Goal: Task Accomplishment & Management: Complete application form

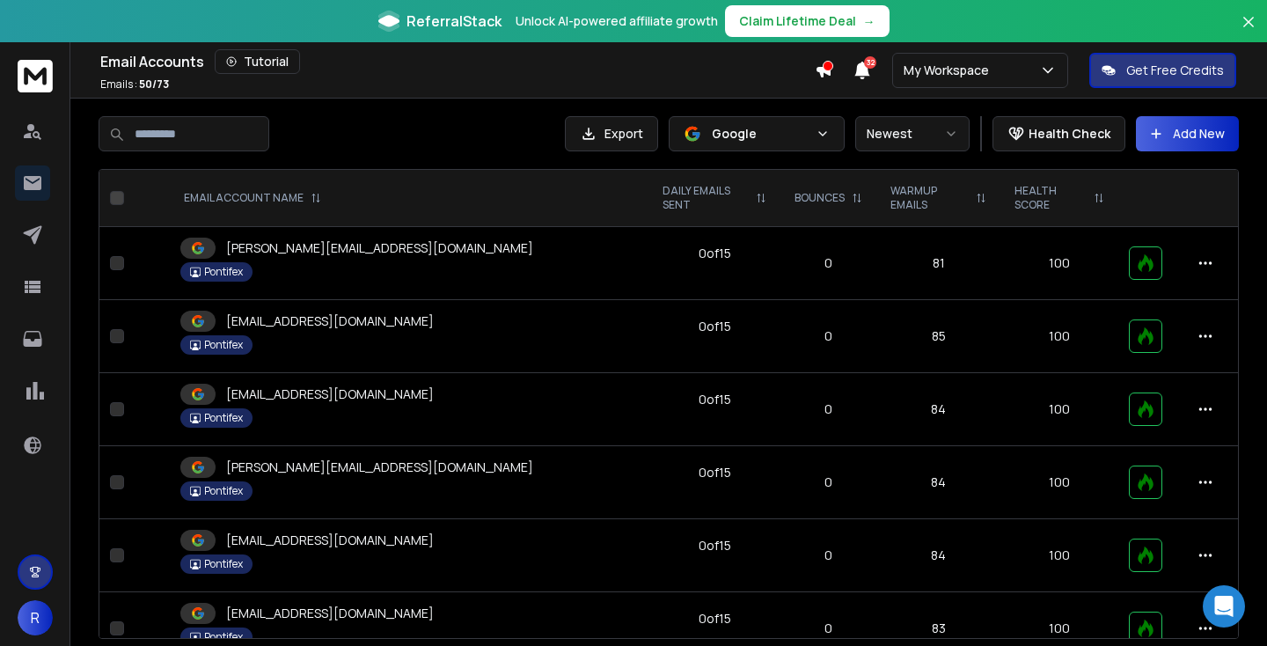
click at [1082, 69] on div "32 My Workspace Get Free Credits" at bounding box center [1025, 70] width 421 height 35
click at [1020, 69] on div "My Workspace" at bounding box center [979, 71] width 153 height 18
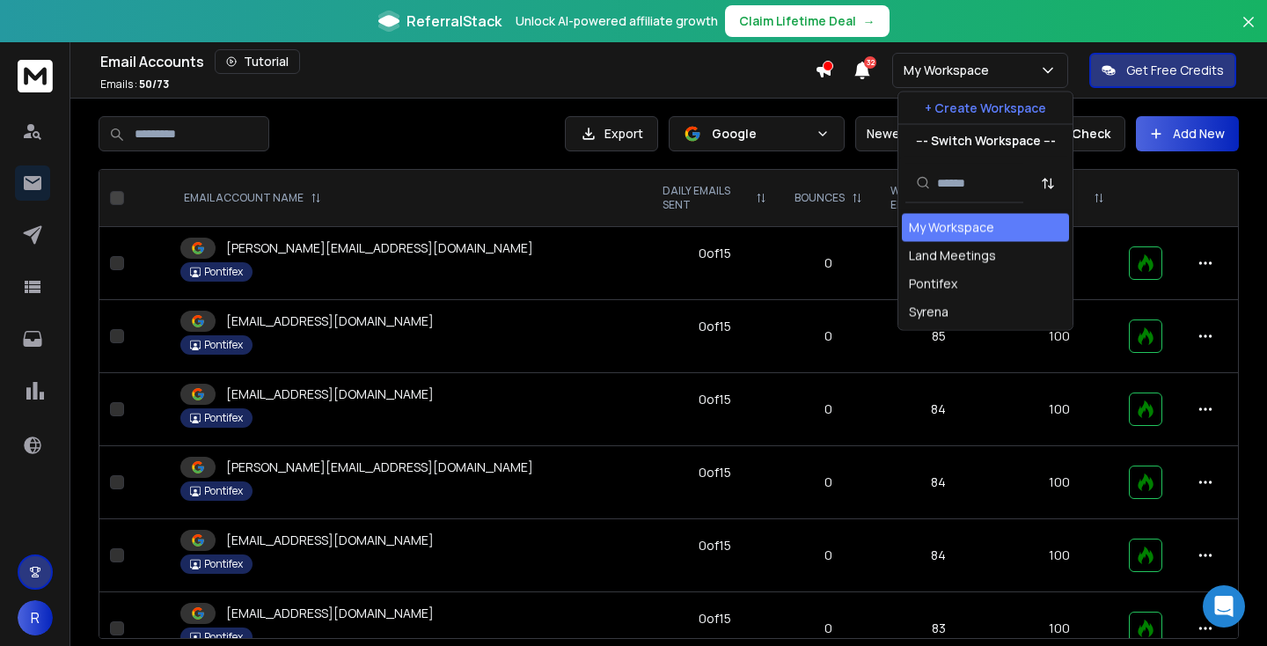
click at [1251, 10] on div "ReferralStack Unlock AI-powered affiliate growth Lifetime Deals available! Clai…" at bounding box center [633, 21] width 1267 height 42
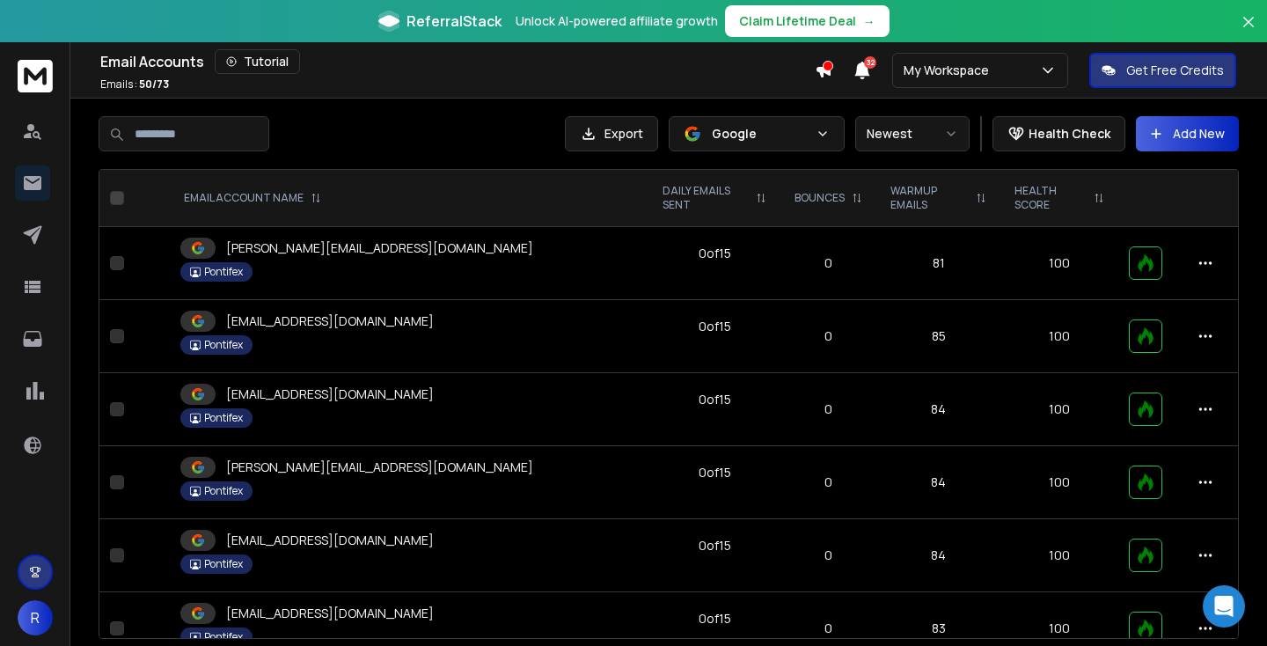
click at [1250, 23] on icon "Close banner" at bounding box center [1248, 22] width 16 height 16
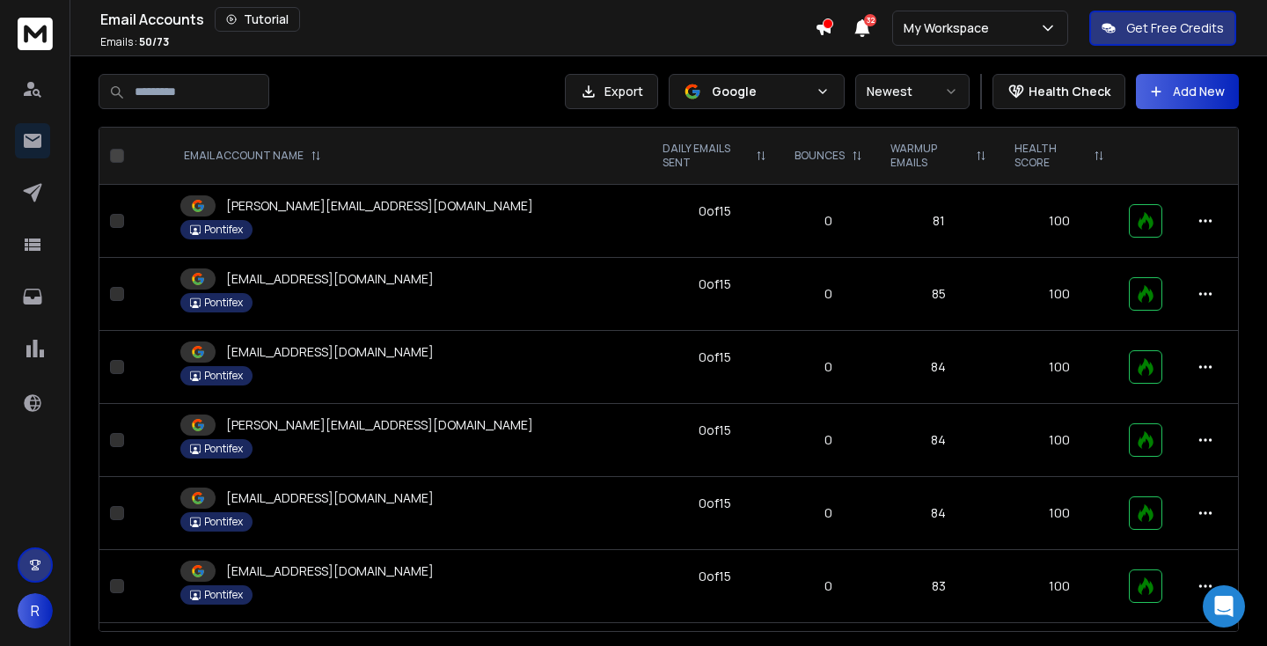
click at [936, 45] on div "Email Accounts Tutorial Emails : 50 / 73 32 My Workspace Get Free Credits" at bounding box center [633, 28] width 1267 height 56
click at [943, 14] on button "My Workspace" at bounding box center [980, 28] width 176 height 35
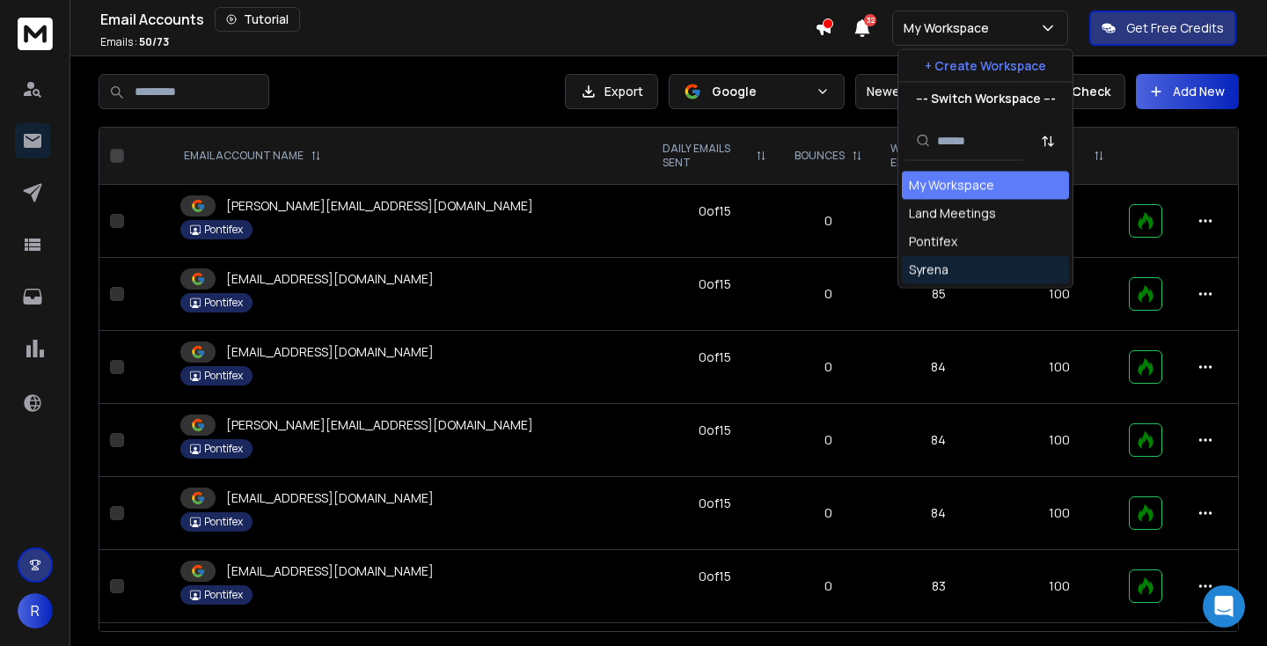
click at [917, 278] on div "Syrena" at bounding box center [985, 270] width 167 height 28
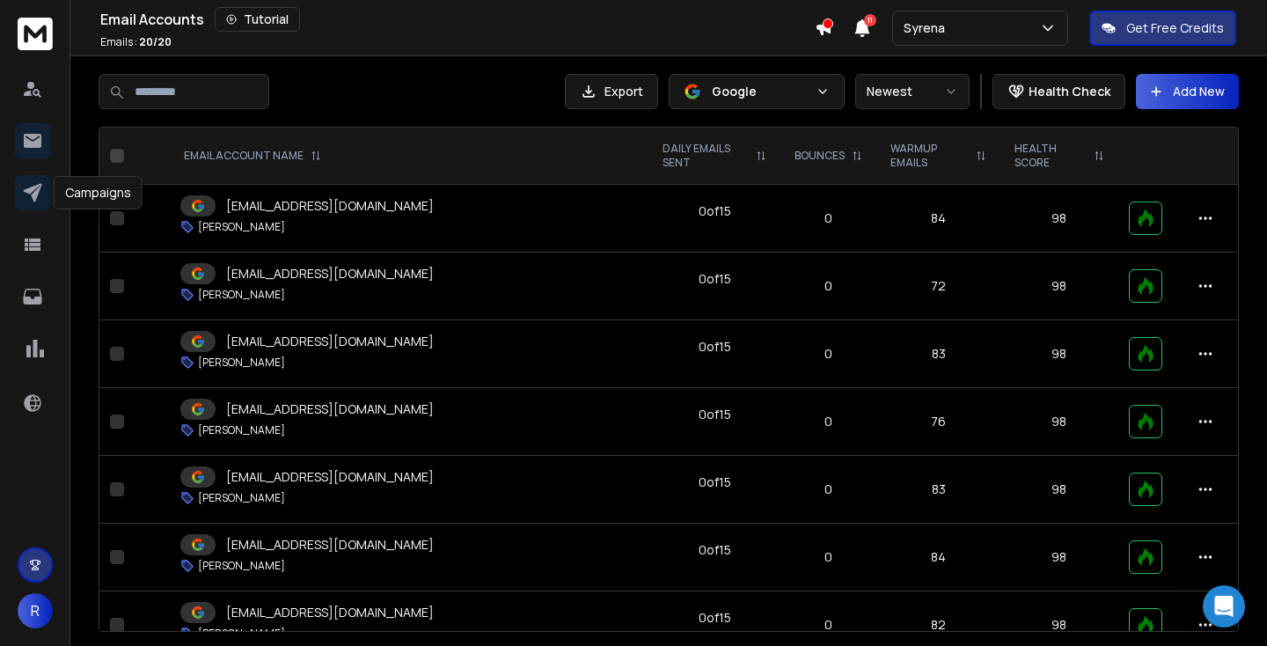
click at [40, 186] on icon at bounding box center [32, 193] width 18 height 18
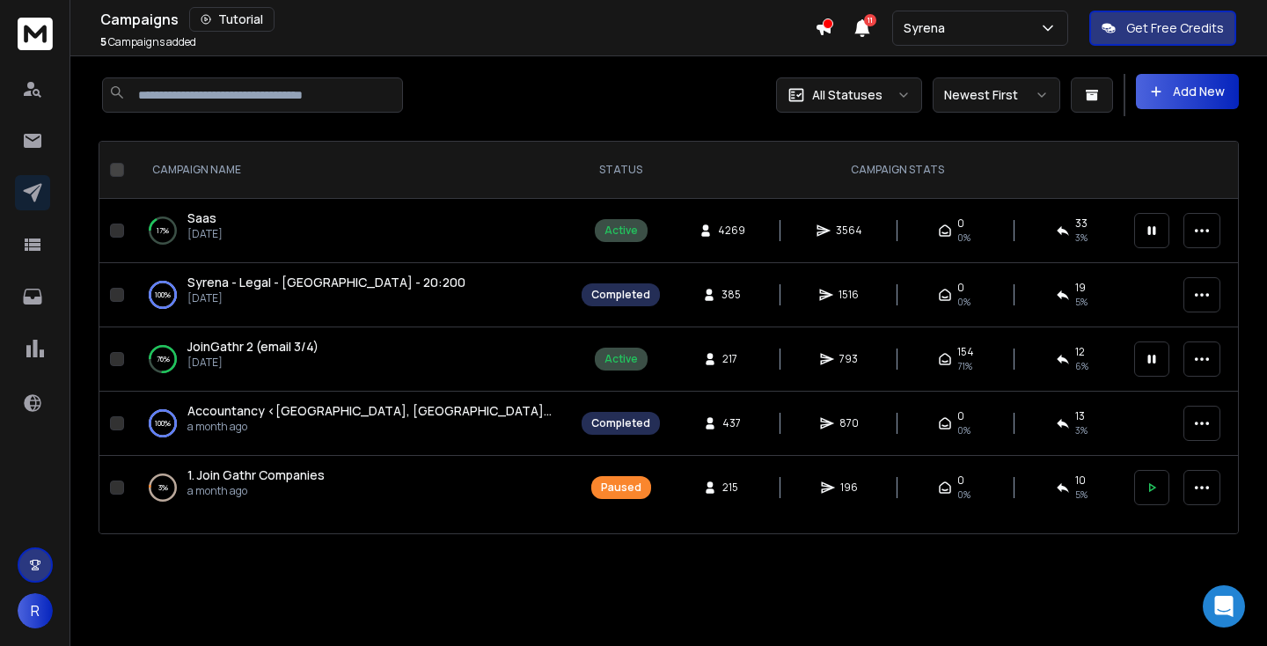
click at [1196, 100] on button "Add New" at bounding box center [1187, 91] width 103 height 35
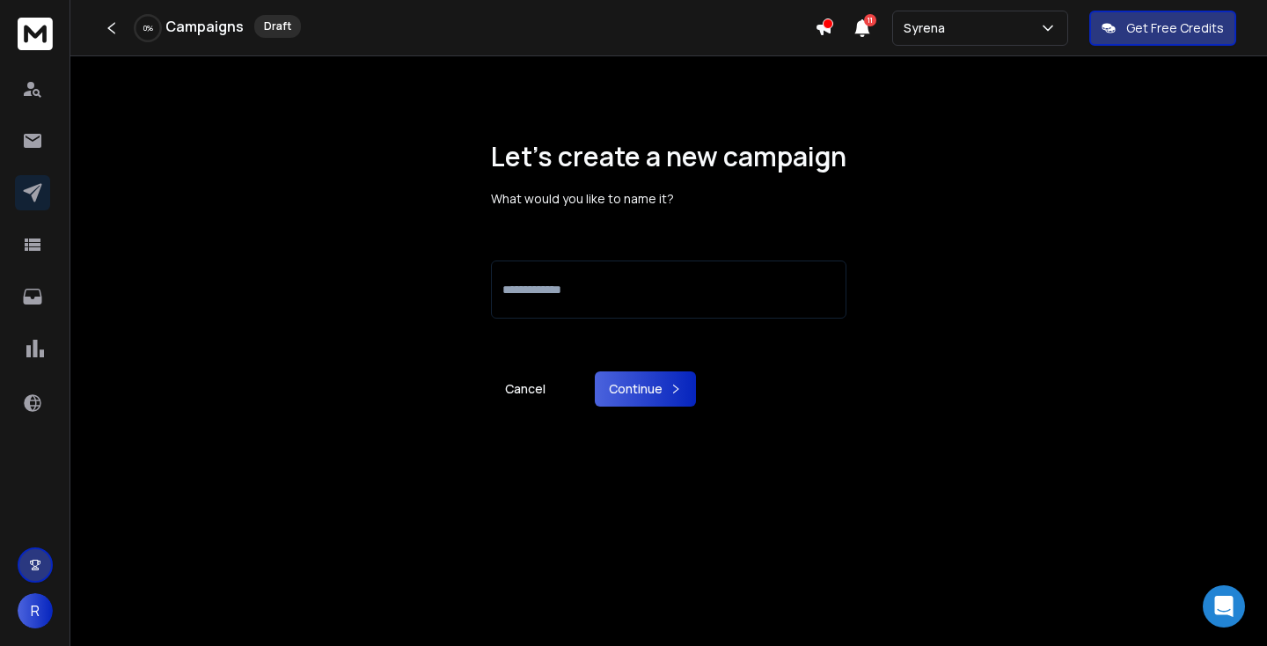
click at [655, 289] on input at bounding box center [668, 289] width 355 height 58
type input "**********"
click at [670, 407] on div "**********" at bounding box center [633, 323] width 1267 height 646
click at [679, 380] on button "Continue" at bounding box center [645, 388] width 101 height 35
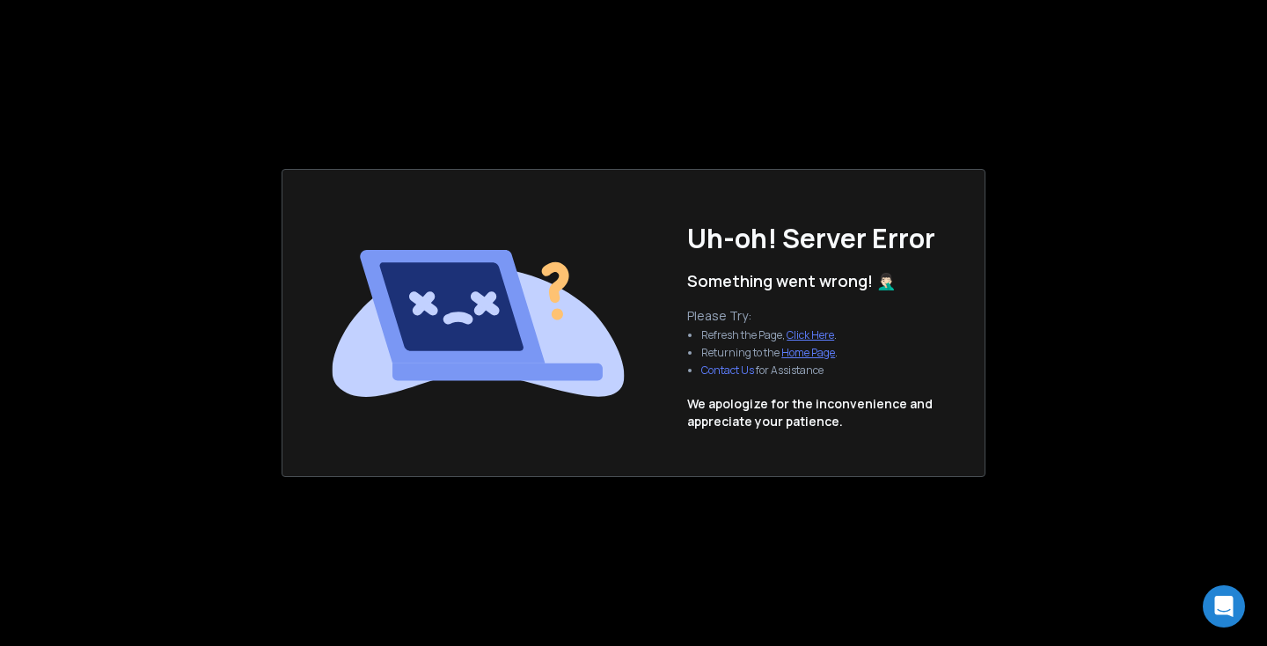
click at [1147, 284] on div "Uh-oh! Server Error Something went wrong! 🤦🏻‍♂️ Please Try: Refresh the Page, C…" at bounding box center [633, 323] width 1267 height 646
click at [722, 291] on p "Something went wrong! 🤦🏻‍♂️" at bounding box center [791, 280] width 208 height 25
click at [803, 376] on li "Contact Us for Assistance" at bounding box center [769, 370] width 136 height 14
click at [1021, 325] on div "Uh-oh! Server Error Something went wrong! 🤦🏻‍♂️ Please Try: Refresh the Page, C…" at bounding box center [633, 323] width 1267 height 646
click at [978, 131] on div "Uh-oh! Server Error Something went wrong! 🤦🏻‍♂️ Please Try: Refresh the Page, C…" at bounding box center [633, 323] width 1267 height 646
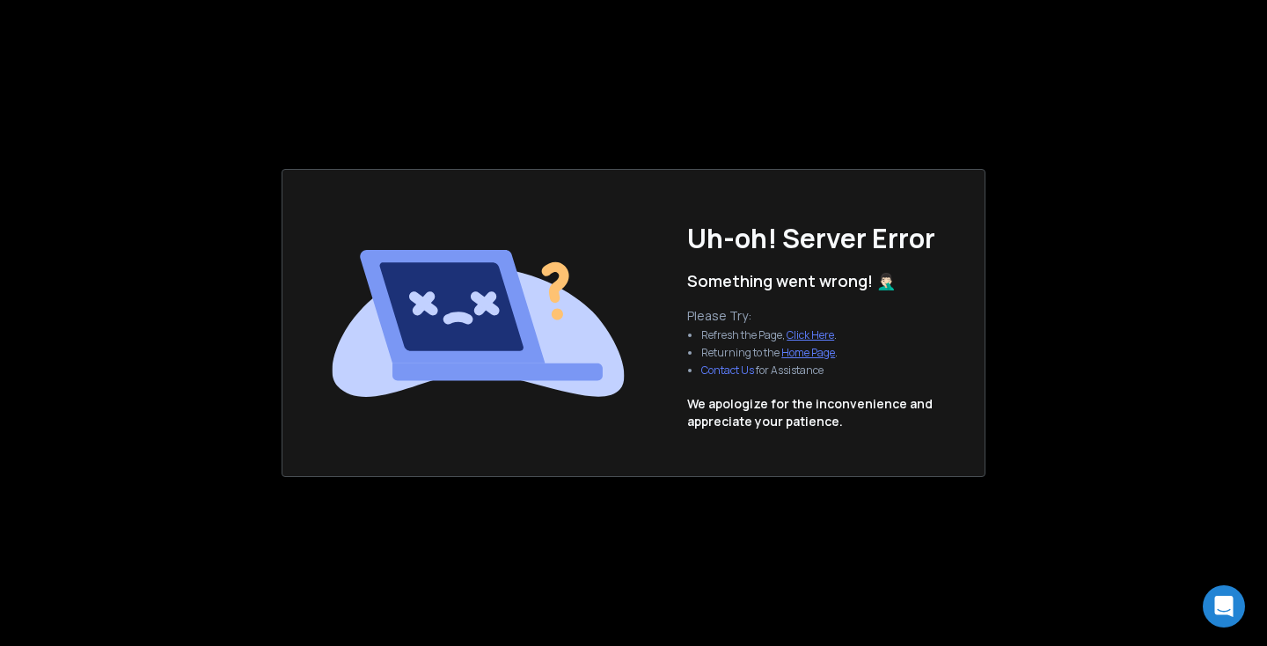
click at [834, 328] on link "Click Here" at bounding box center [810, 334] width 48 height 15
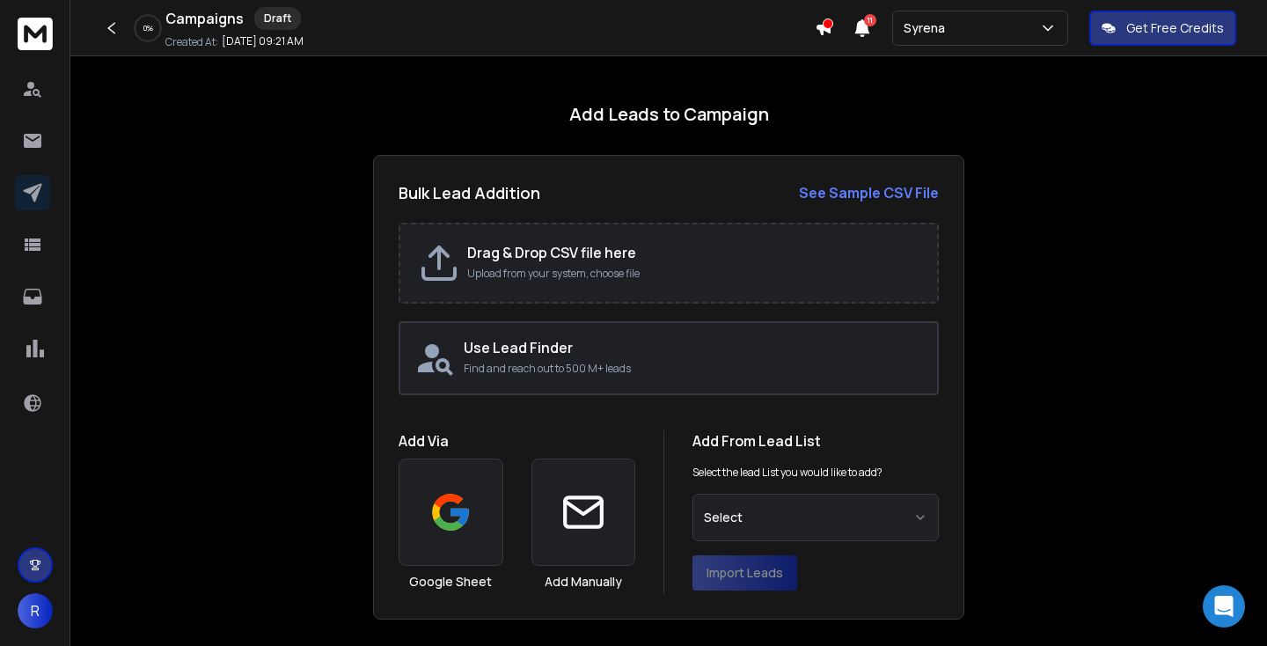
click at [638, 238] on div "Drag & Drop CSV file here Upload from your system, choose file" at bounding box center [668, 263] width 540 height 81
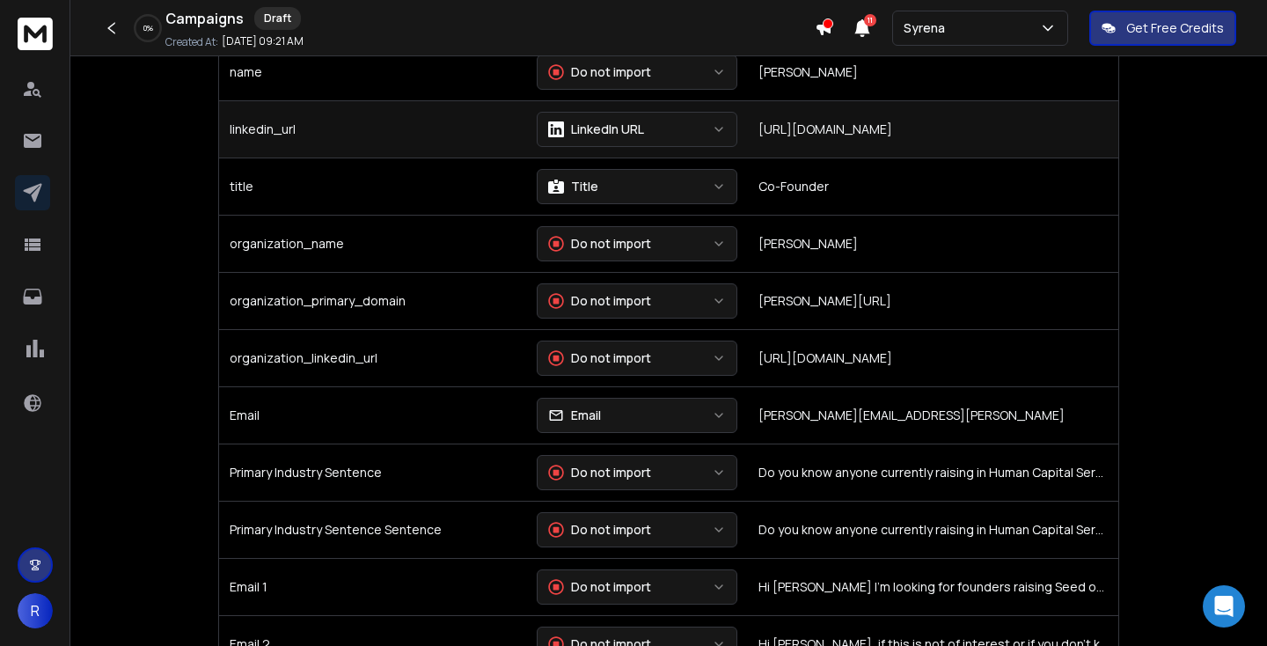
scroll to position [541, 0]
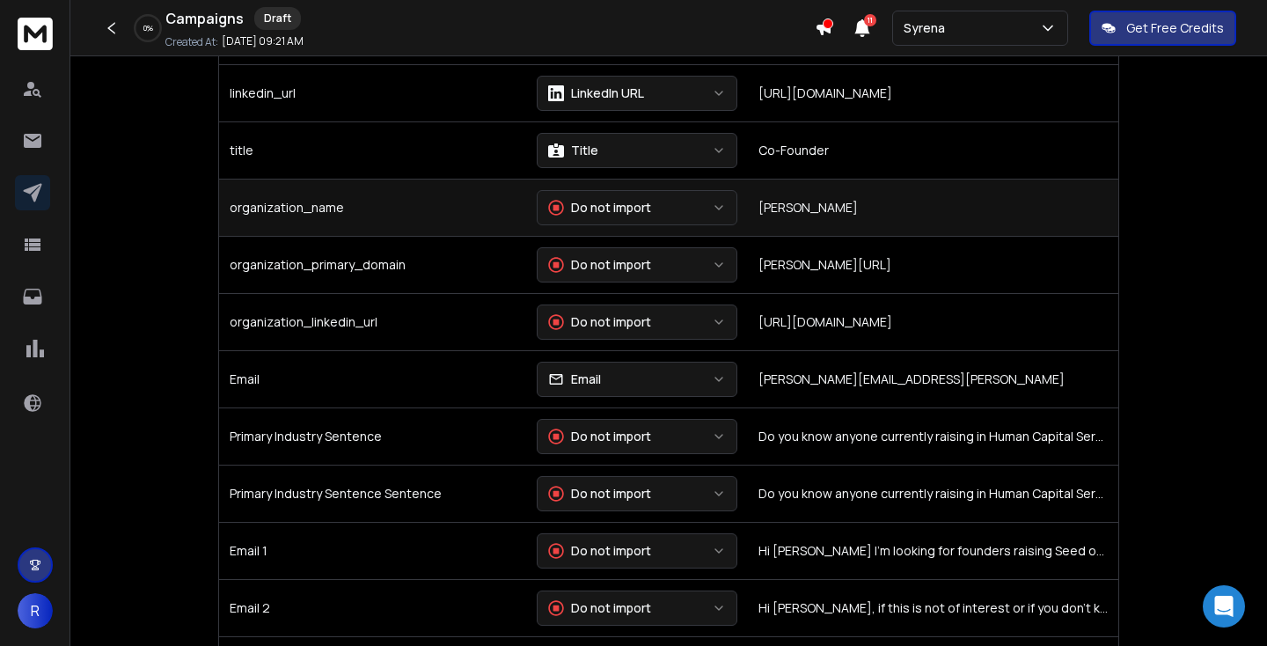
click at [701, 207] on button "Do not import" at bounding box center [637, 207] width 201 height 35
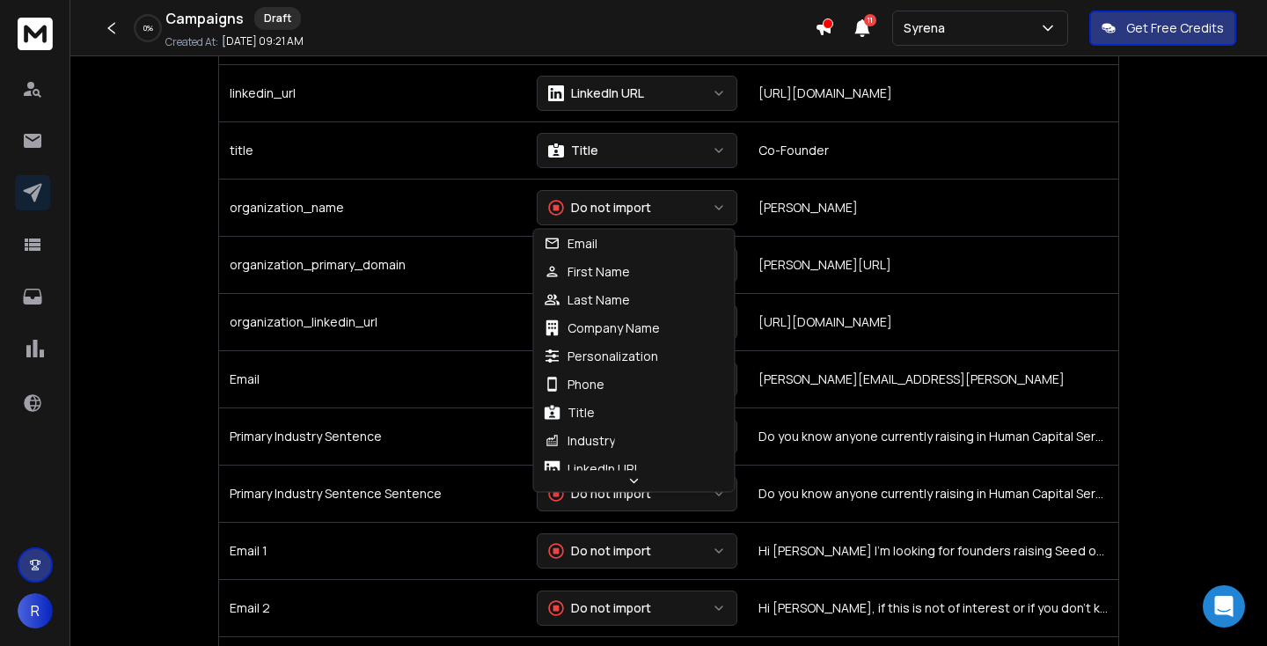
scroll to position [0, 0]
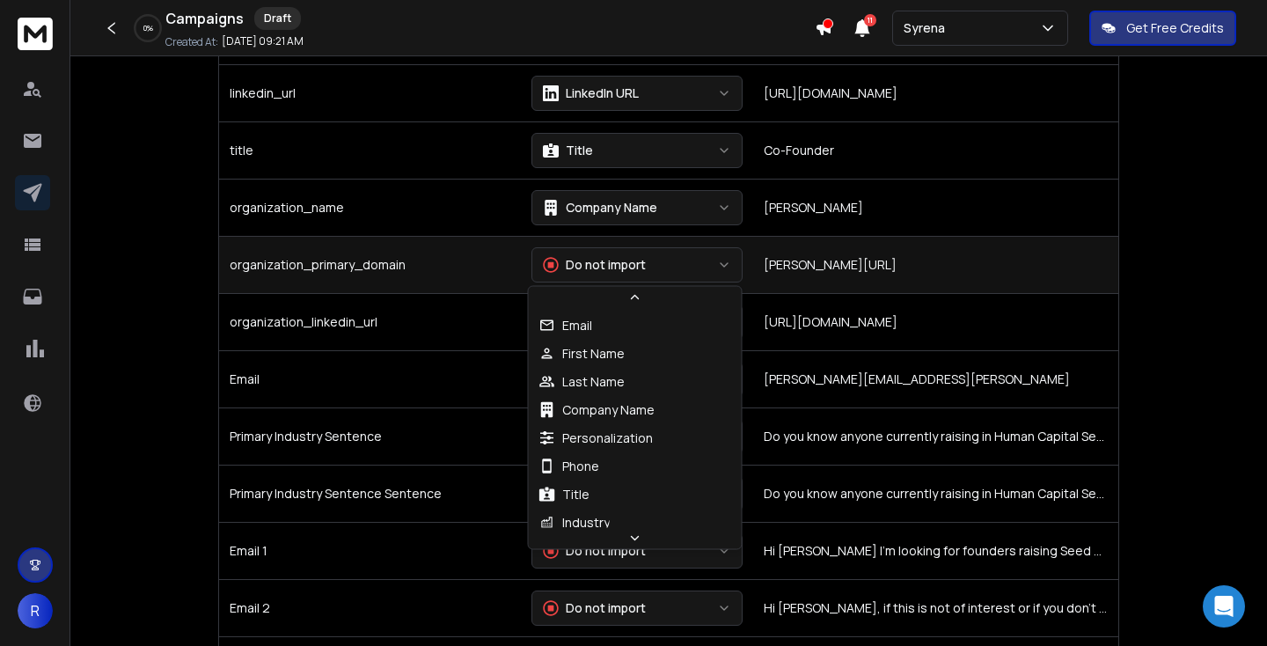
click at [650, 269] on button "Do not import" at bounding box center [636, 264] width 211 height 35
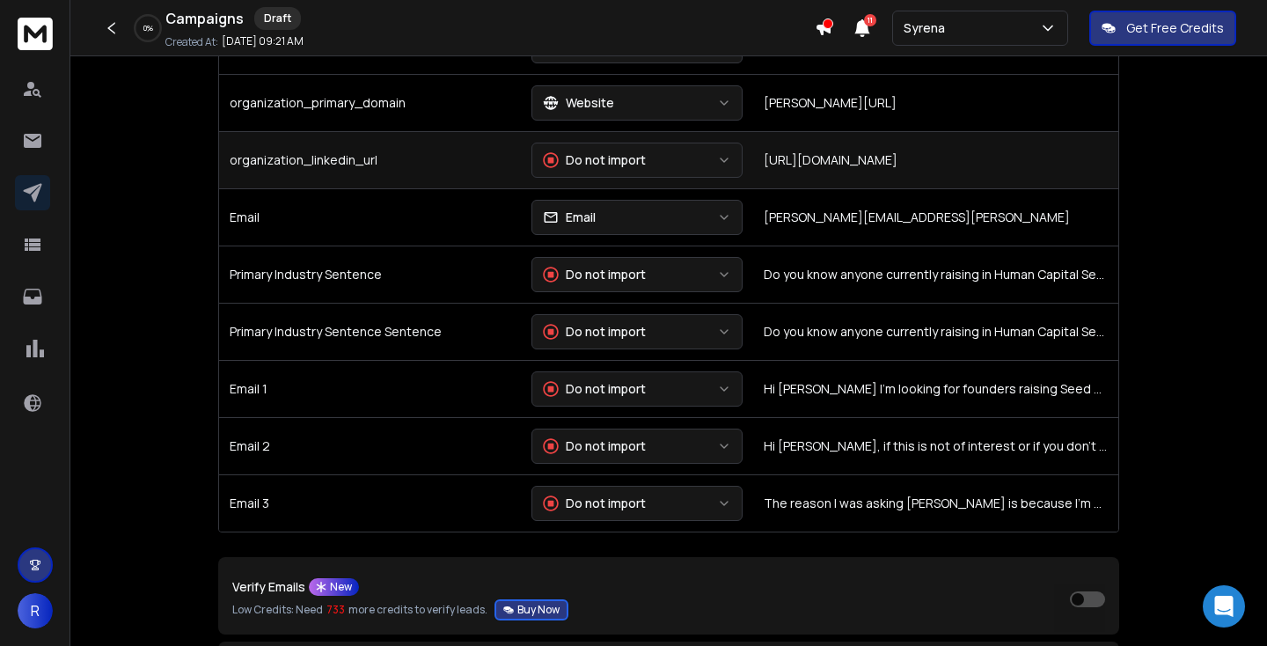
scroll to position [707, 0]
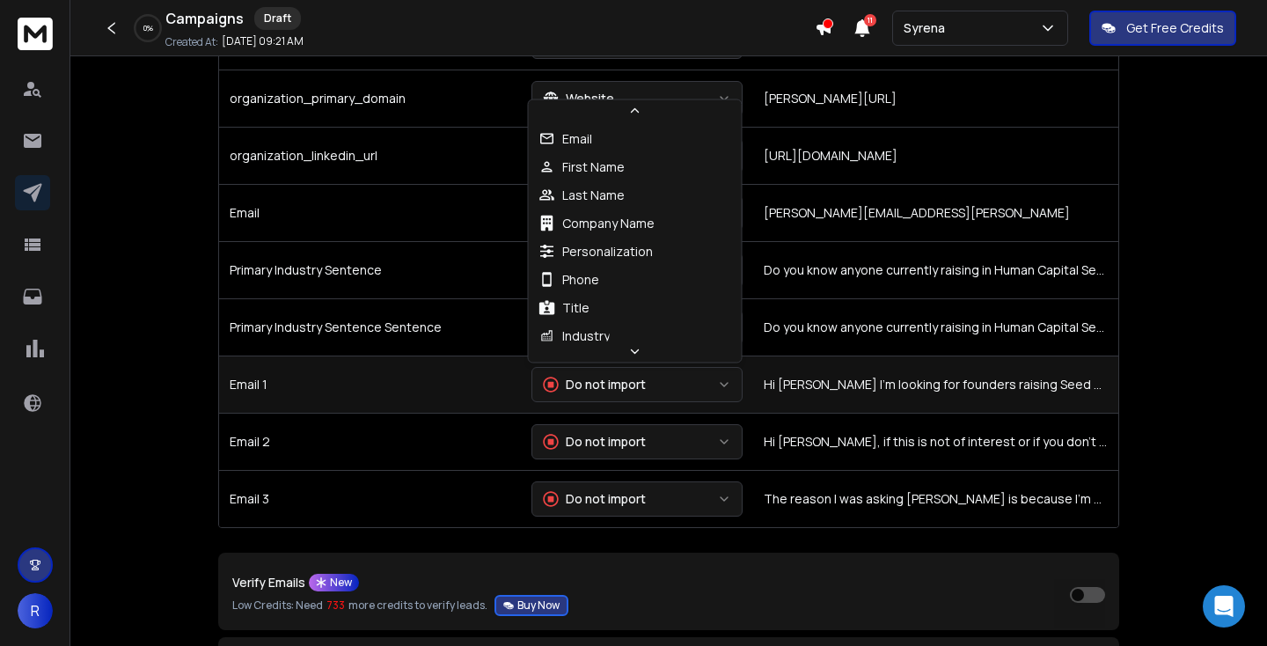
click at [550, 376] on icon "button" at bounding box center [551, 384] width 16 height 16
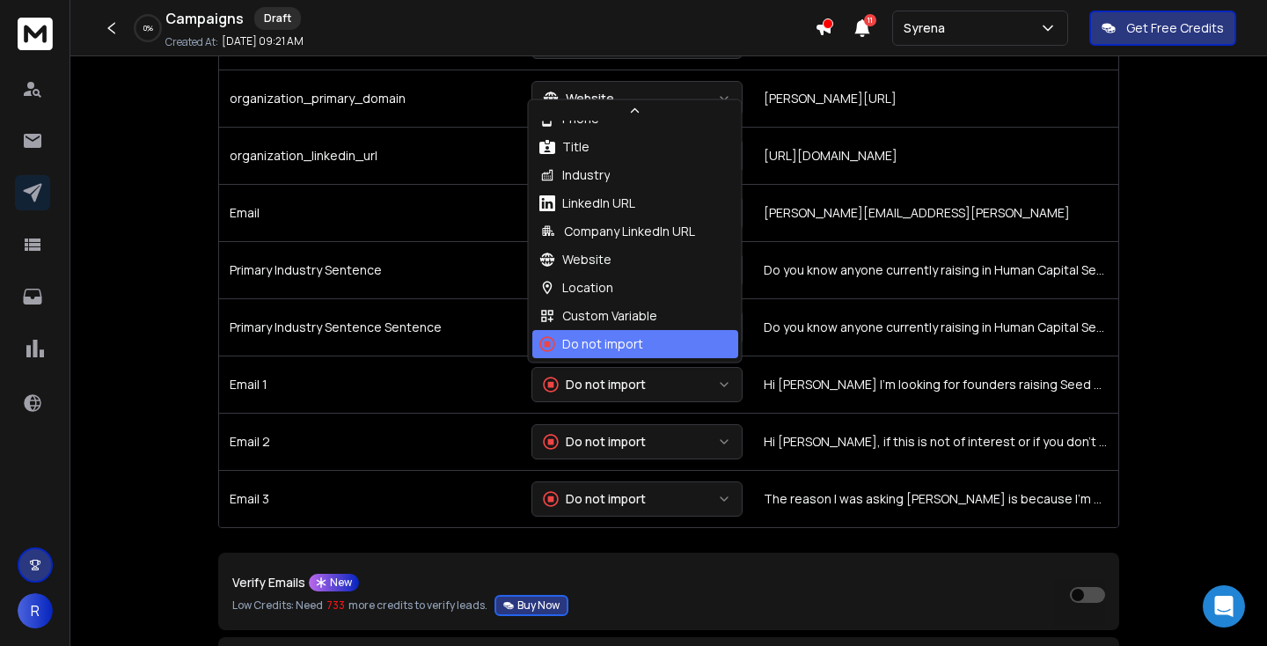
scroll to position [160, 0]
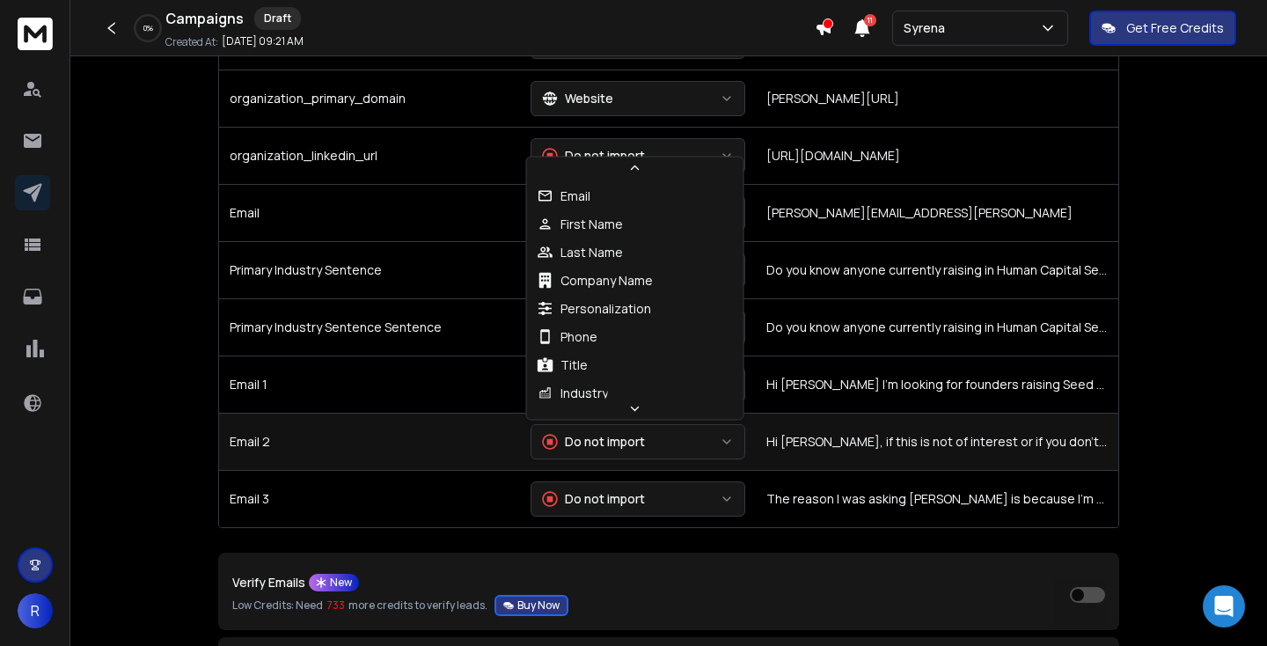
click at [579, 430] on button "Do not import" at bounding box center [637, 441] width 215 height 35
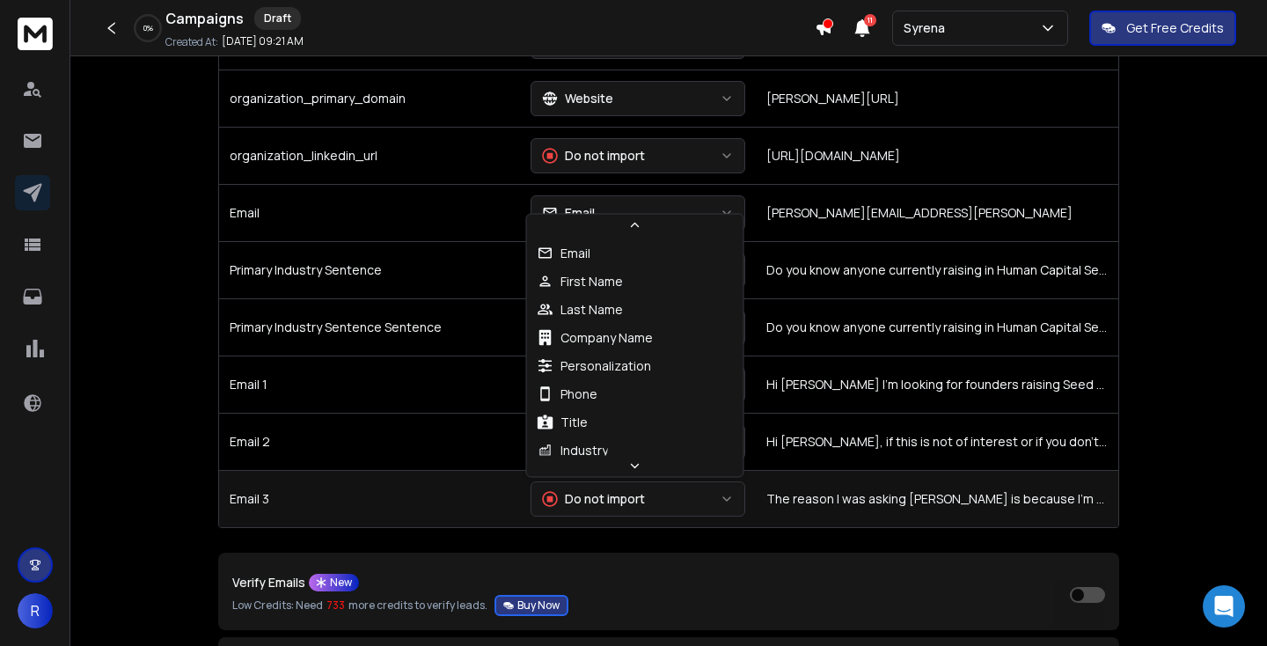
click at [588, 502] on div "Do not import" at bounding box center [593, 499] width 103 height 18
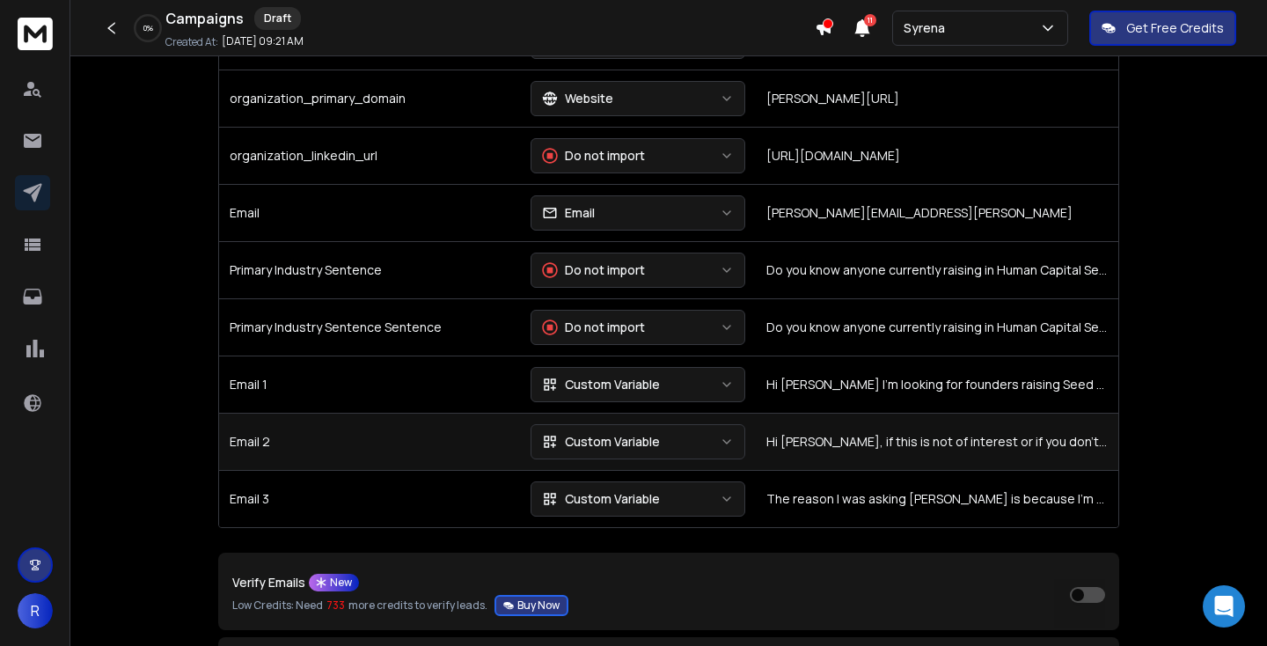
click at [811, 413] on td "Hi Viktor, if this is not of interest or if you don't know anyone, I'll take yo…" at bounding box center [937, 441] width 362 height 57
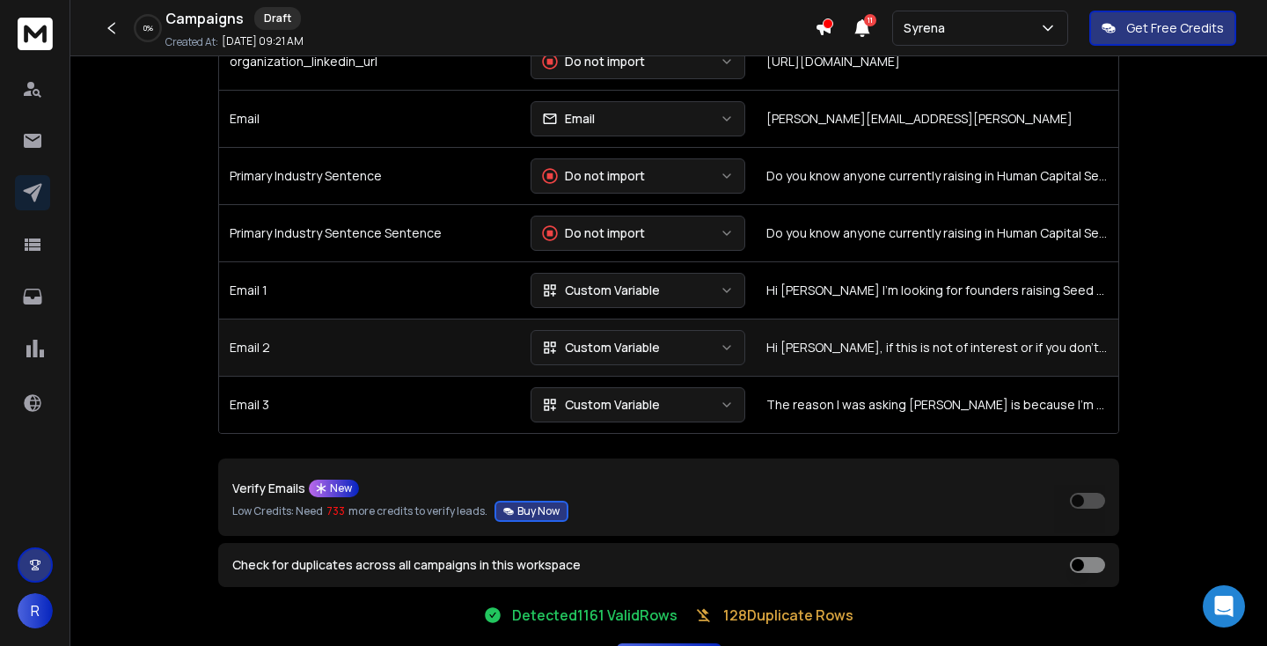
scroll to position [861, 0]
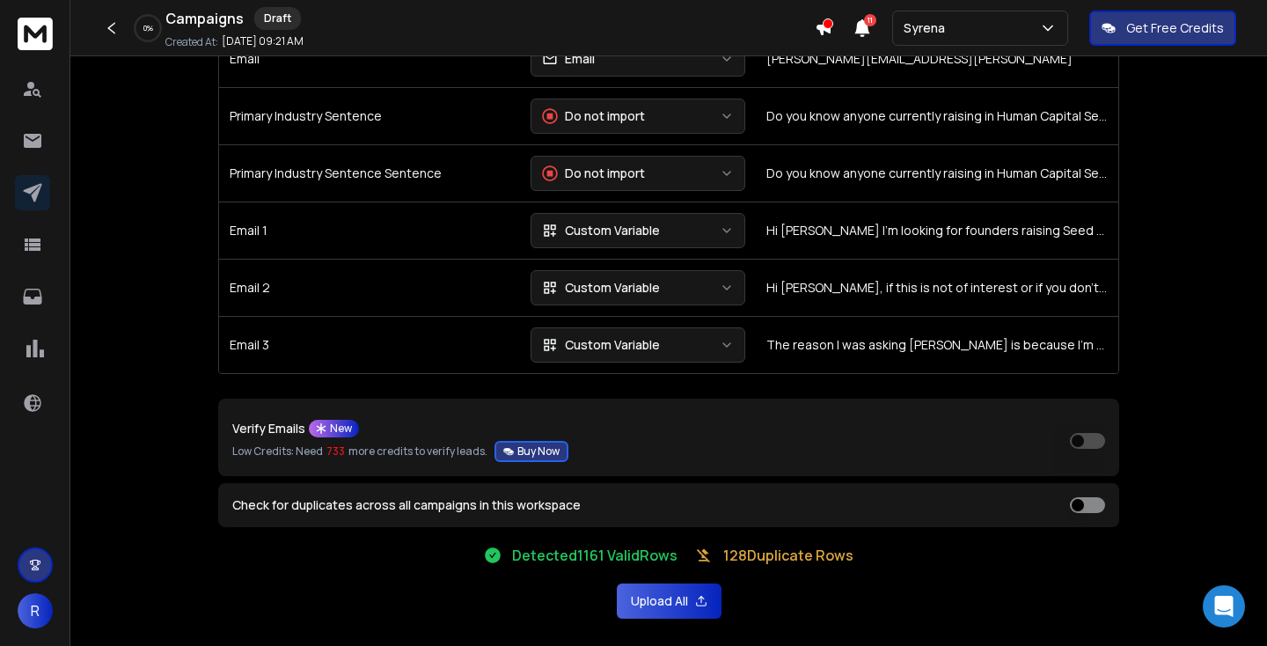
click at [682, 596] on button "Upload All" at bounding box center [669, 600] width 105 height 35
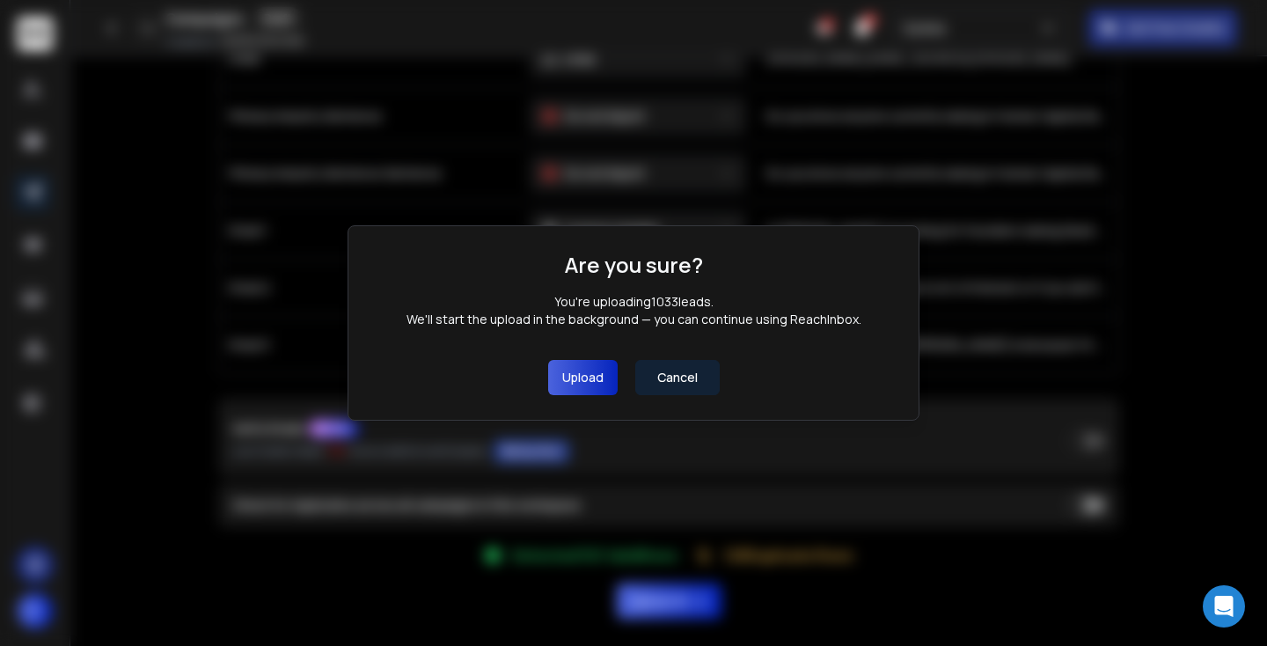
click at [557, 409] on div "Are you sure? You're uploading 1033 lead s . We'll start the upload in the back…" at bounding box center [633, 322] width 572 height 195
click at [579, 358] on div "Are you sure? You're uploading 1033 lead s . We'll start the upload in the back…" at bounding box center [633, 323] width 521 height 144
click at [575, 384] on button "Upload" at bounding box center [582, 377] width 69 height 35
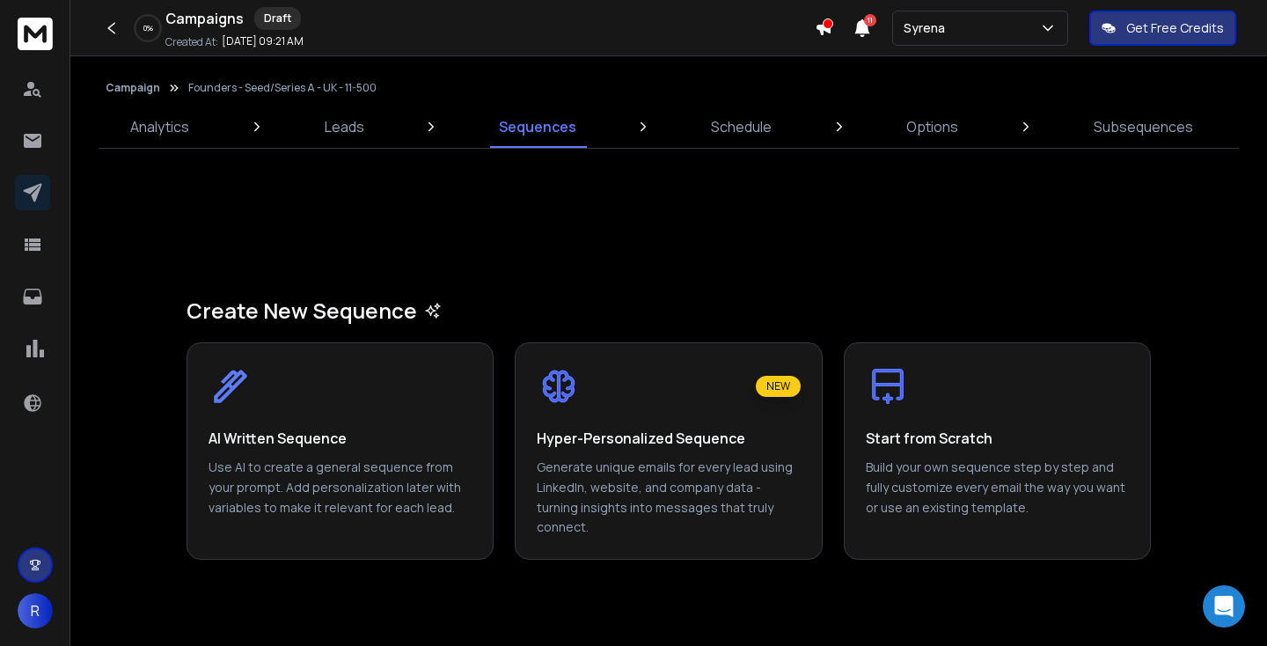
click at [927, 415] on div "Start from Scratch Build your own sequence step by step and fully customize eve…" at bounding box center [996, 451] width 305 height 216
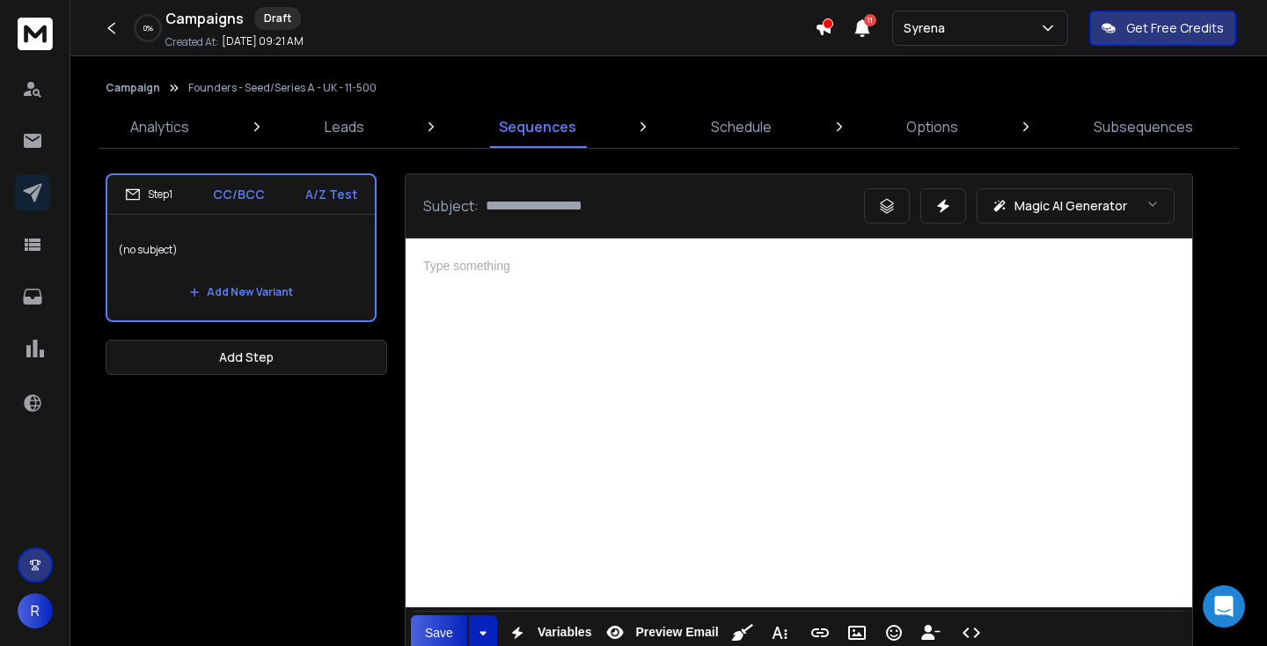
click at [528, 289] on div at bounding box center [799, 422] width 786 height 369
click at [574, 626] on span "Variables" at bounding box center [565, 632] width 62 height 15
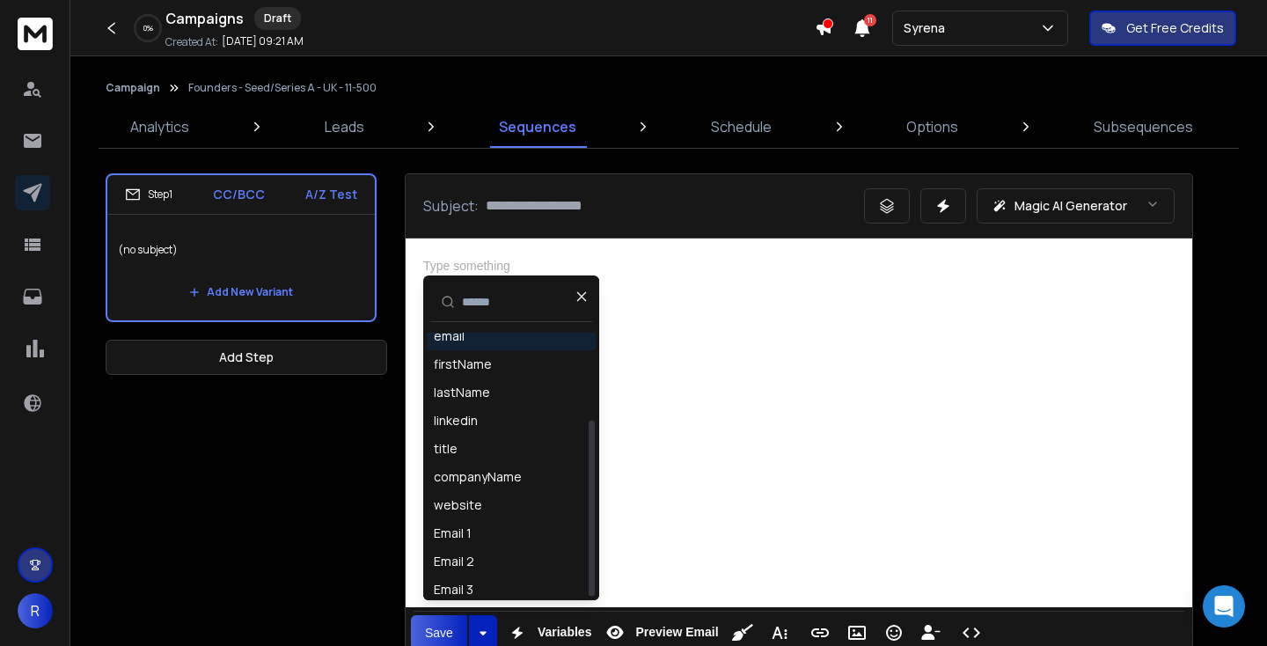
scroll to position [130, 0]
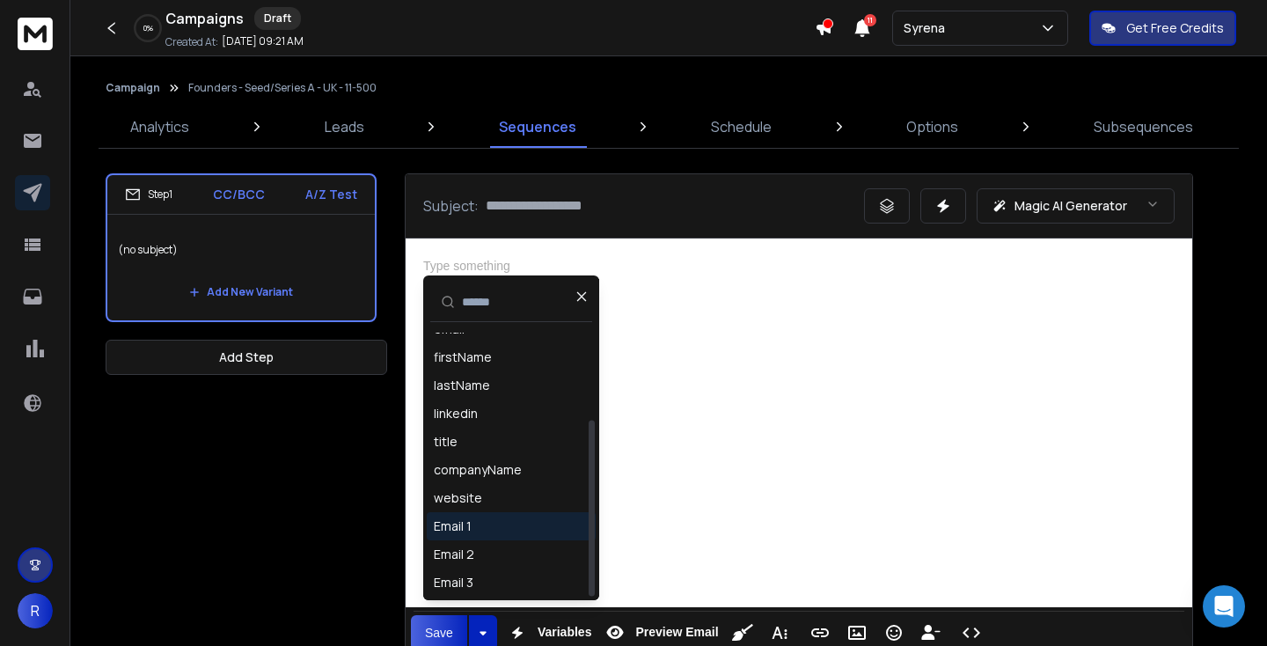
click at [493, 515] on div "Email 1" at bounding box center [511, 526] width 169 height 28
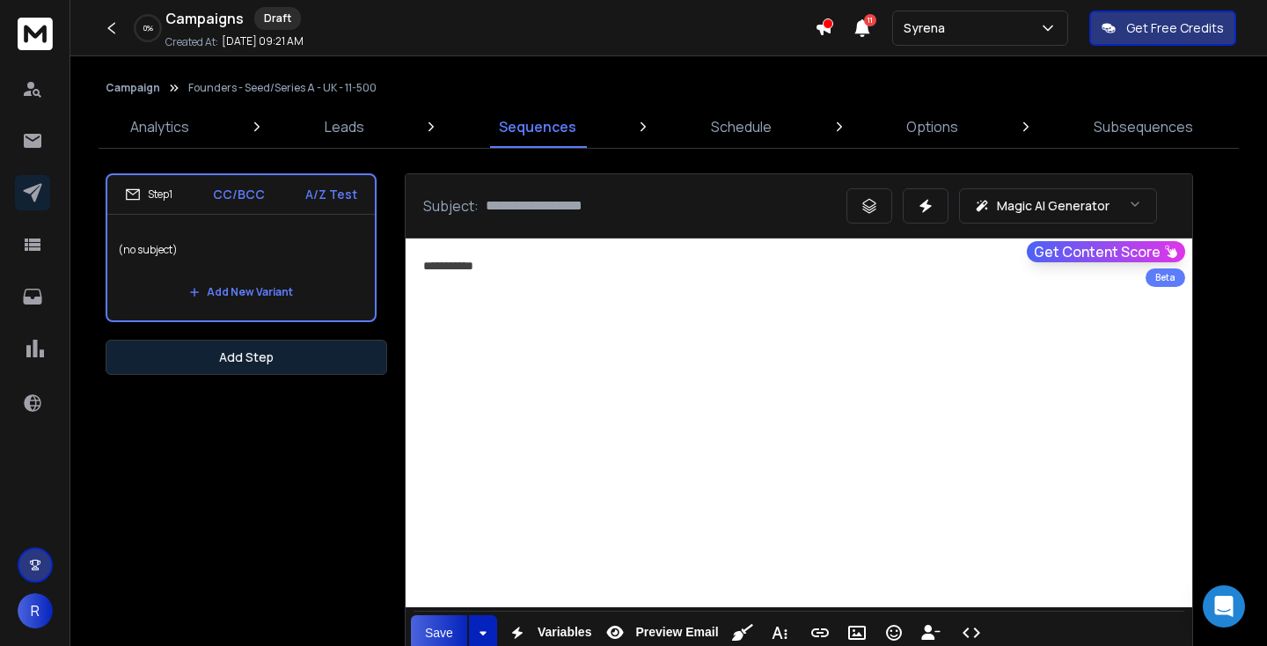
click at [278, 364] on button "Add Step" at bounding box center [246, 357] width 281 height 35
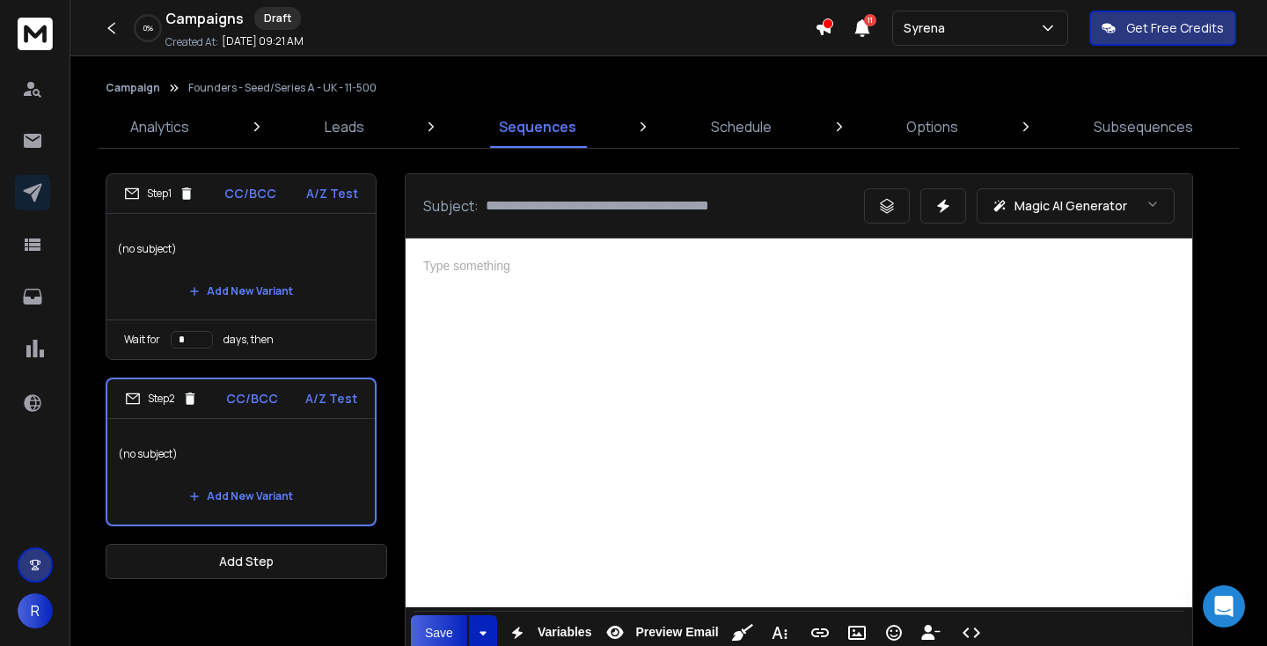
click at [195, 338] on input "*" at bounding box center [192, 340] width 42 height 18
click at [195, 424] on div "(no subject) Add New Variant" at bounding box center [240, 472] width 267 height 106
click at [194, 439] on p "(no subject)" at bounding box center [241, 453] width 246 height 49
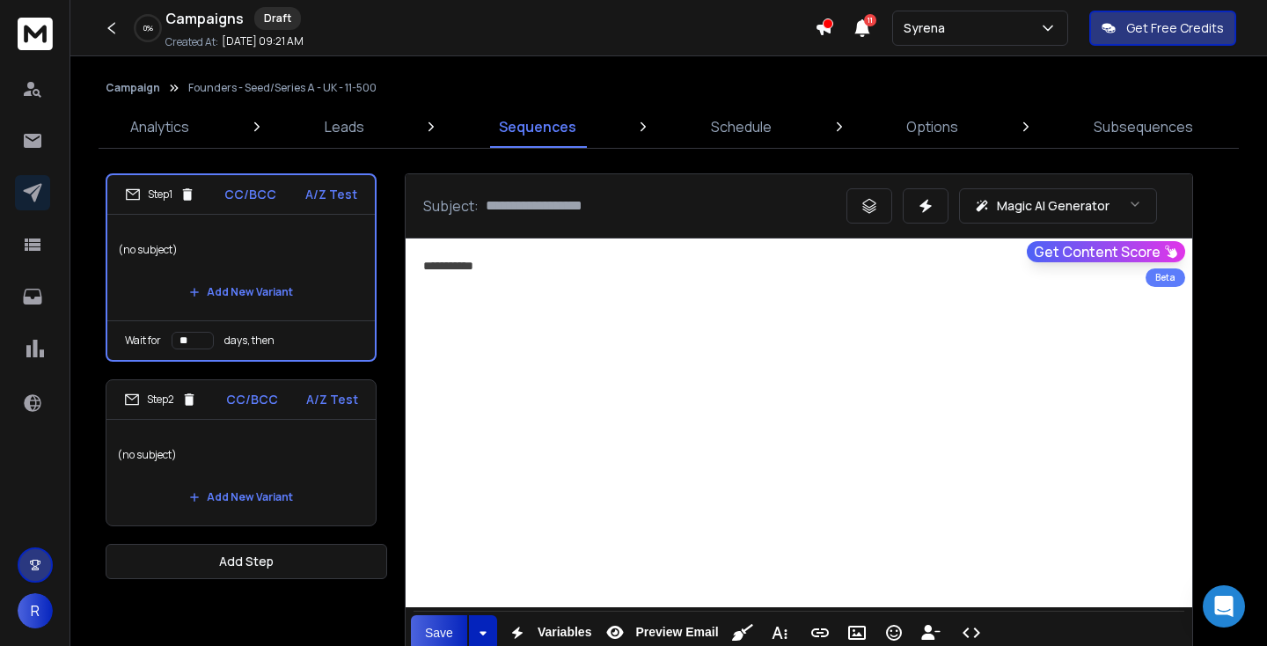
type input "*"
click at [208, 468] on p "(no subject)" at bounding box center [241, 454] width 248 height 49
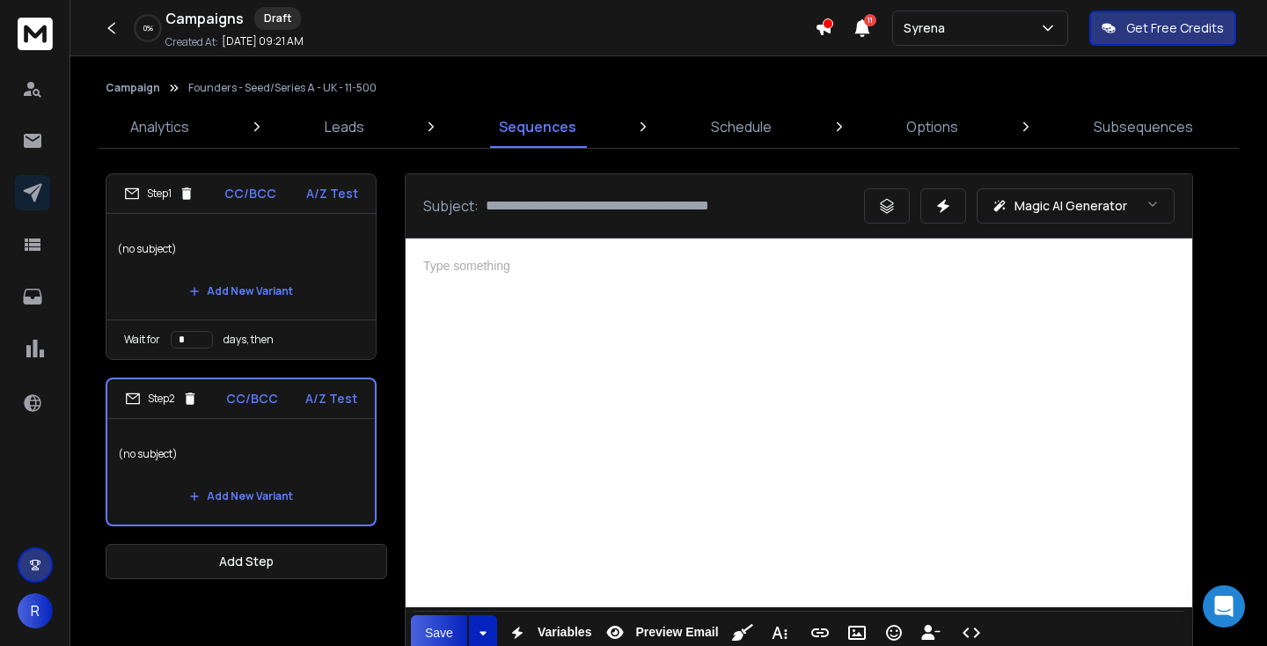
type input "*"
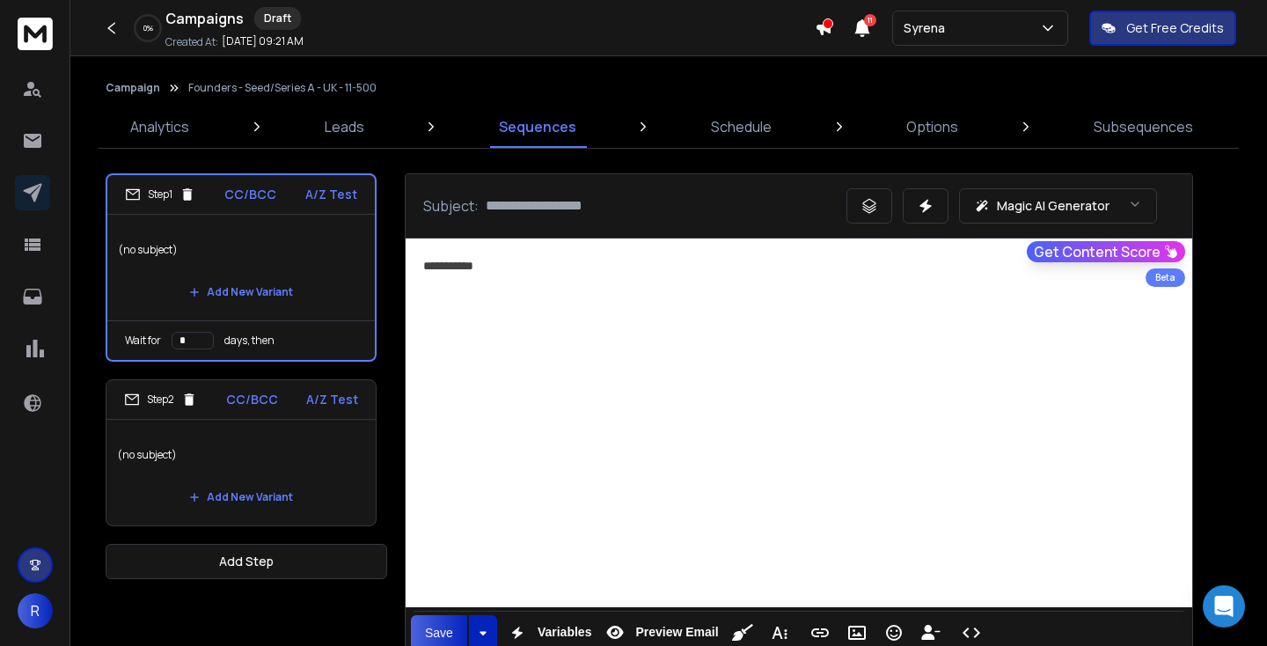
click at [243, 465] on p "(no subject)" at bounding box center [241, 454] width 248 height 49
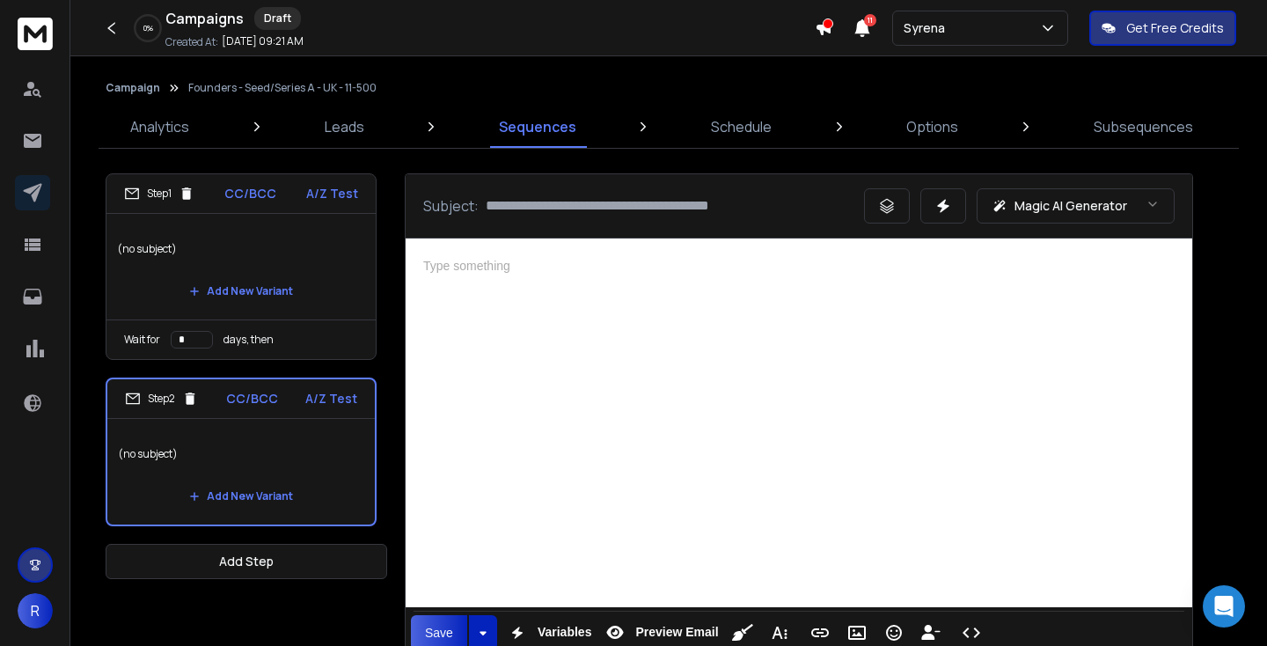
click at [567, 324] on div at bounding box center [799, 422] width 786 height 369
click at [550, 635] on span "Variables" at bounding box center [565, 632] width 62 height 15
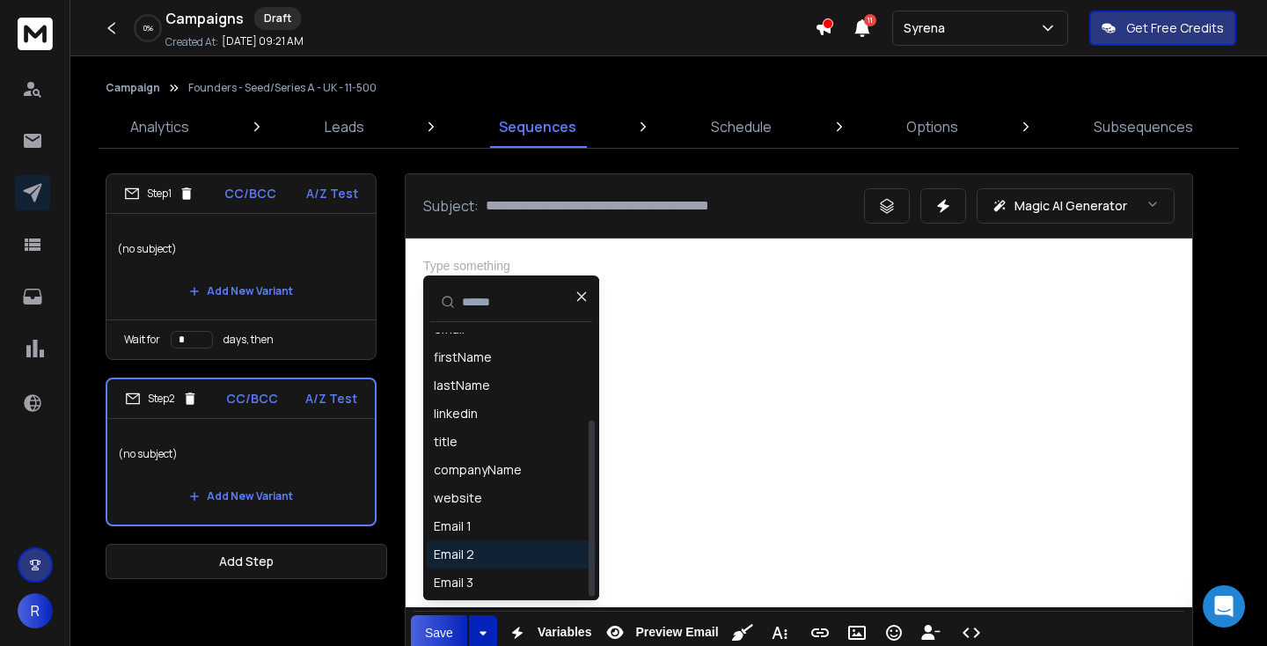
click at [472, 549] on div "Email 2" at bounding box center [454, 554] width 40 height 18
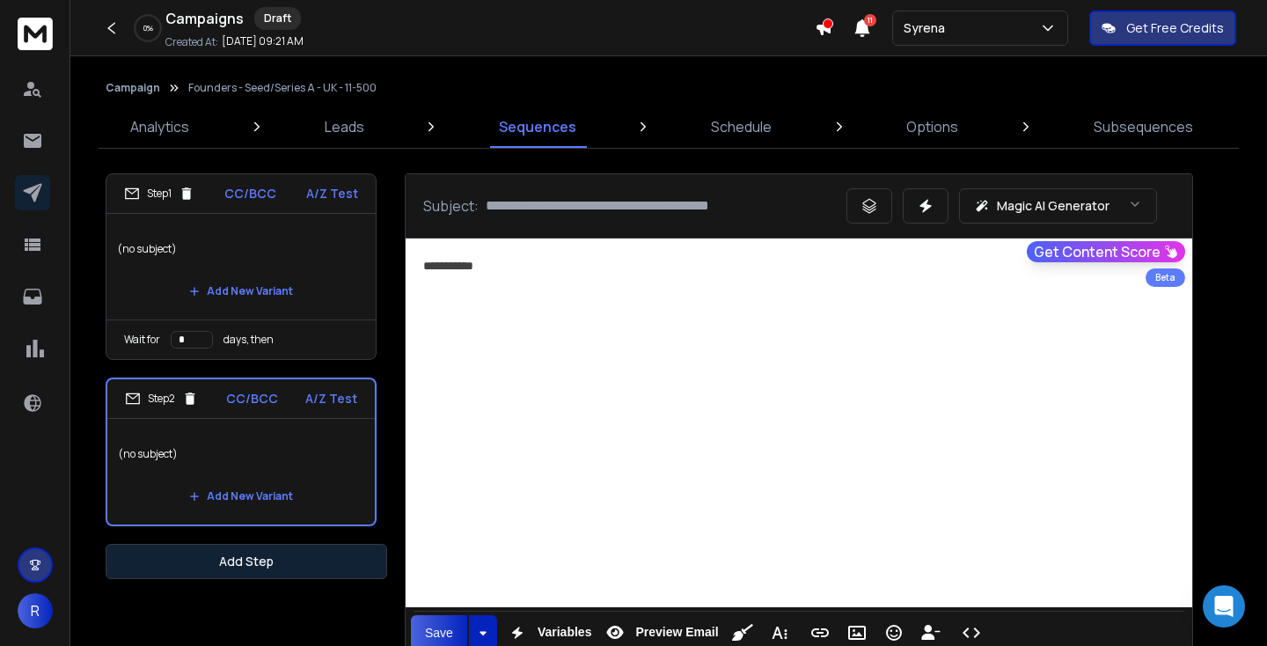
click at [248, 565] on button "Add Step" at bounding box center [246, 561] width 281 height 35
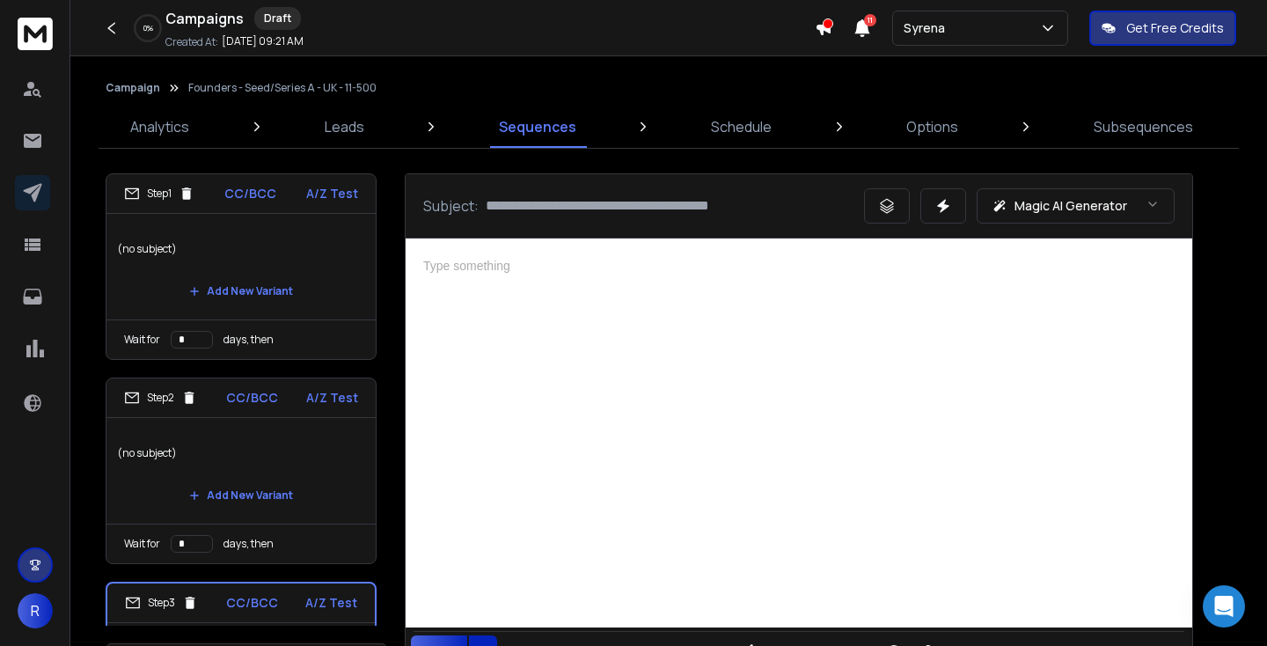
scroll to position [105, 0]
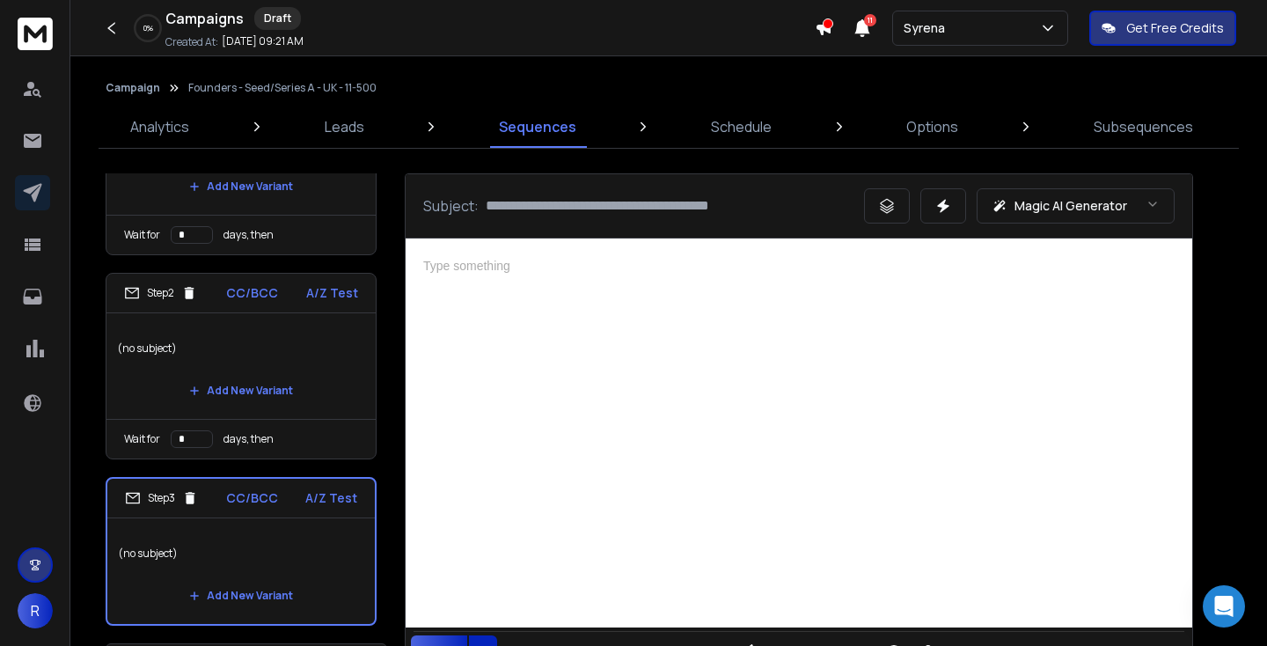
click at [184, 570] on p "(no subject)" at bounding box center [241, 553] width 246 height 49
click at [185, 442] on input "*" at bounding box center [192, 439] width 42 height 18
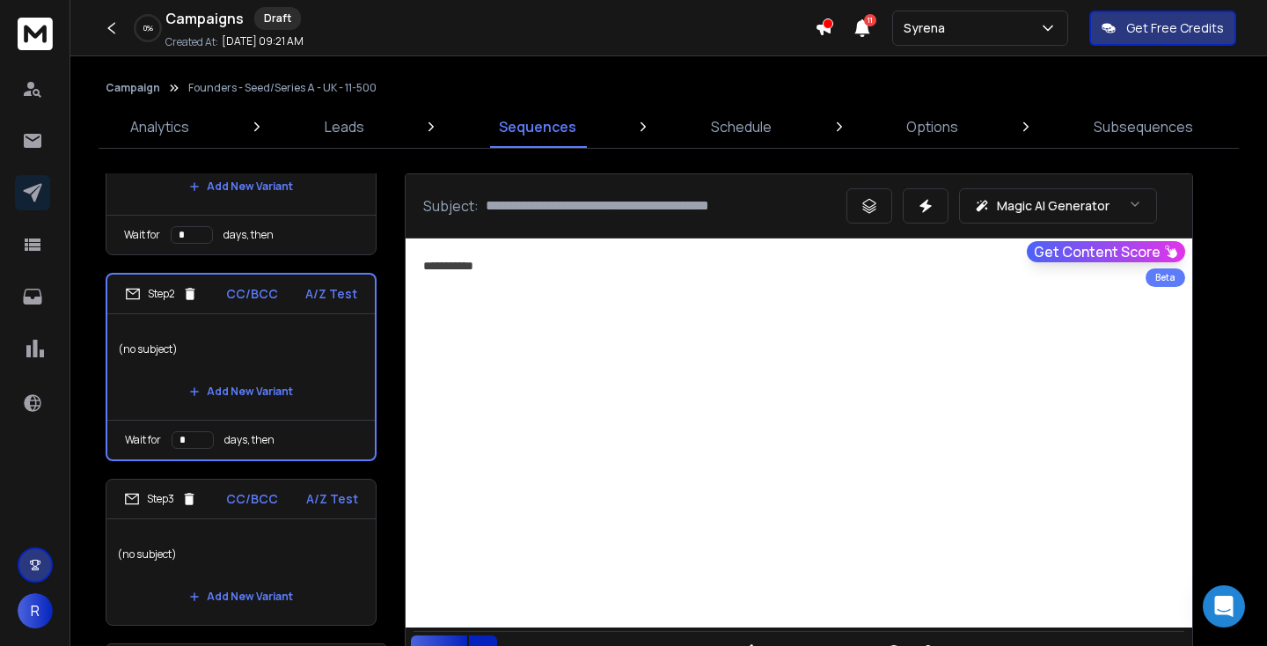
click at [221, 525] on div "(no subject) Add New Variant" at bounding box center [240, 572] width 269 height 106
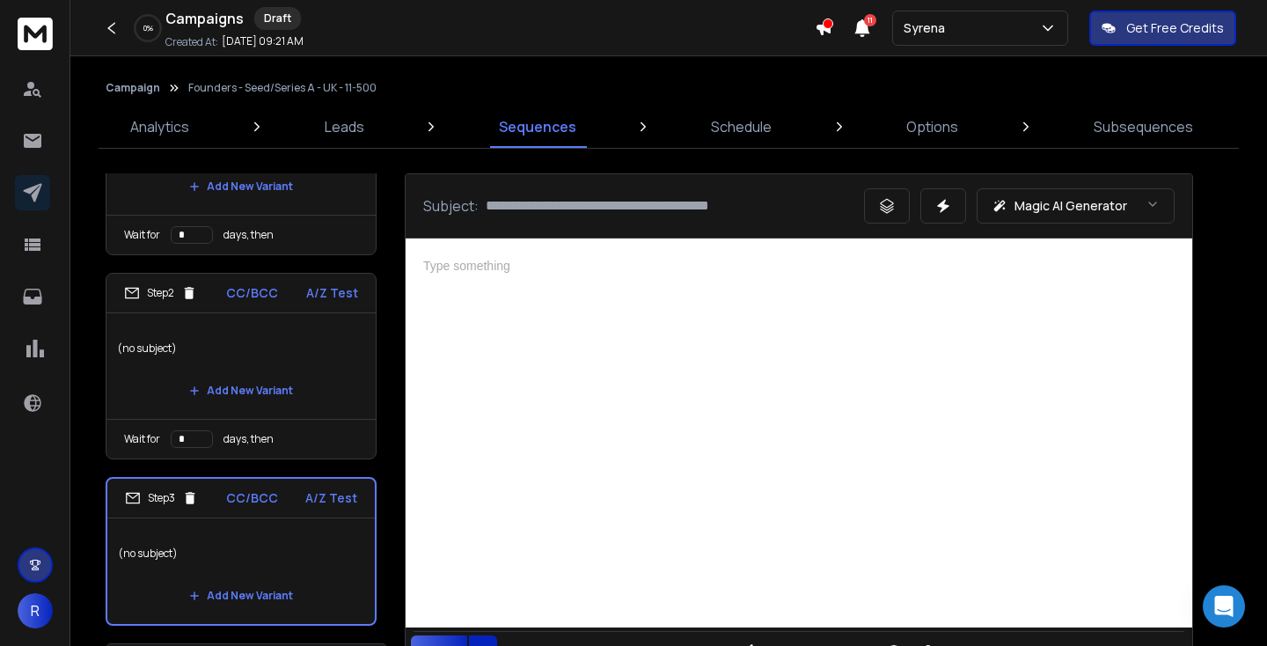
type input "*"
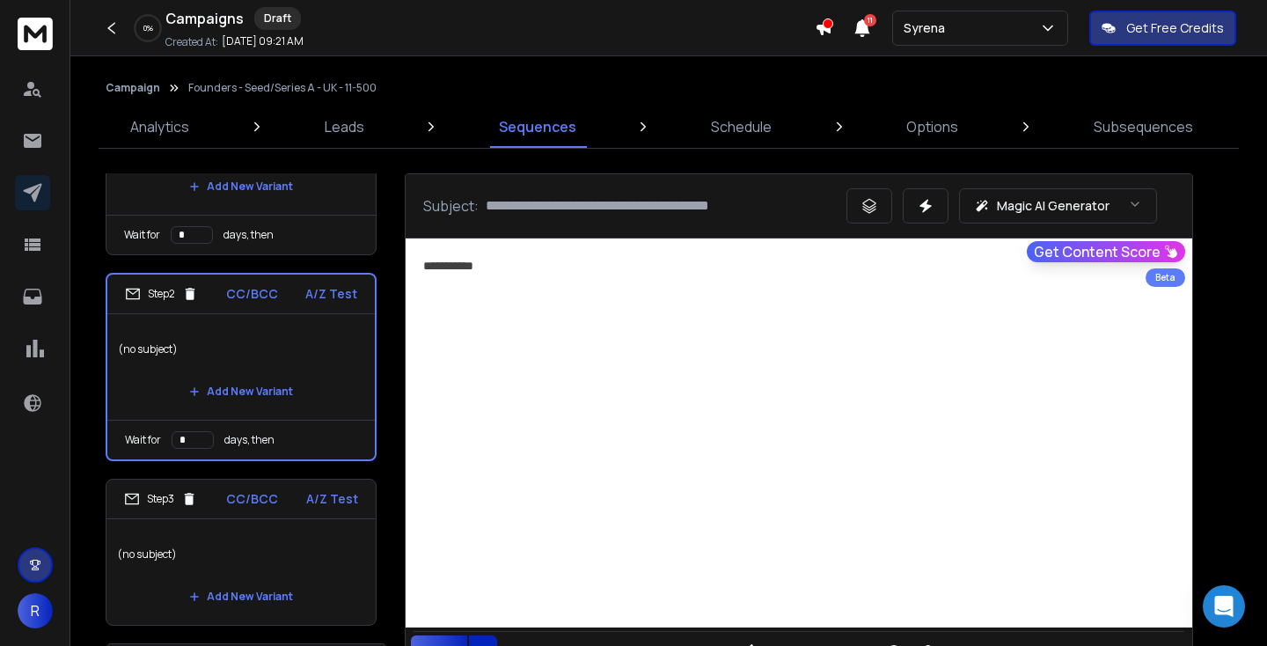
click at [309, 542] on p "(no subject)" at bounding box center [241, 554] width 248 height 49
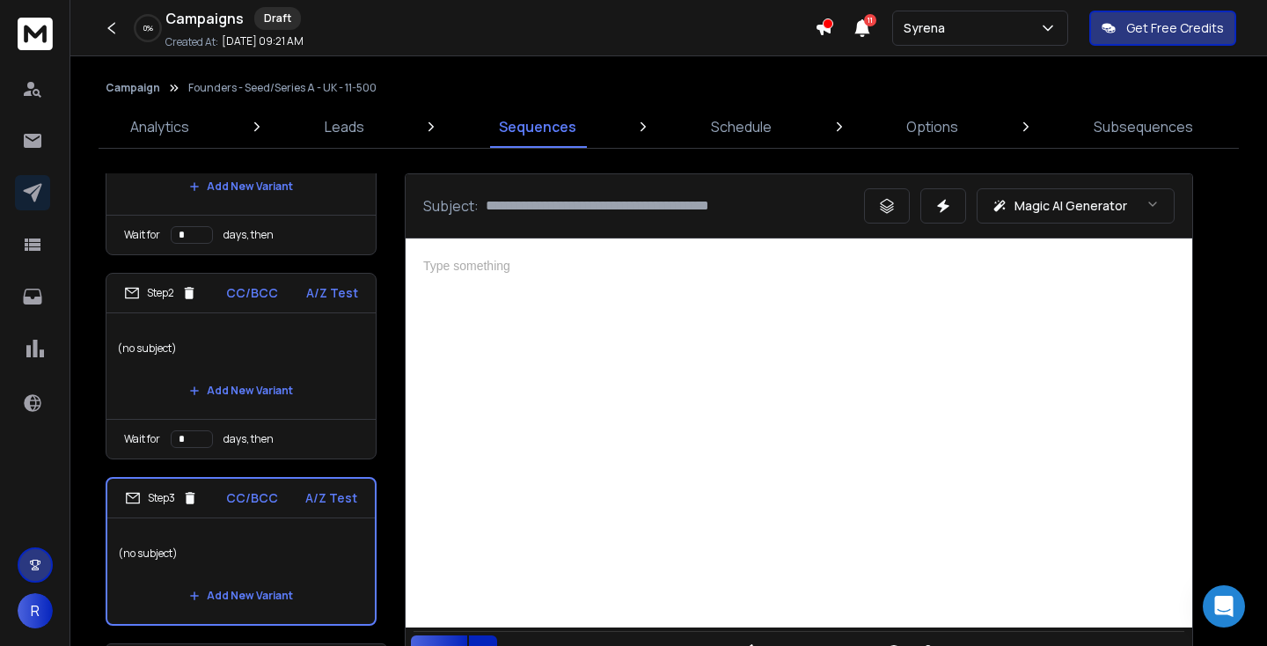
click at [456, 342] on div at bounding box center [799, 431] width 786 height 387
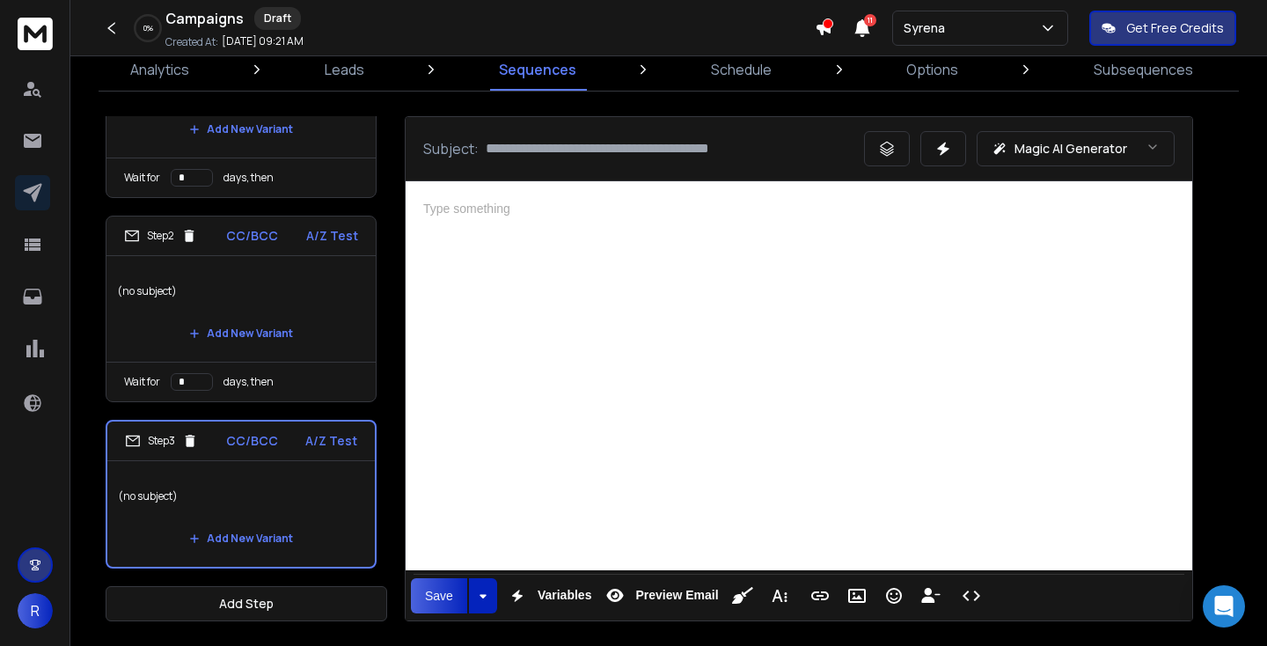
click at [554, 574] on div "Save Save Save as Template Variables Insert Variable Preview Email Preview Emai…" at bounding box center [603, 595] width 389 height 42
click at [554, 599] on span "Variables" at bounding box center [565, 595] width 62 height 15
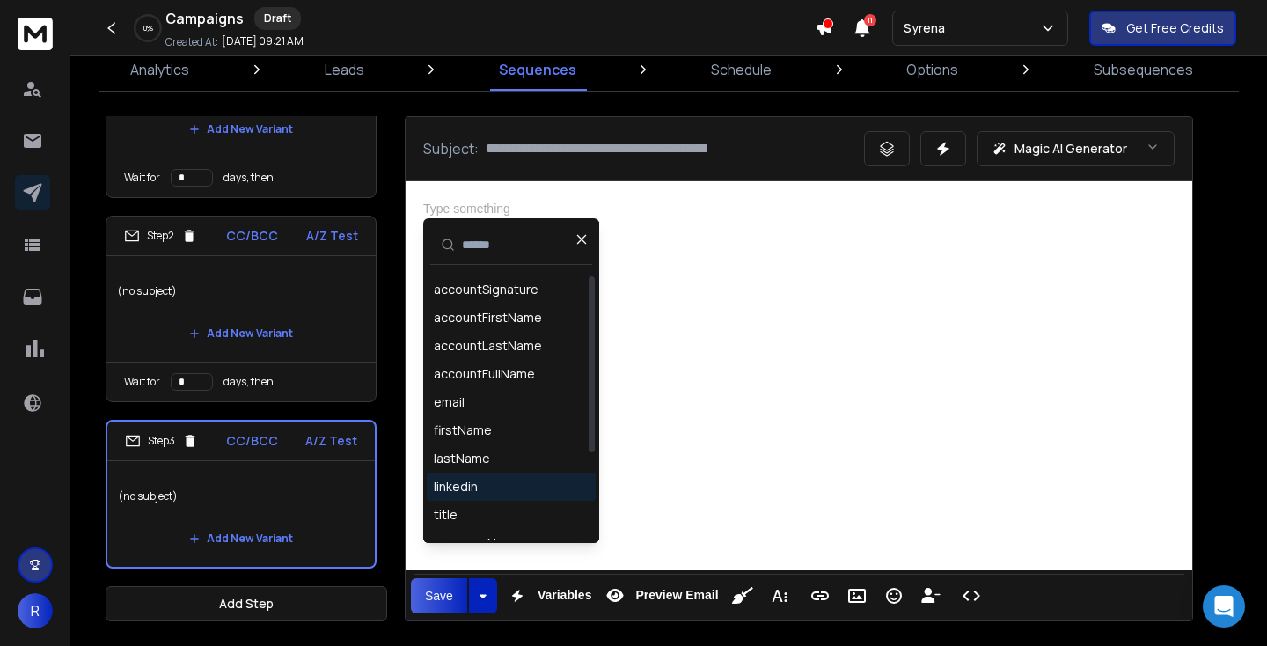
scroll to position [130, 0]
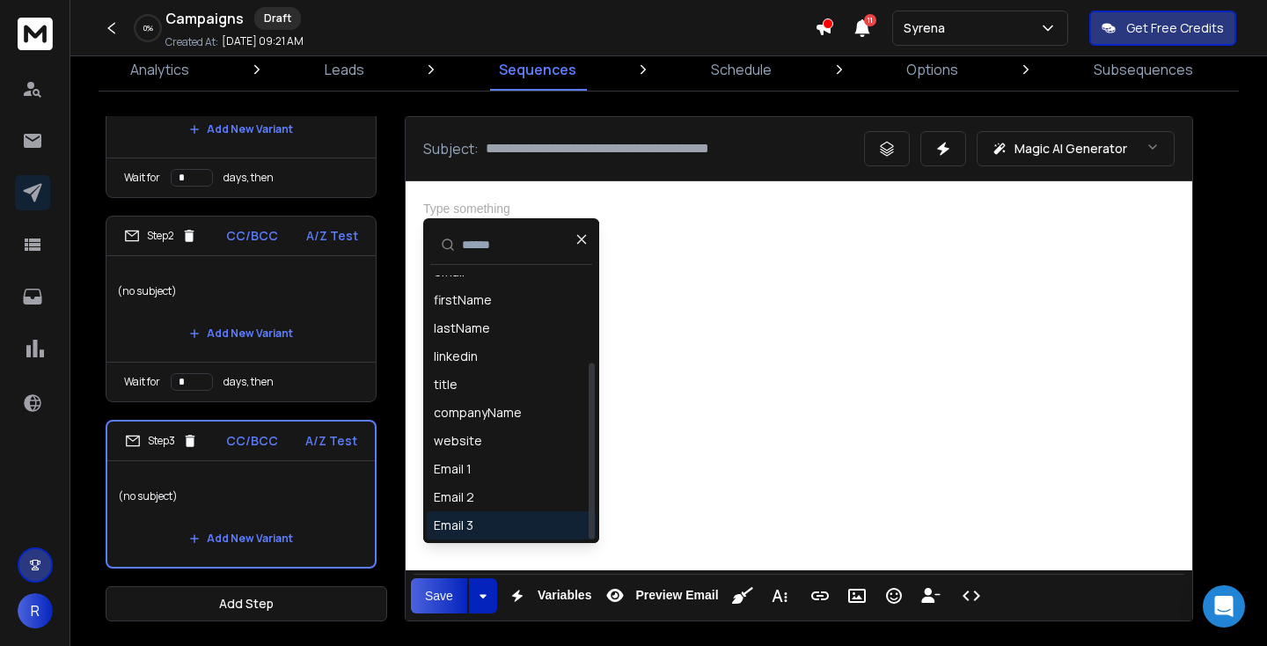
click at [472, 521] on div "Email 3" at bounding box center [454, 525] width 40 height 18
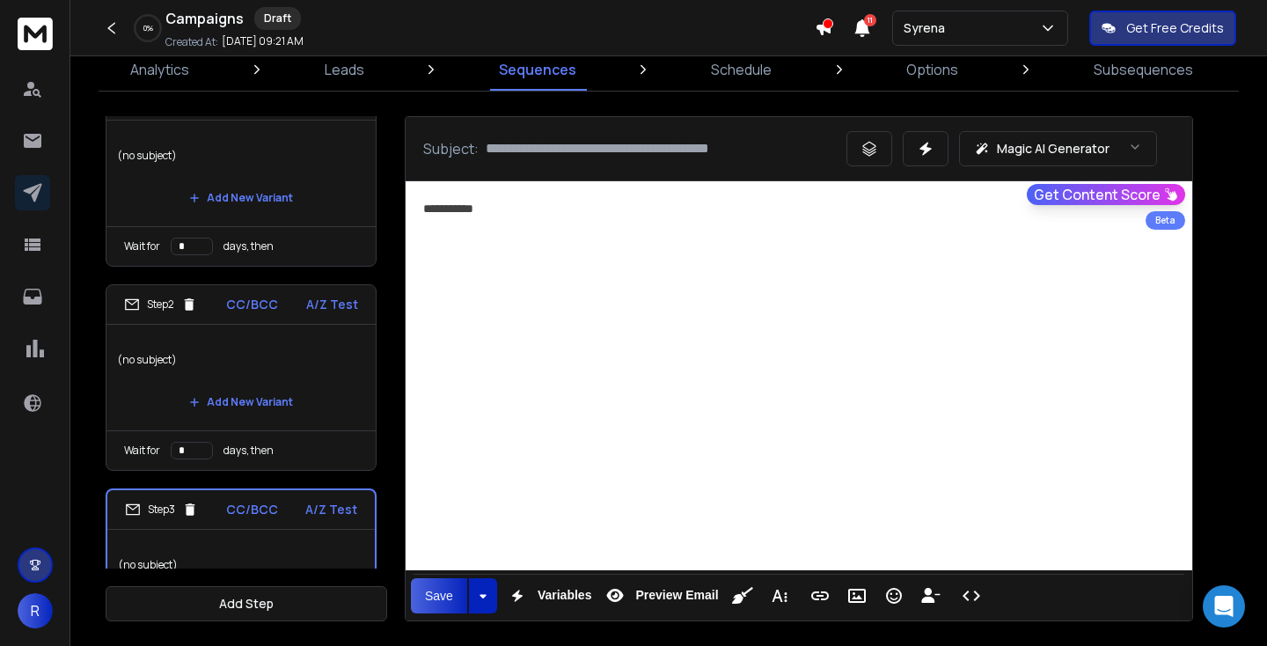
scroll to position [0, 0]
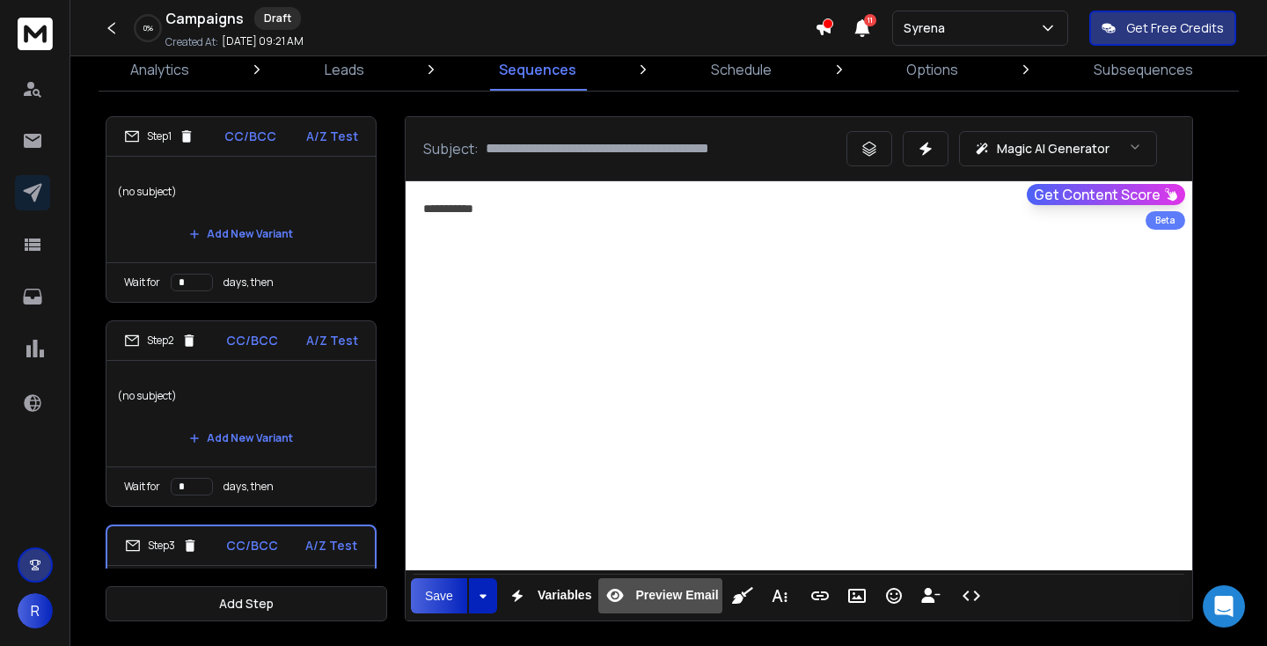
click at [663, 598] on span "Preview Email" at bounding box center [677, 595] width 90 height 15
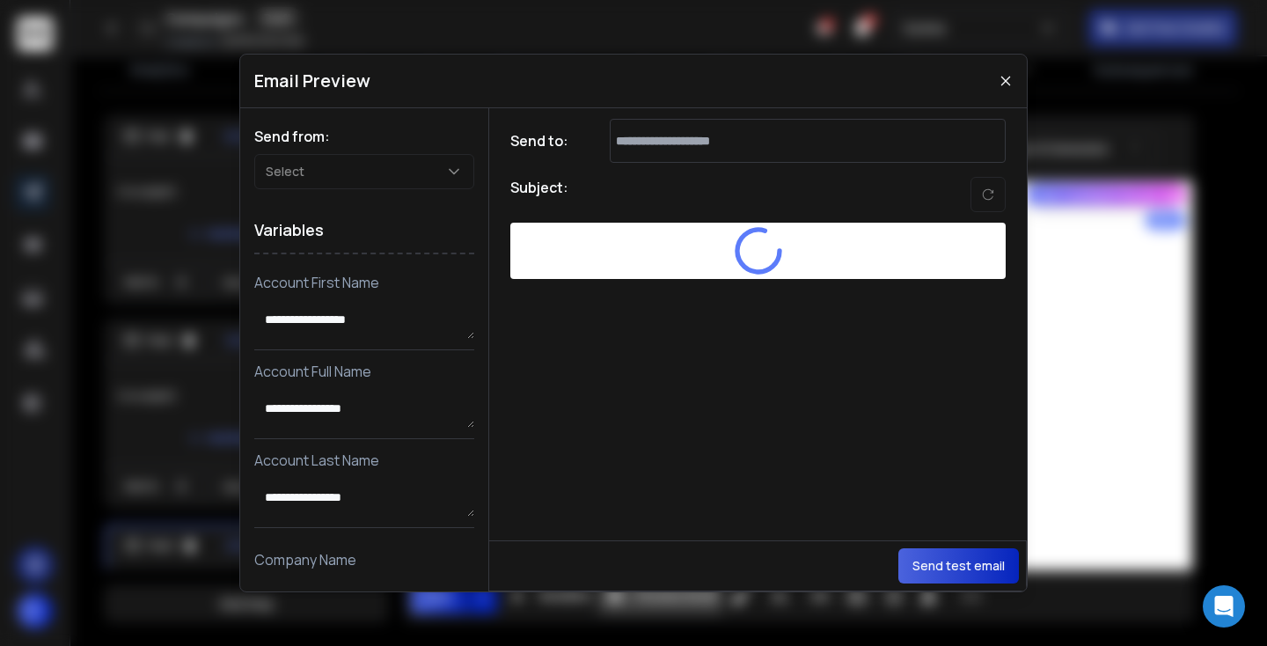
click at [663, 598] on div "**********" at bounding box center [633, 323] width 1267 height 574
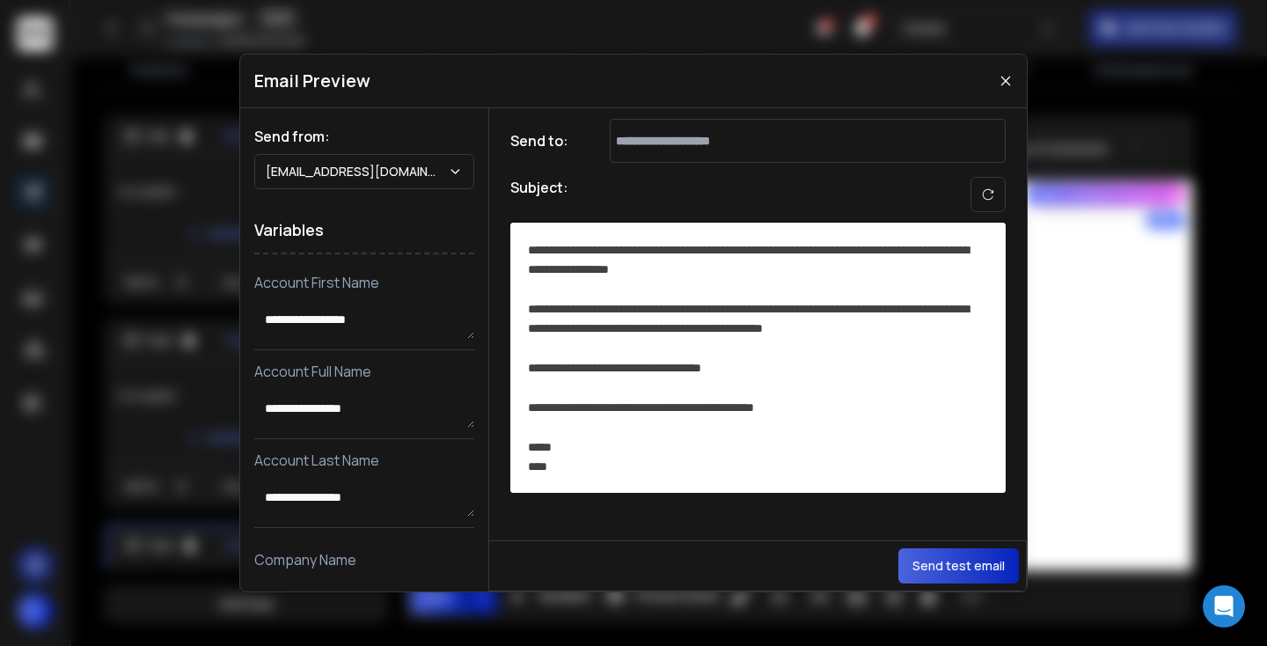
click at [1001, 77] on icon at bounding box center [1006, 81] width 10 height 10
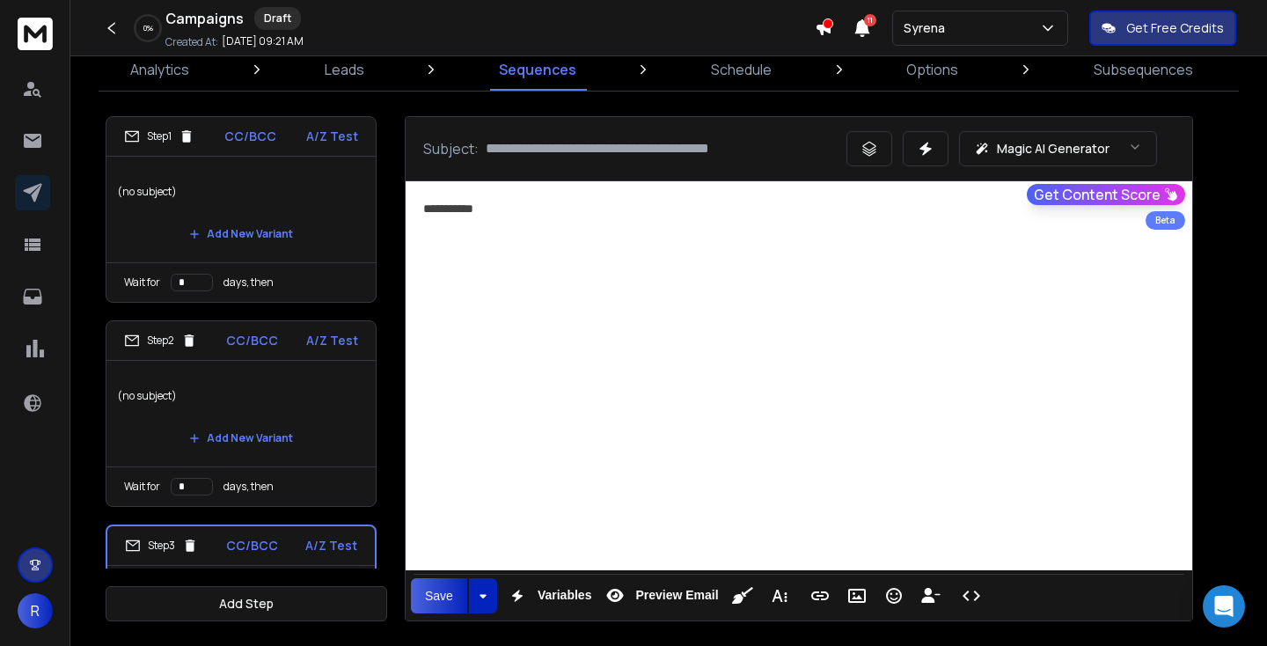
click at [258, 200] on p "(no subject)" at bounding box center [241, 191] width 248 height 49
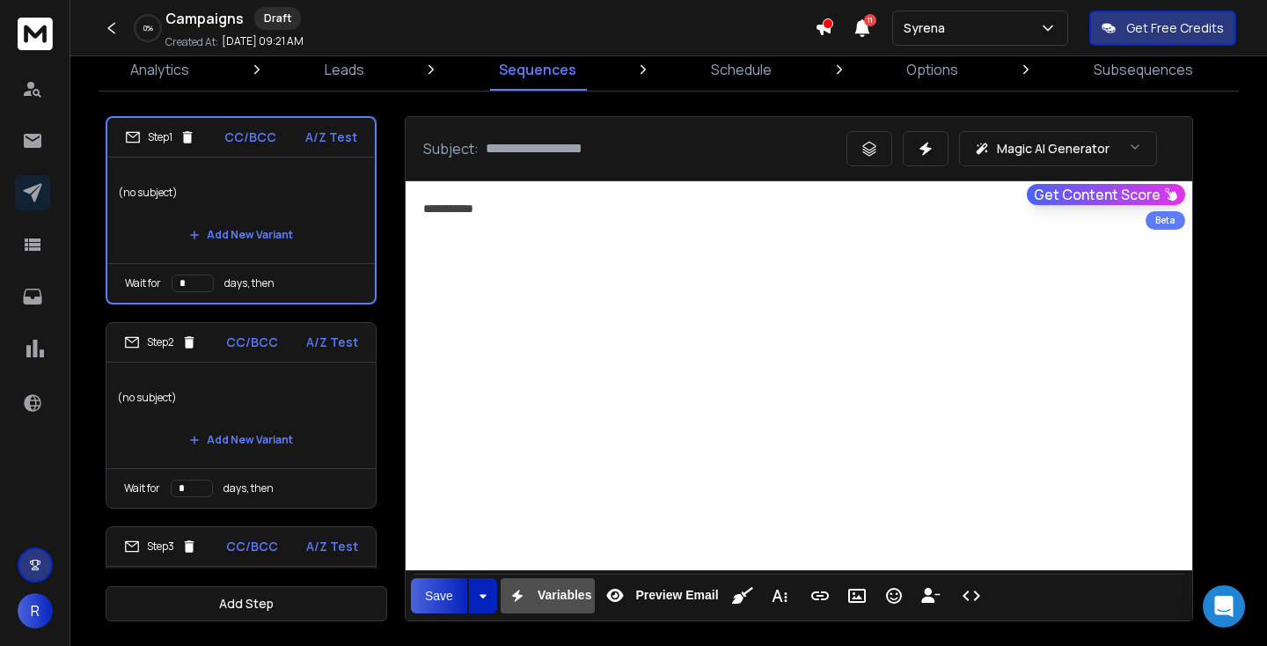
click at [583, 593] on span "Variables" at bounding box center [565, 595] width 62 height 15
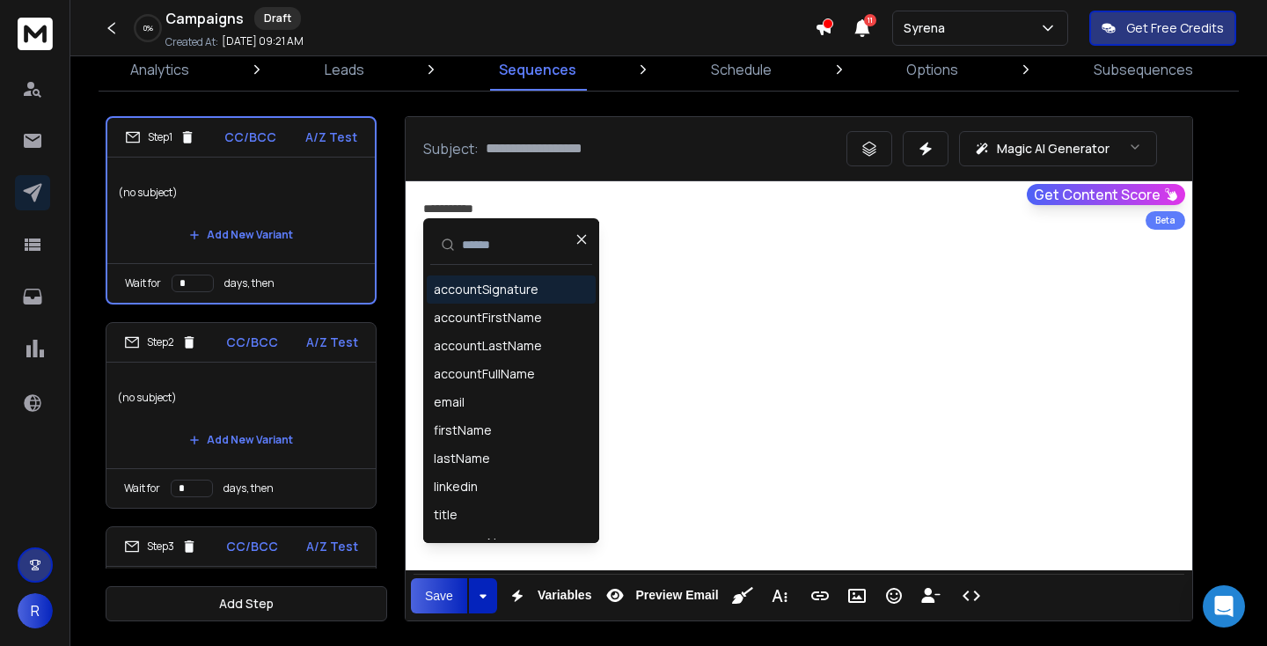
click at [680, 557] on div "**********" at bounding box center [799, 374] width 786 height 387
click at [675, 594] on span "Preview Email" at bounding box center [677, 595] width 90 height 15
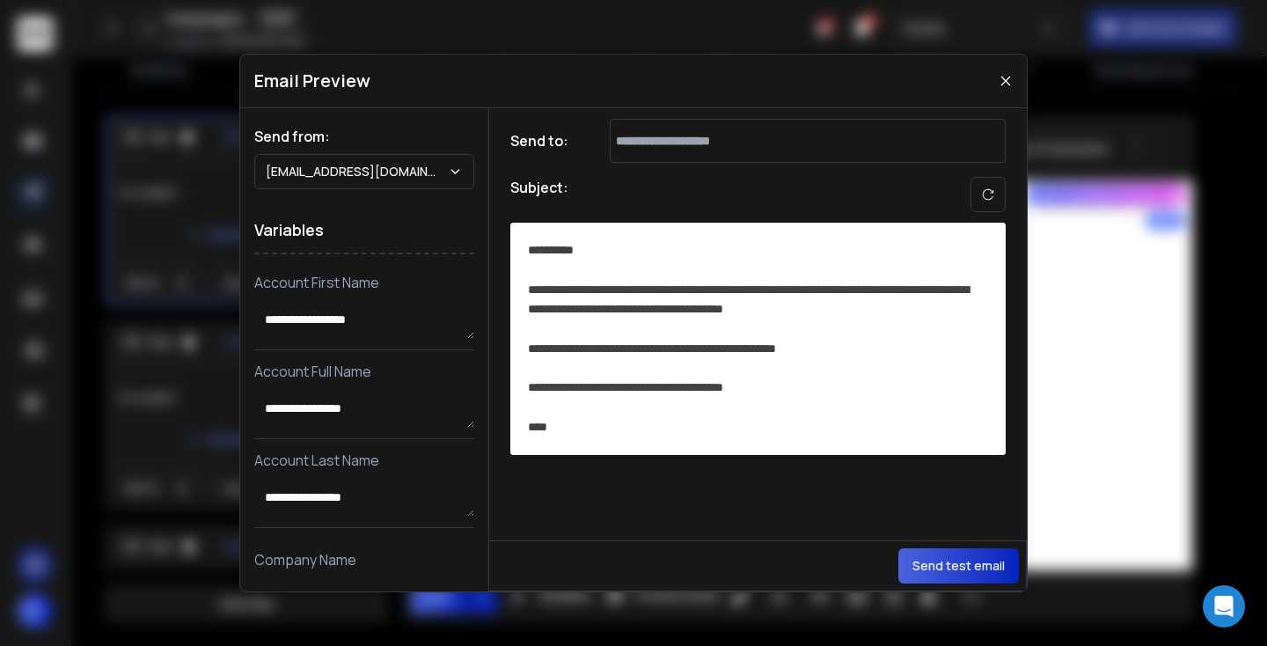
click at [999, 108] on div "**********" at bounding box center [757, 281] width 537 height 347
click at [1008, 99] on div "Email Preview" at bounding box center [633, 81] width 786 height 53
click at [1008, 77] on icon at bounding box center [1006, 81] width 10 height 10
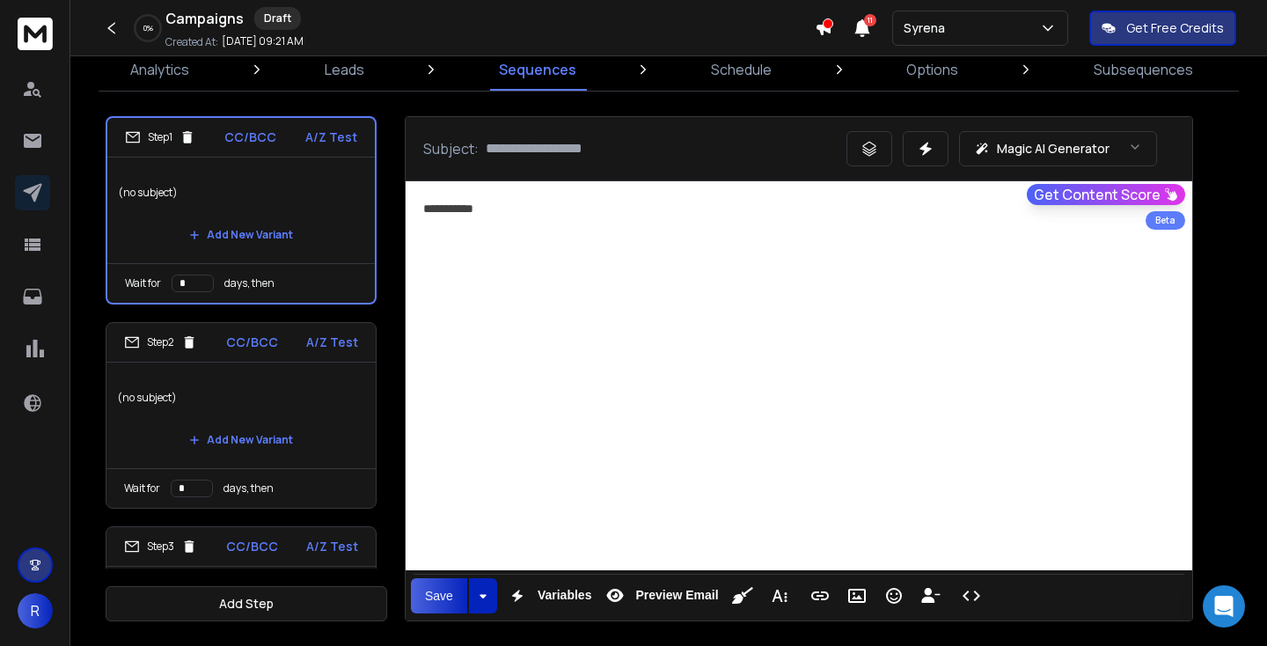
click at [558, 347] on div "**********" at bounding box center [799, 374] width 786 height 387
click at [627, 249] on div "**********" at bounding box center [799, 374] width 786 height 387
click at [523, 154] on input at bounding box center [657, 148] width 343 height 21
click at [871, 148] on icon at bounding box center [869, 149] width 16 height 16
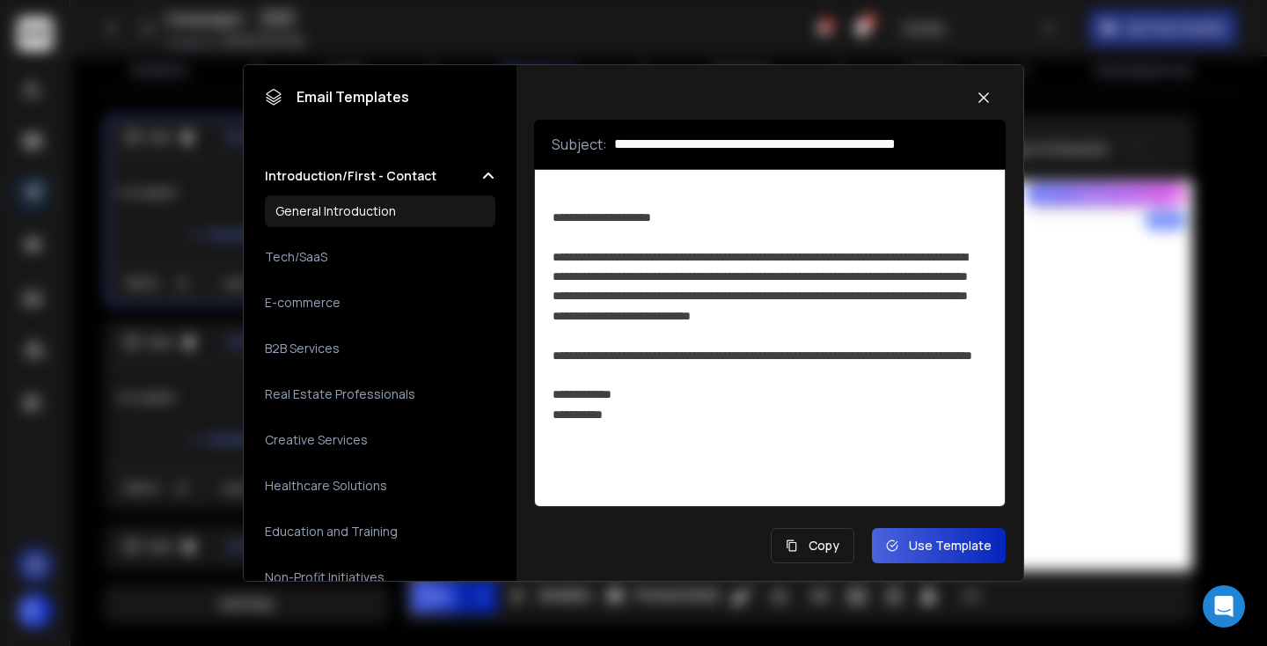
click at [983, 99] on icon at bounding box center [984, 98] width 16 height 16
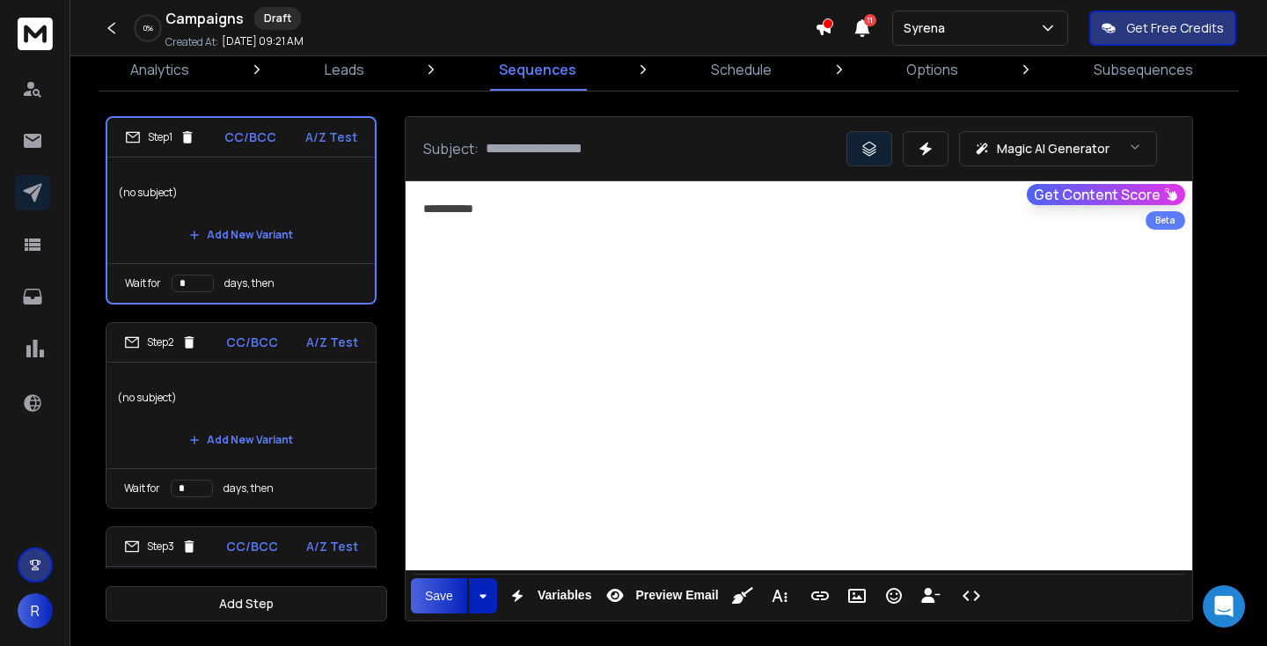
click at [879, 145] on button at bounding box center [869, 148] width 46 height 35
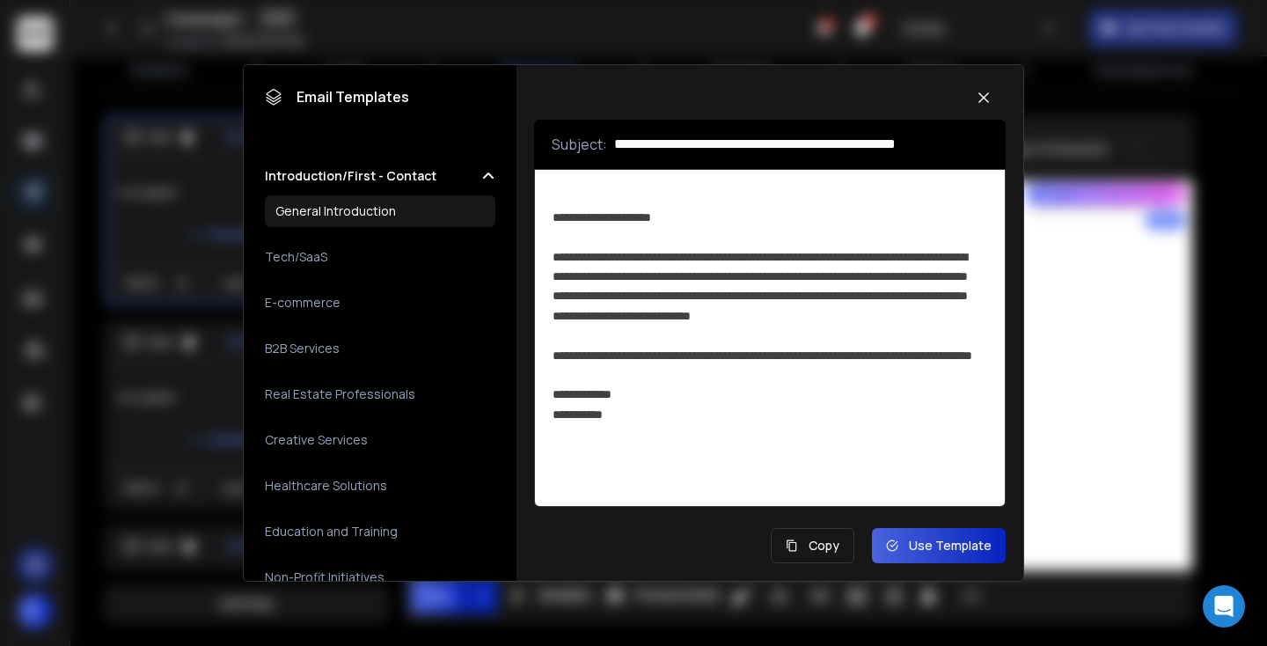
click at [993, 93] on div at bounding box center [770, 98] width 472 height 44
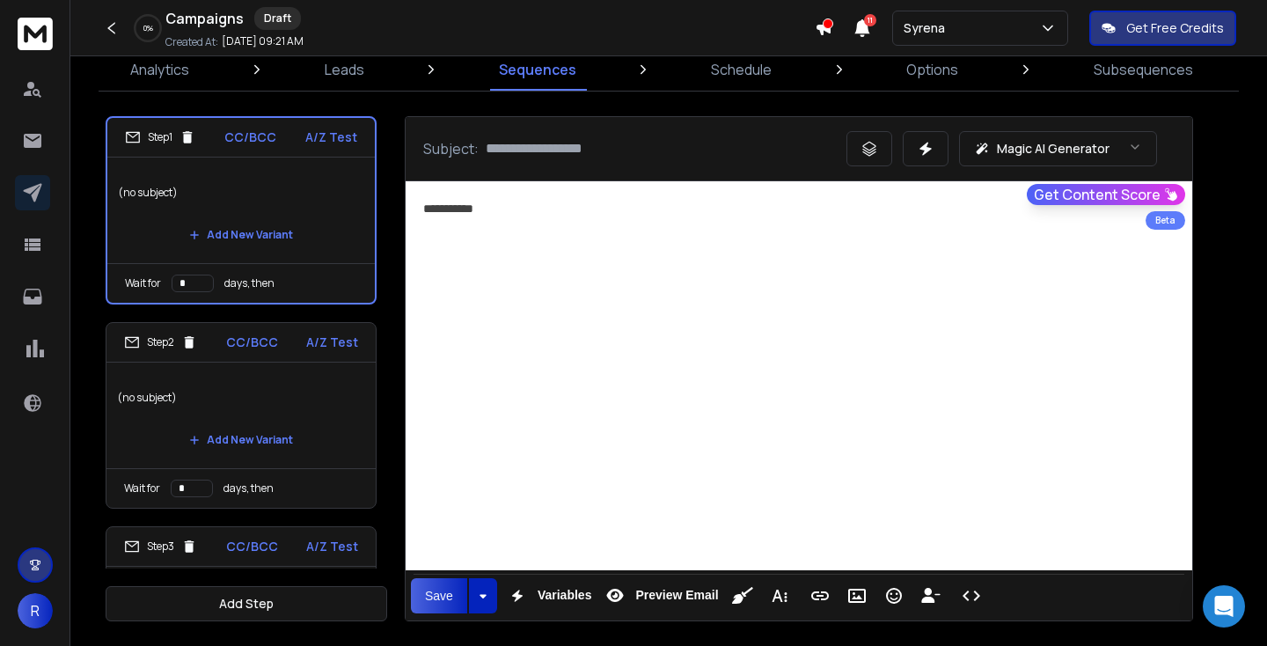
click at [724, 189] on div "**********" at bounding box center [799, 374] width 786 height 387
click at [739, 166] on div "Subject: Magic AI Generator Get Content Score Beta" at bounding box center [799, 149] width 786 height 64
click at [959, 143] on button "Magic AI Generator" at bounding box center [1058, 148] width 198 height 35
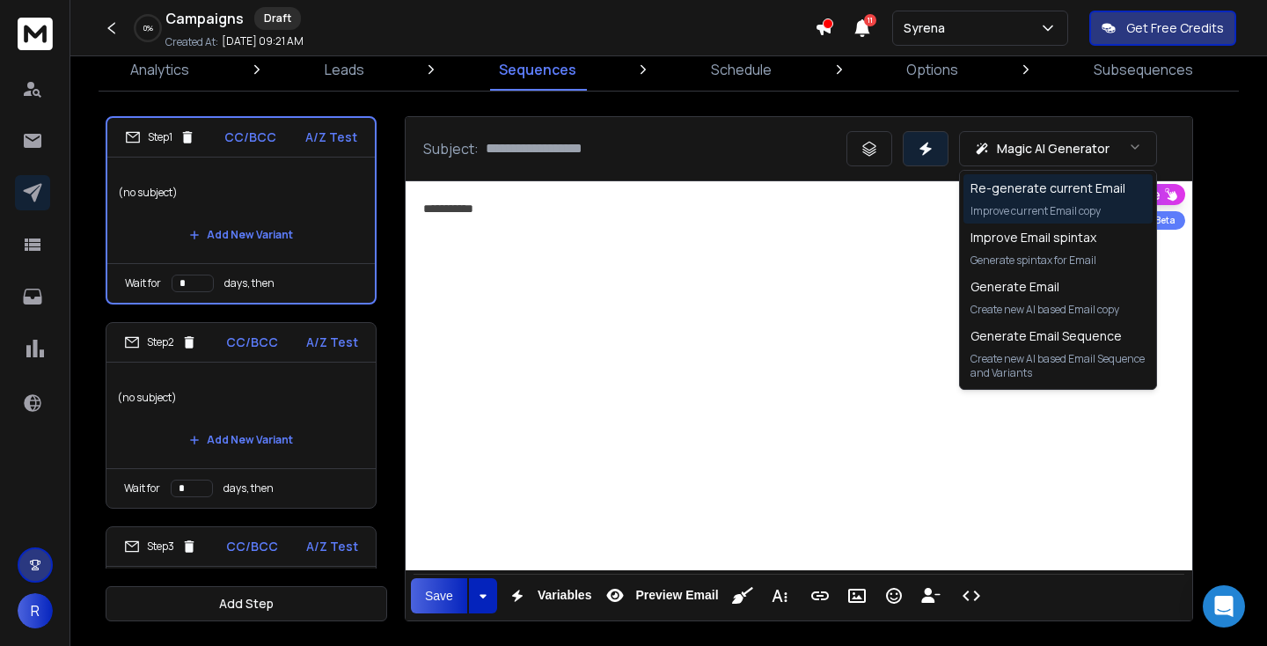
click at [919, 143] on icon "button" at bounding box center [925, 149] width 16 height 16
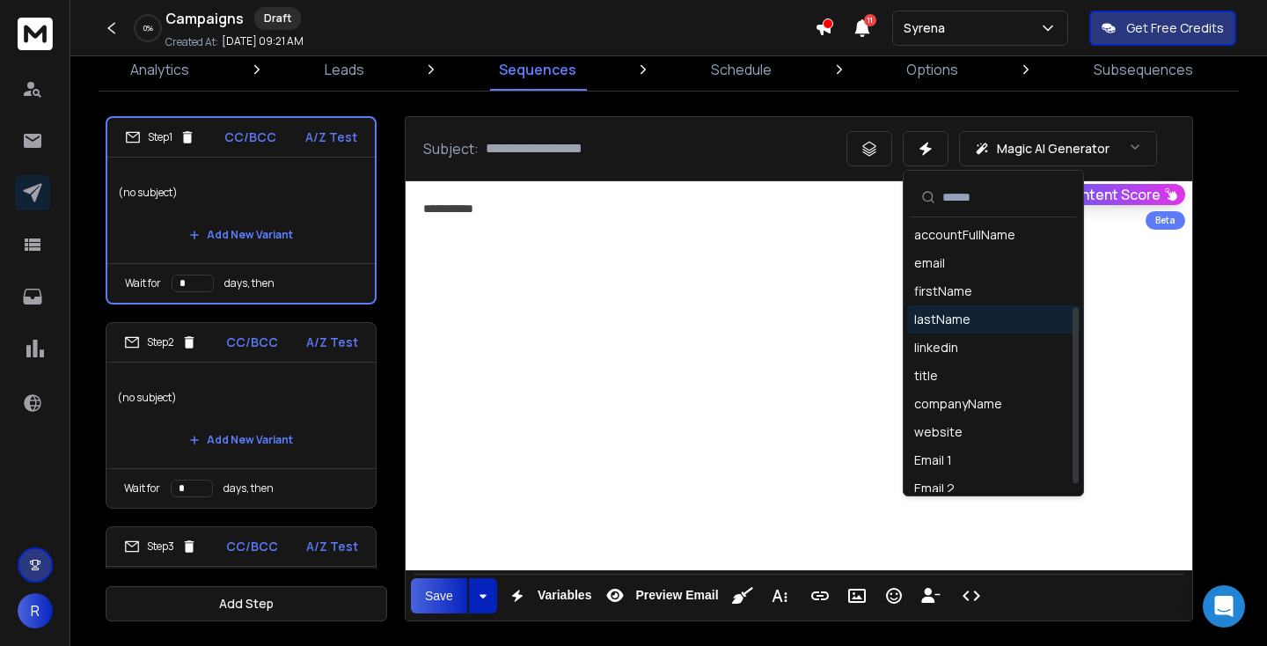
scroll to position [130, 0]
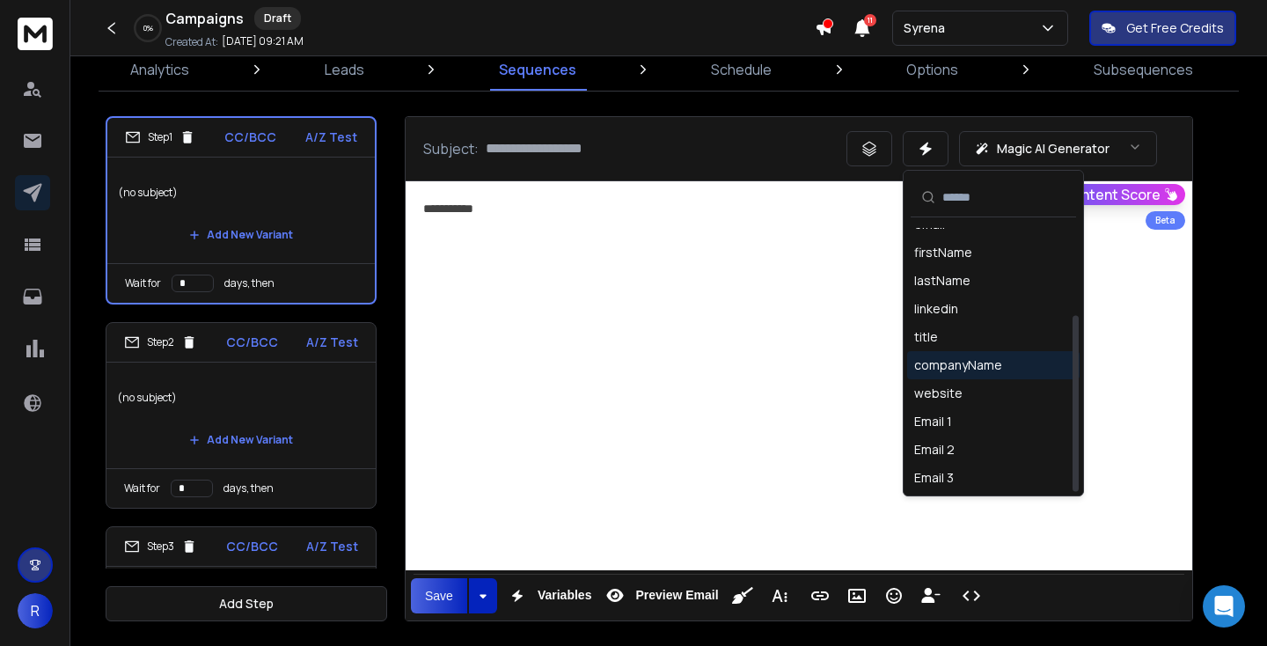
click at [968, 365] on div "companyName" at bounding box center [958, 365] width 88 height 18
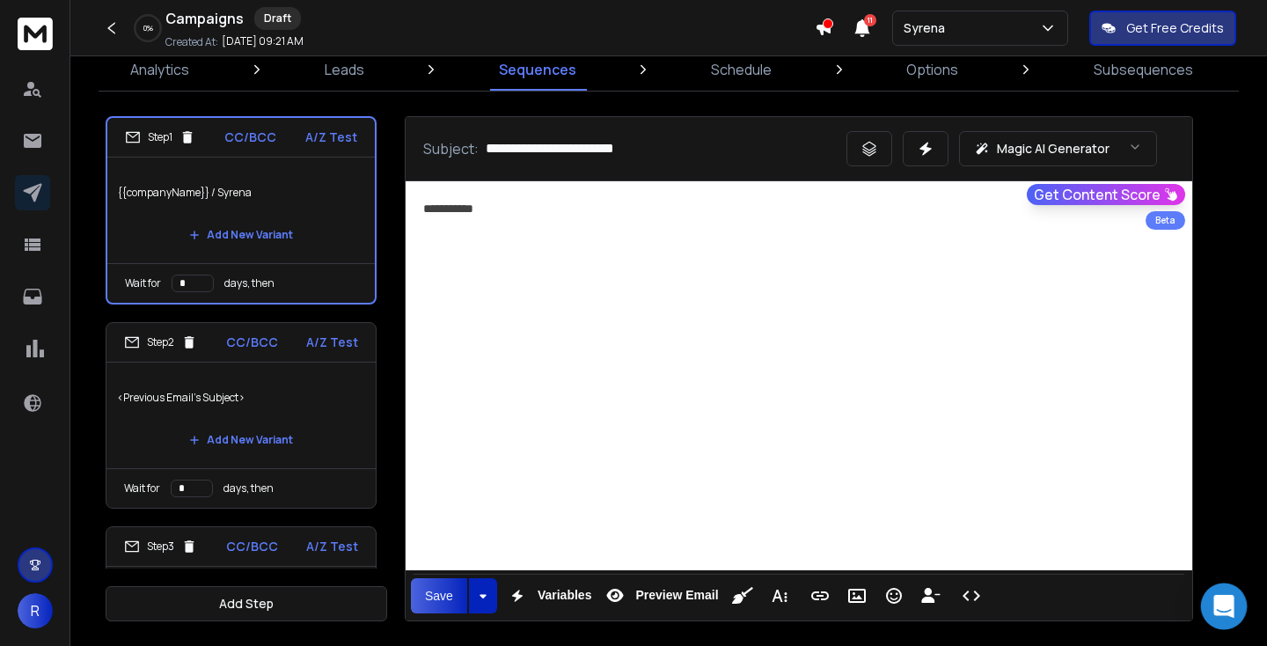
type input "**********"
click at [1230, 608] on icon "Open Intercom Messenger" at bounding box center [1223, 606] width 20 height 23
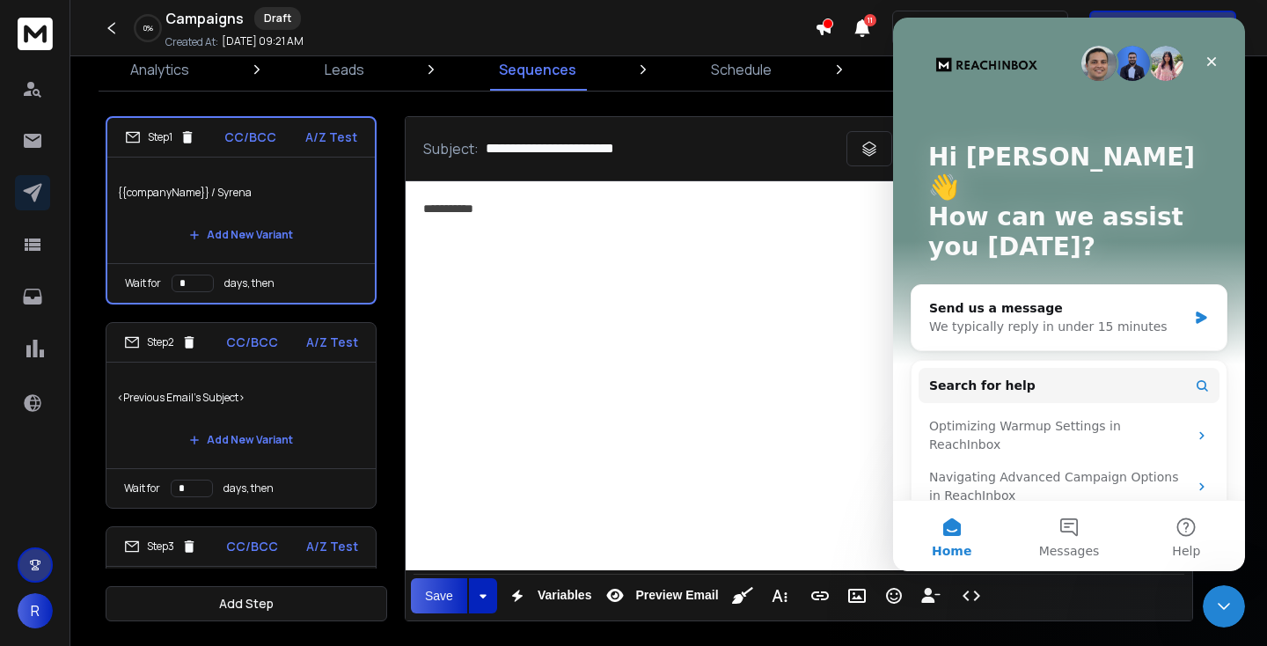
scroll to position [0, 0]
click at [1151, 318] on div "We typically reply in under 15 minutes" at bounding box center [1058, 327] width 258 height 18
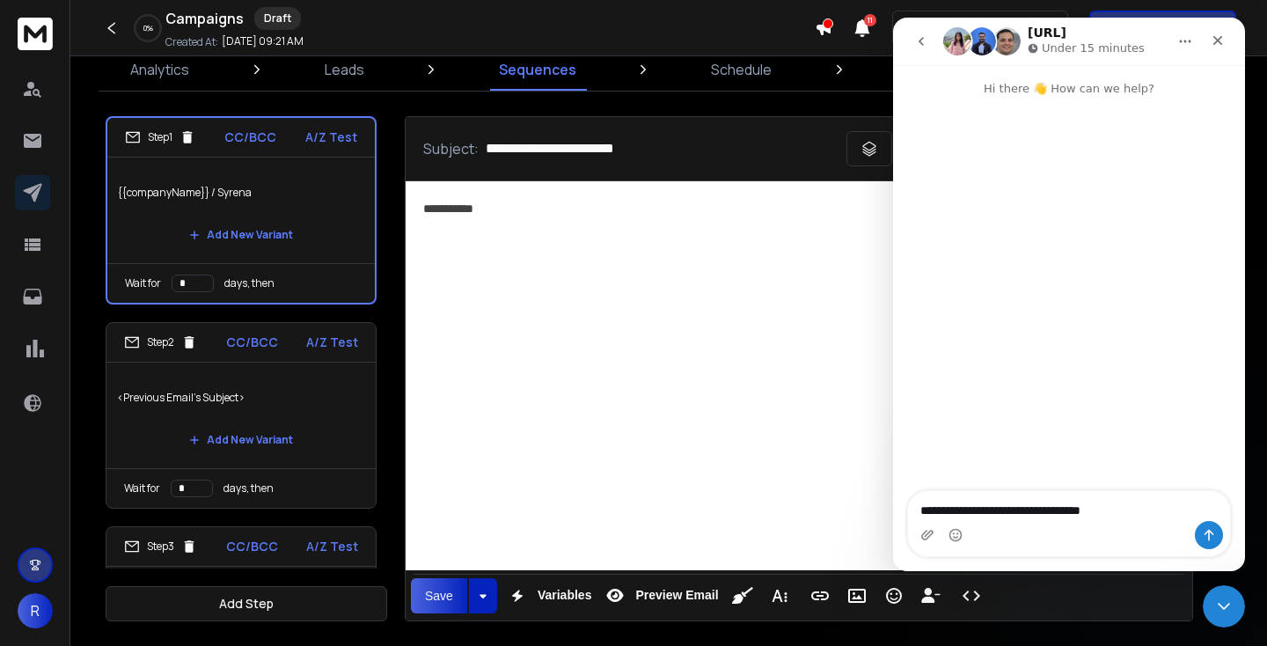
type textarea "**********"
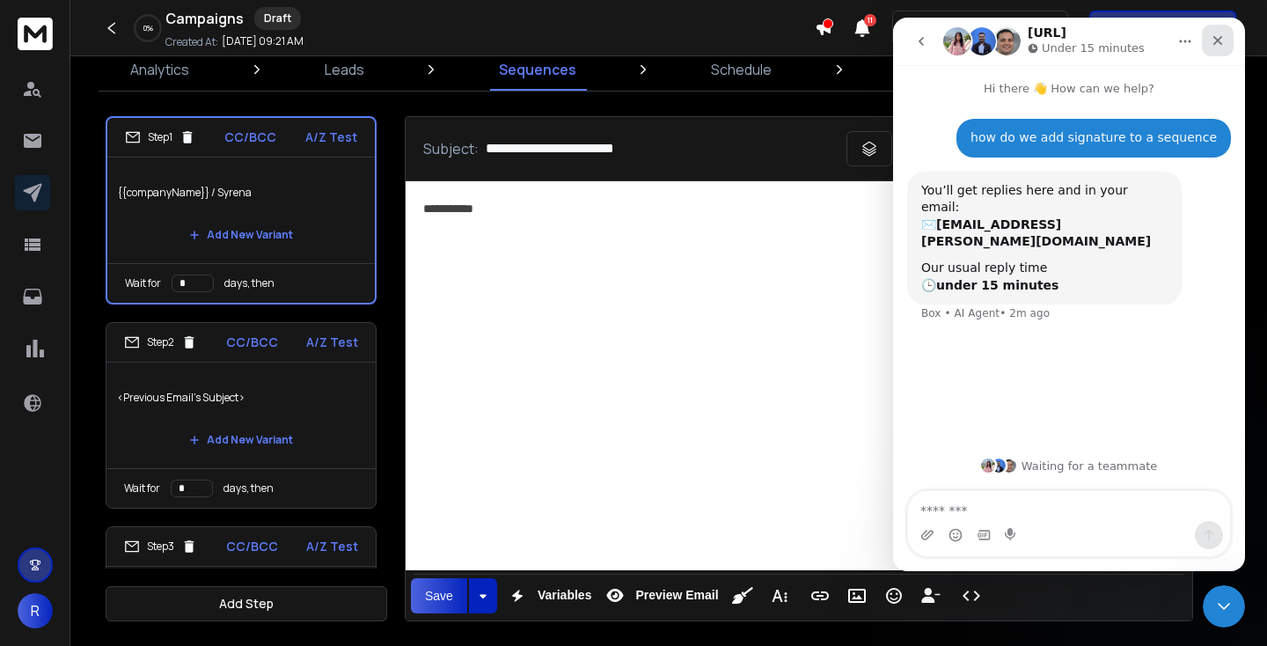
click at [1214, 43] on icon "Close" at bounding box center [1218, 41] width 10 height 10
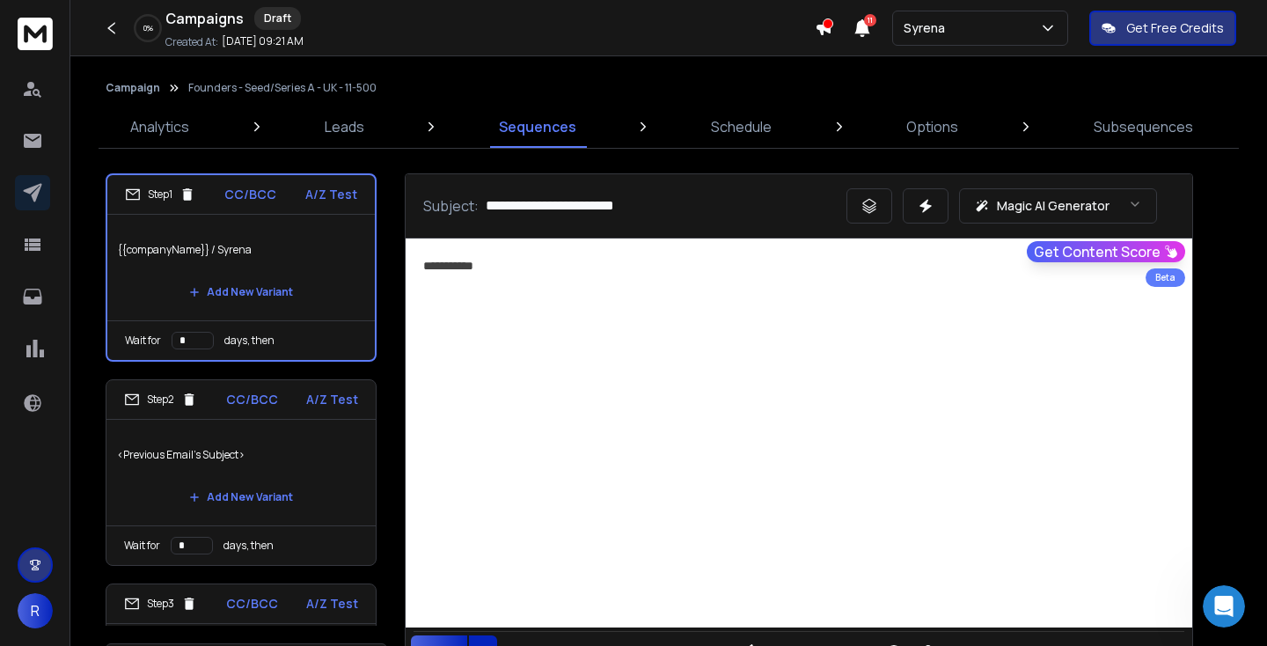
click at [654, 310] on div "**********" at bounding box center [799, 431] width 786 height 387
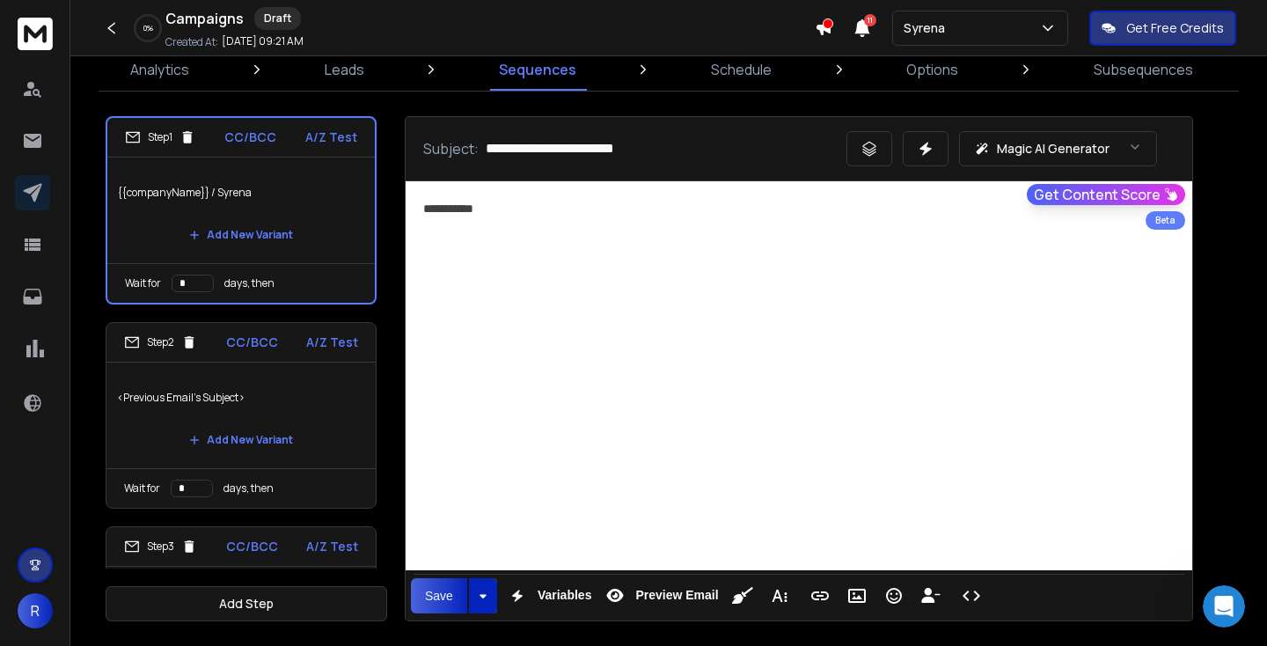
click at [490, 607] on div "button" at bounding box center [483, 595] width 28 height 35
click at [763, 559] on div "**********" at bounding box center [799, 374] width 786 height 387
click at [776, 603] on icon "button" at bounding box center [779, 595] width 21 height 21
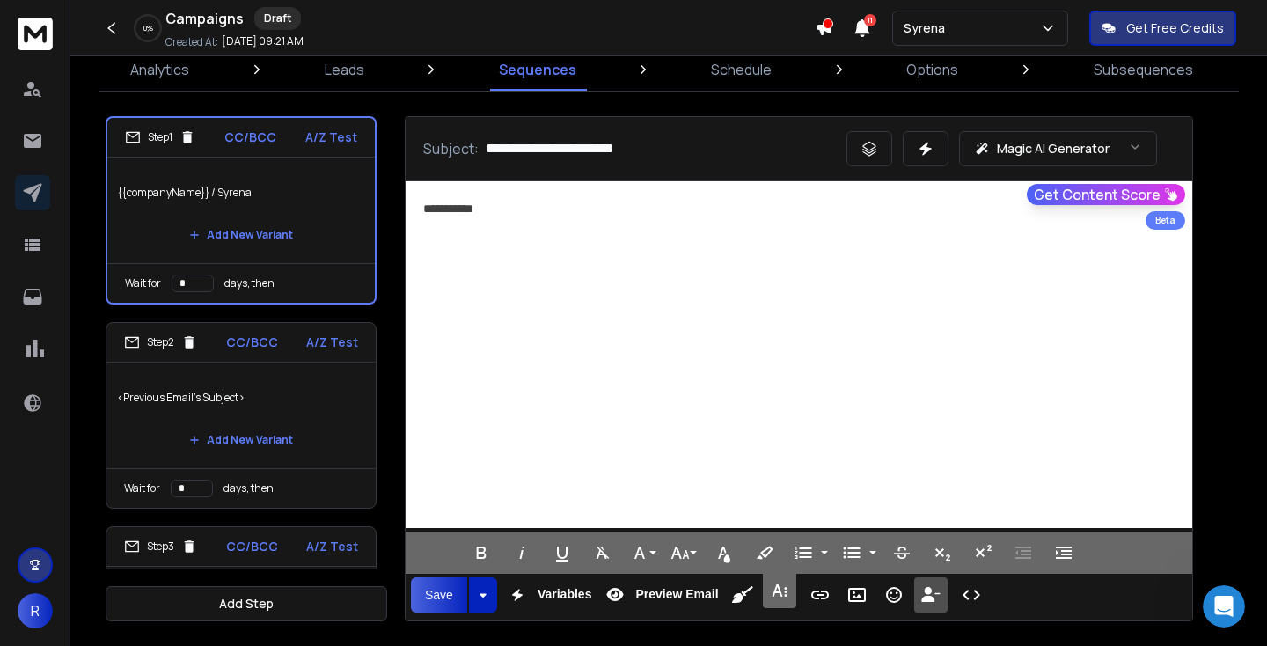
drag, startPoint x: 942, startPoint y: 595, endPoint x: 1005, endPoint y: 589, distance: 63.6
click at [1005, 589] on div "Bold Italic Underline Clear Formatting Font Family Arial Georgia Impact Tahoma …" at bounding box center [799, 574] width 786 height 92
click at [600, 405] on div "**********" at bounding box center [799, 354] width 786 height 347
click at [687, 92] on div "**********" at bounding box center [669, 322] width 1140 height 611
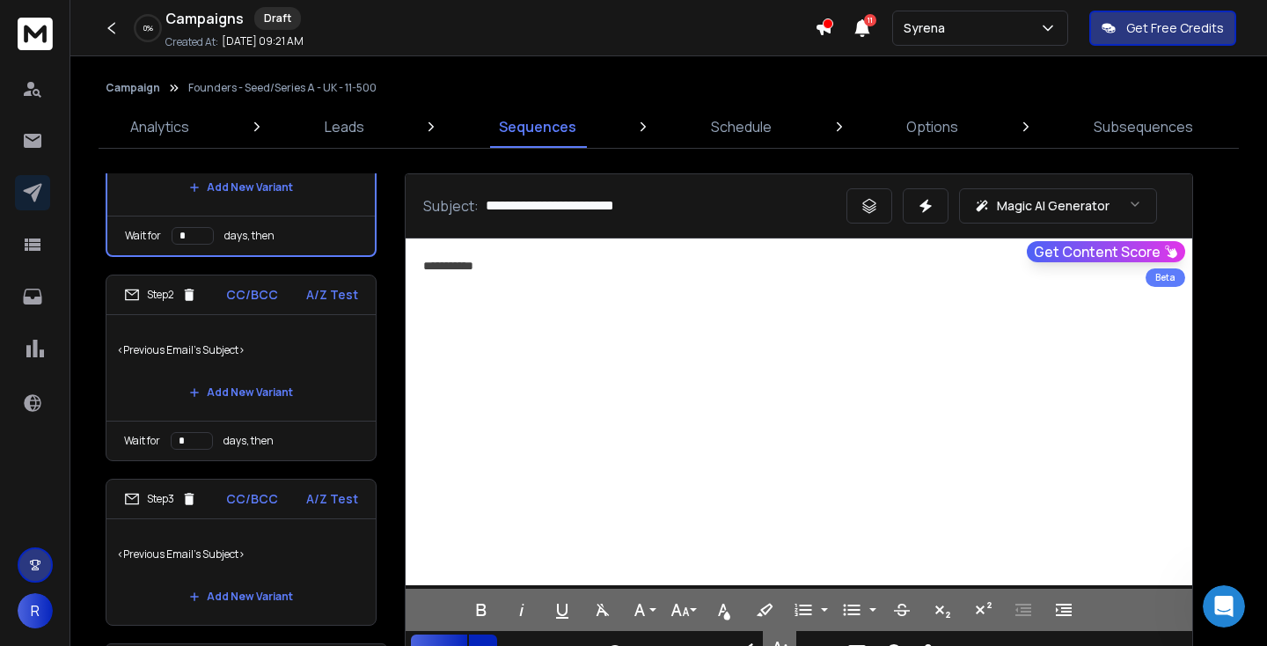
scroll to position [0, 0]
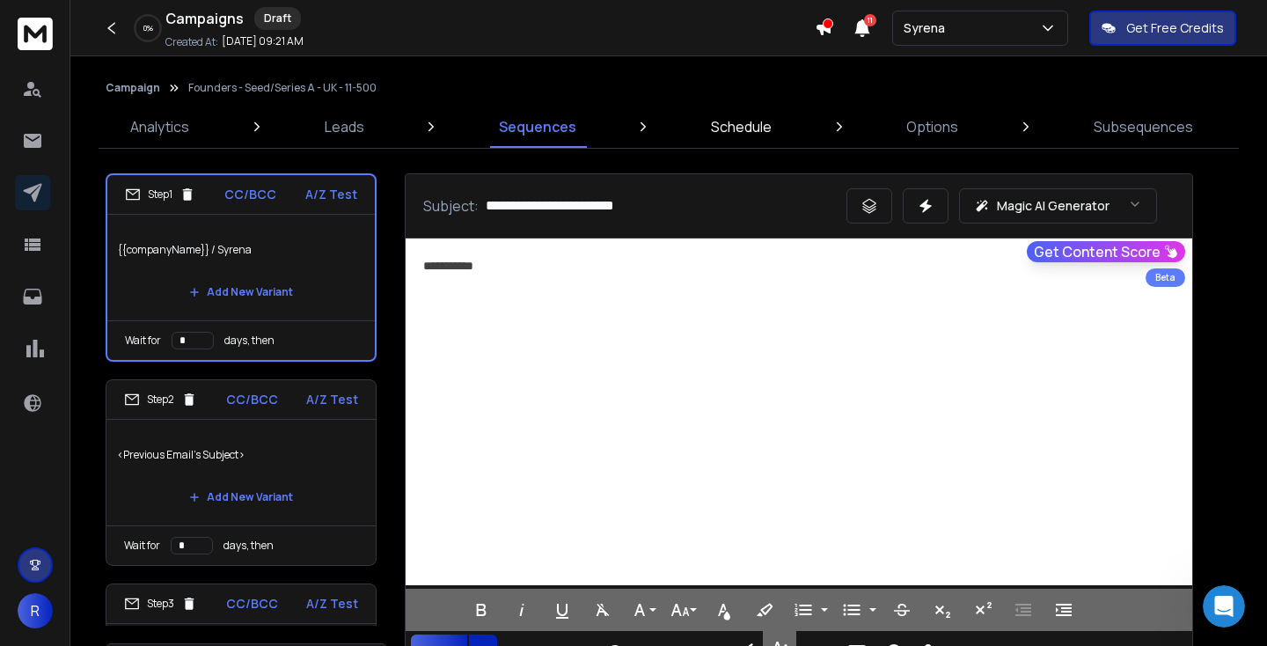
click at [722, 134] on p "Schedule" at bounding box center [741, 126] width 61 height 21
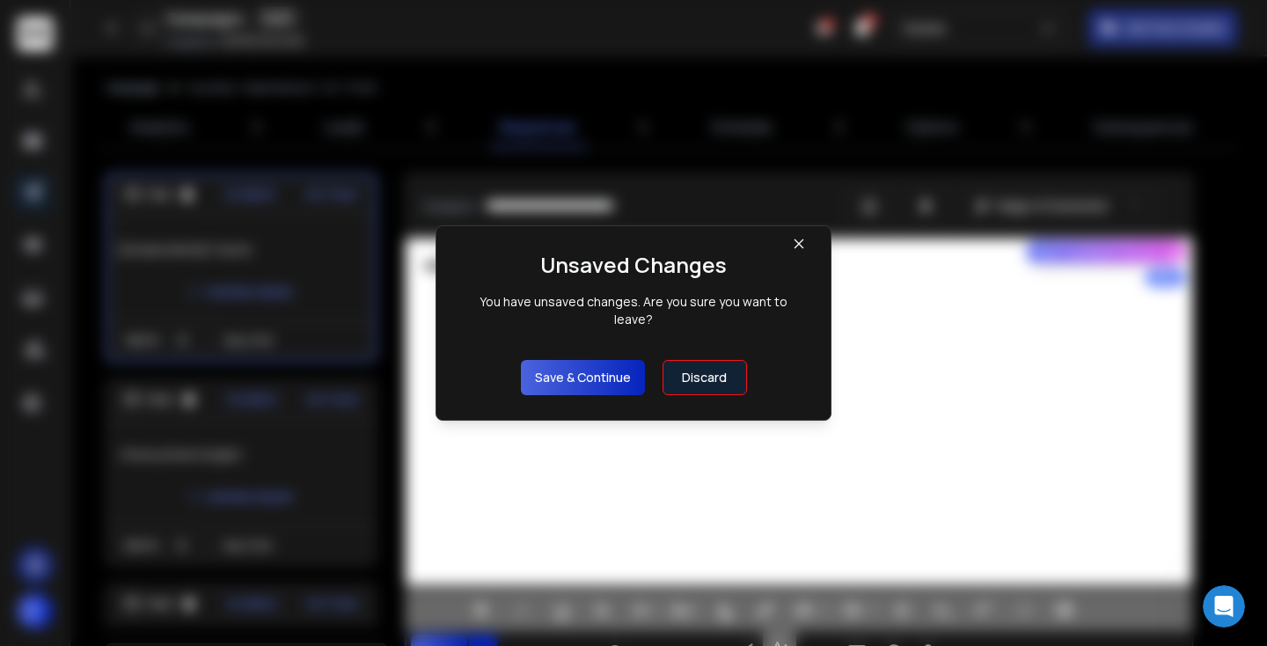
click at [601, 370] on button "Save & Continue" at bounding box center [583, 377] width 124 height 35
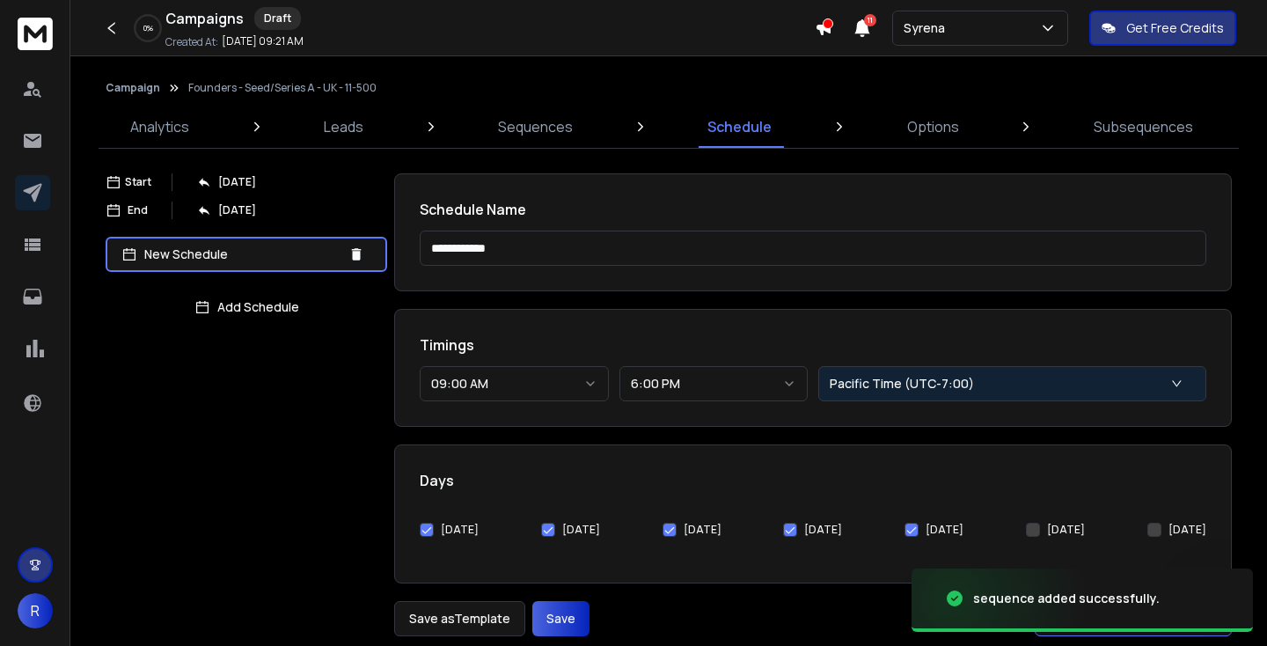
click at [852, 389] on p "Pacific Time (UTC-7:00)" at bounding box center [905, 384] width 151 height 18
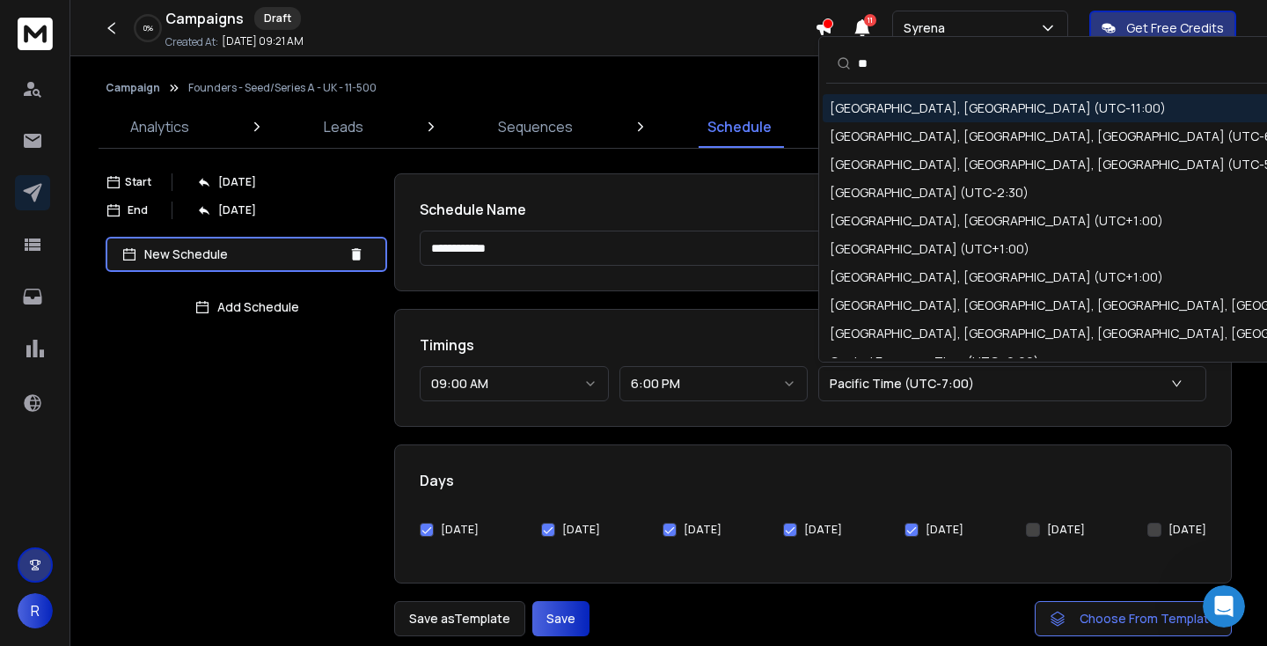
type input "*"
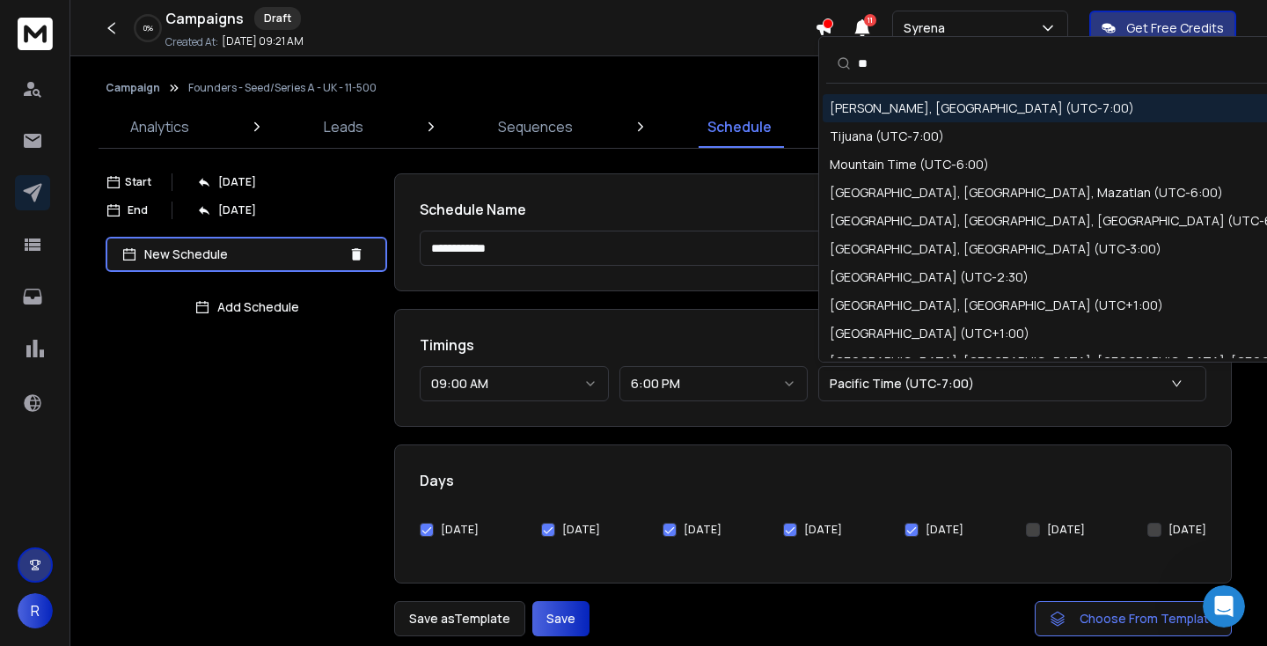
type input "*"
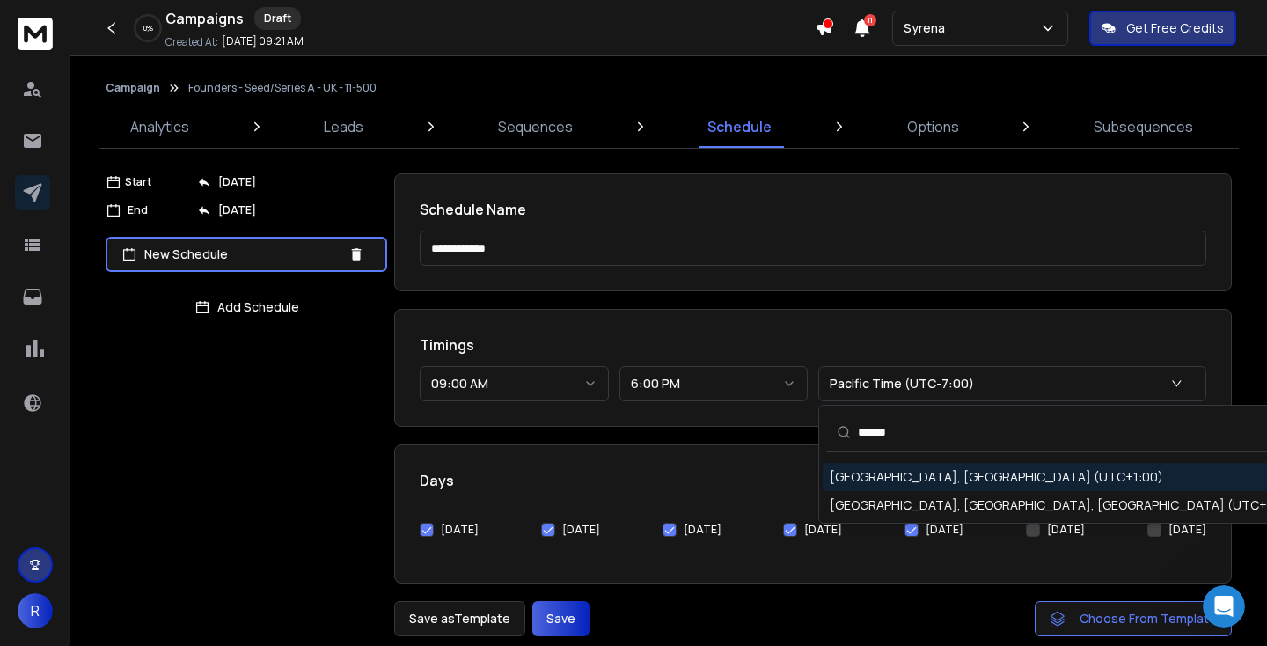
type input "******"
click at [940, 484] on div "Edinburgh, London (UTC+1:00)" at bounding box center [996, 477] width 333 height 18
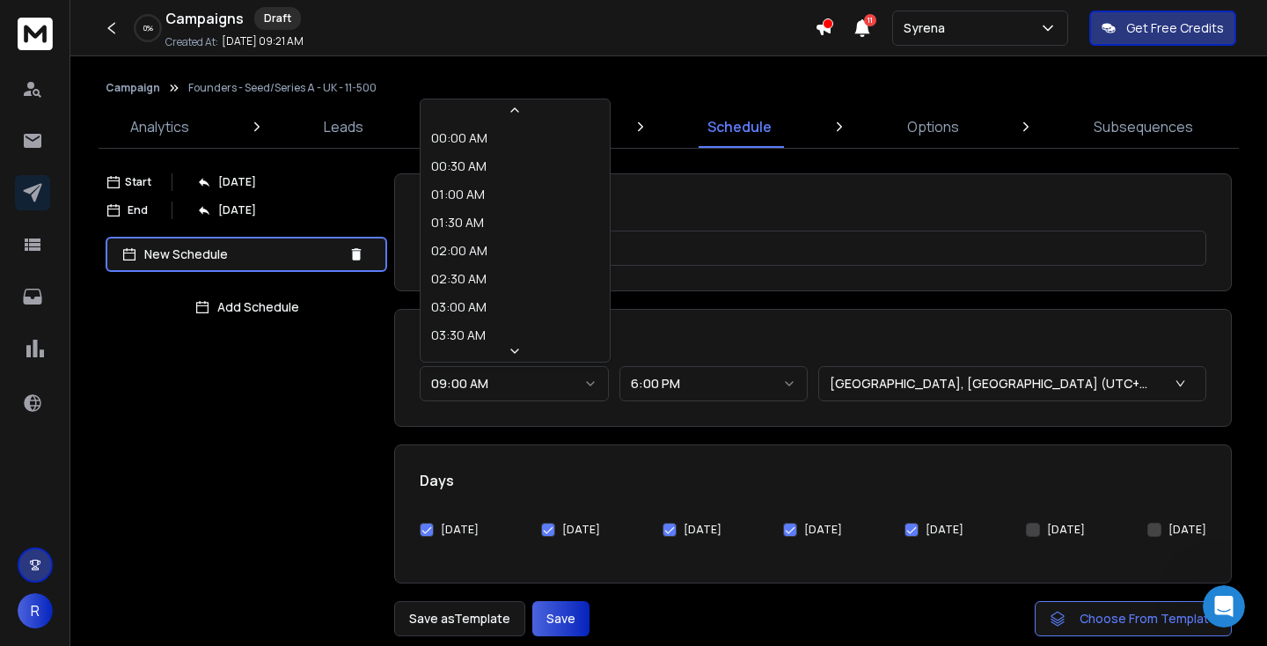
click at [563, 389] on button "09:00 AM" at bounding box center [514, 383] width 189 height 35
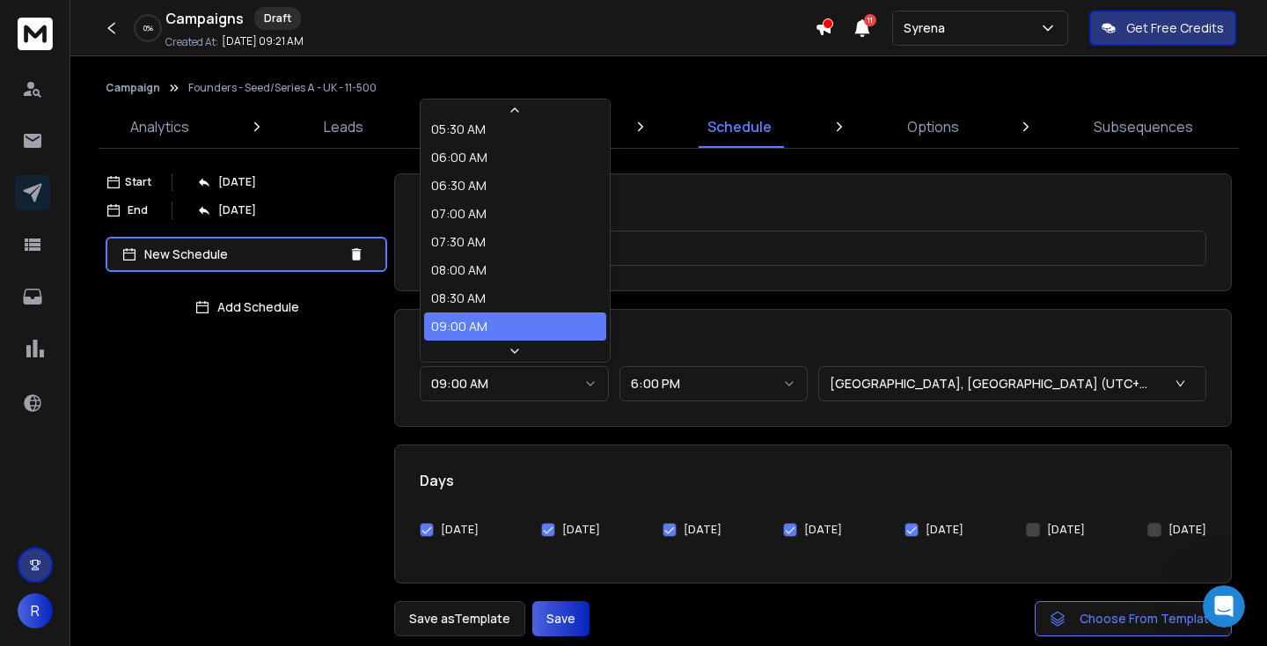
select select "********"
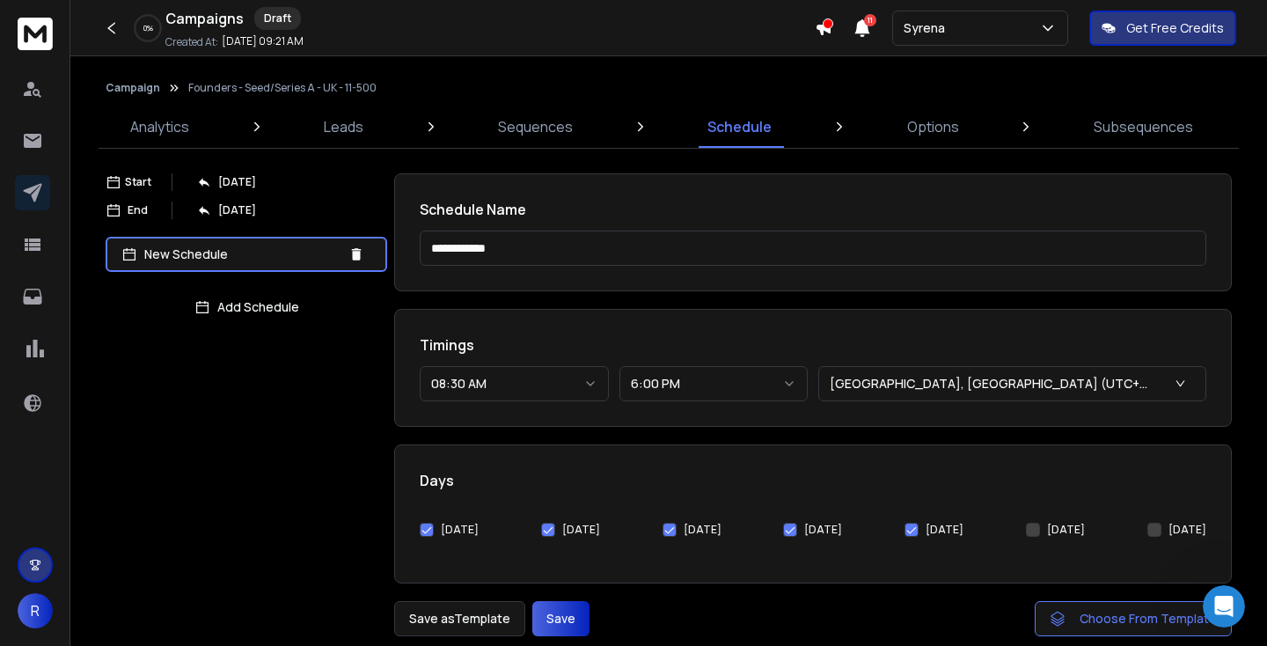
scroll to position [15, 0]
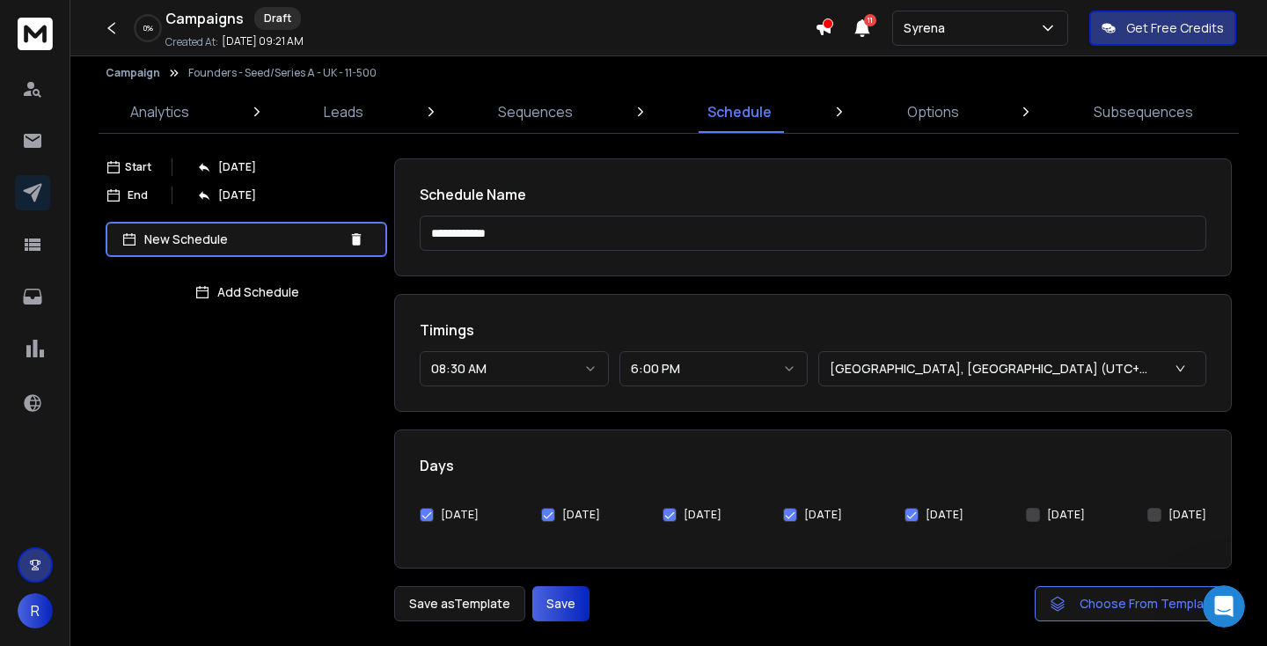
click at [545, 619] on button "Save" at bounding box center [560, 603] width 57 height 35
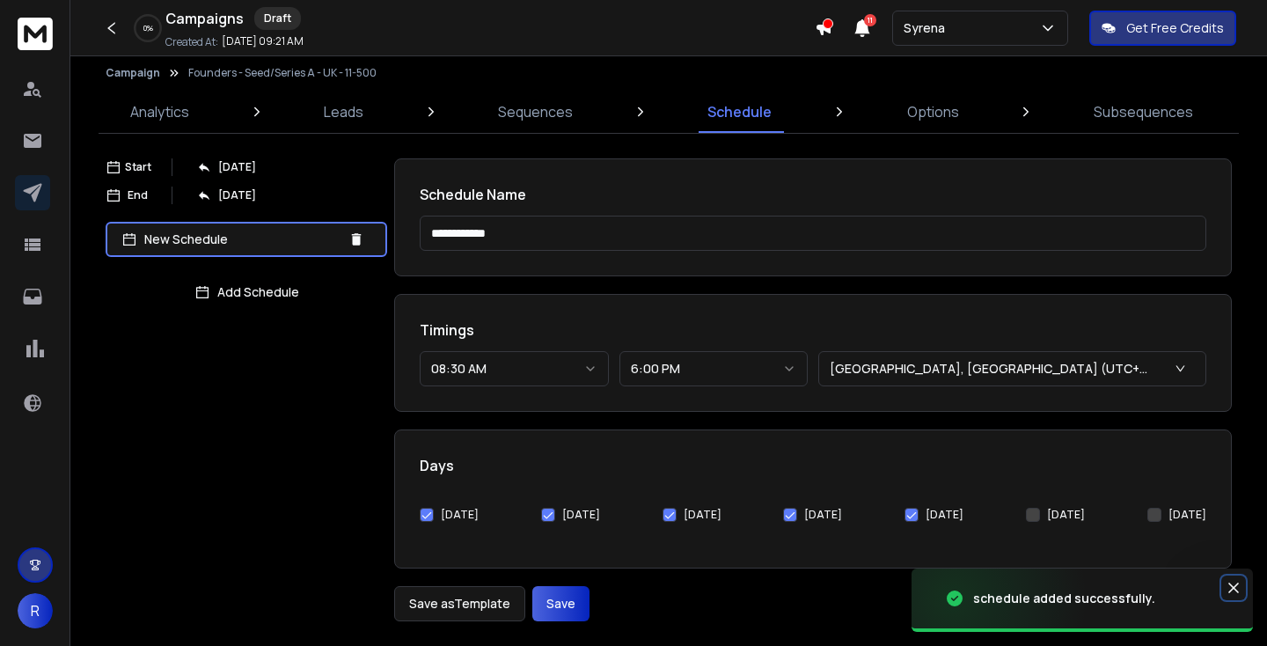
click at [1229, 585] on icon "Notifications (F8)" at bounding box center [1233, 588] width 18 height 18
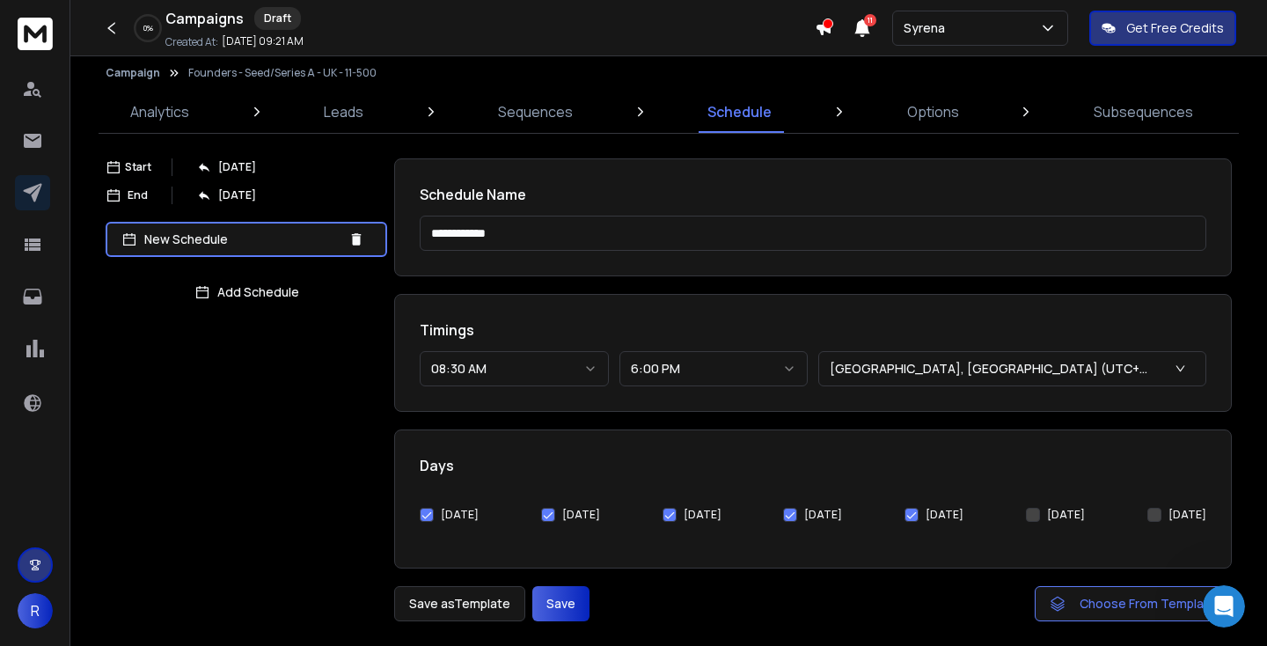
click at [574, 612] on button "Save" at bounding box center [560, 603] width 57 height 35
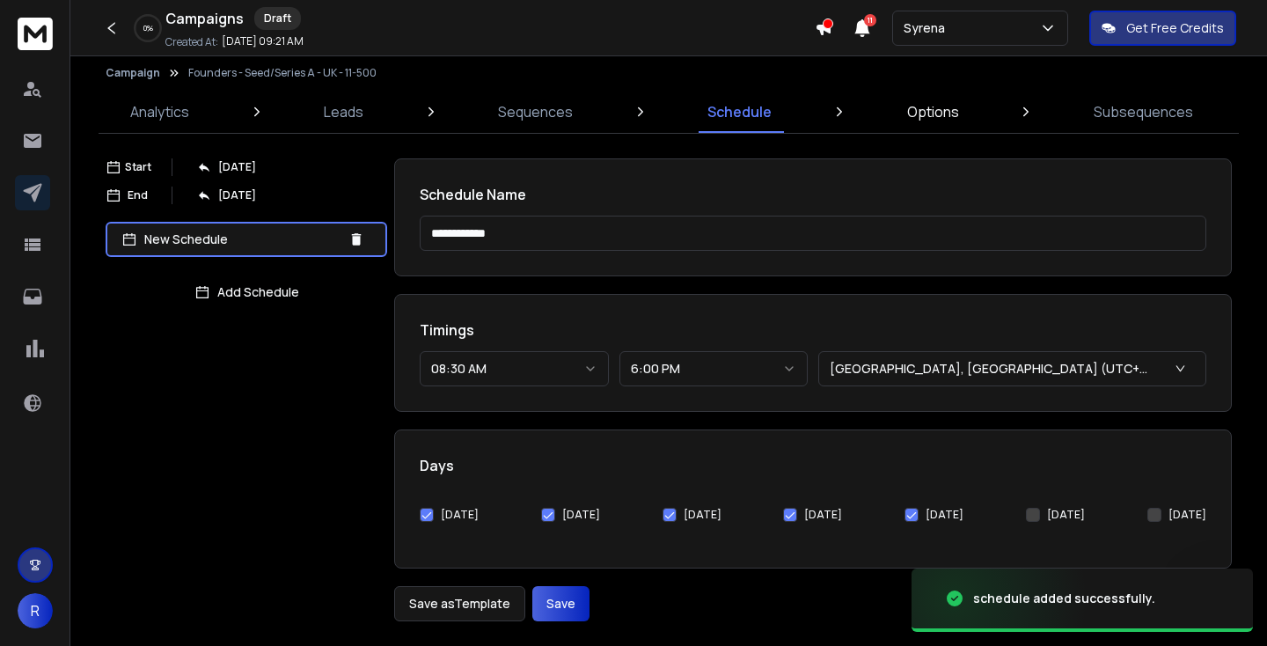
click at [910, 101] on p "Options" at bounding box center [933, 111] width 52 height 21
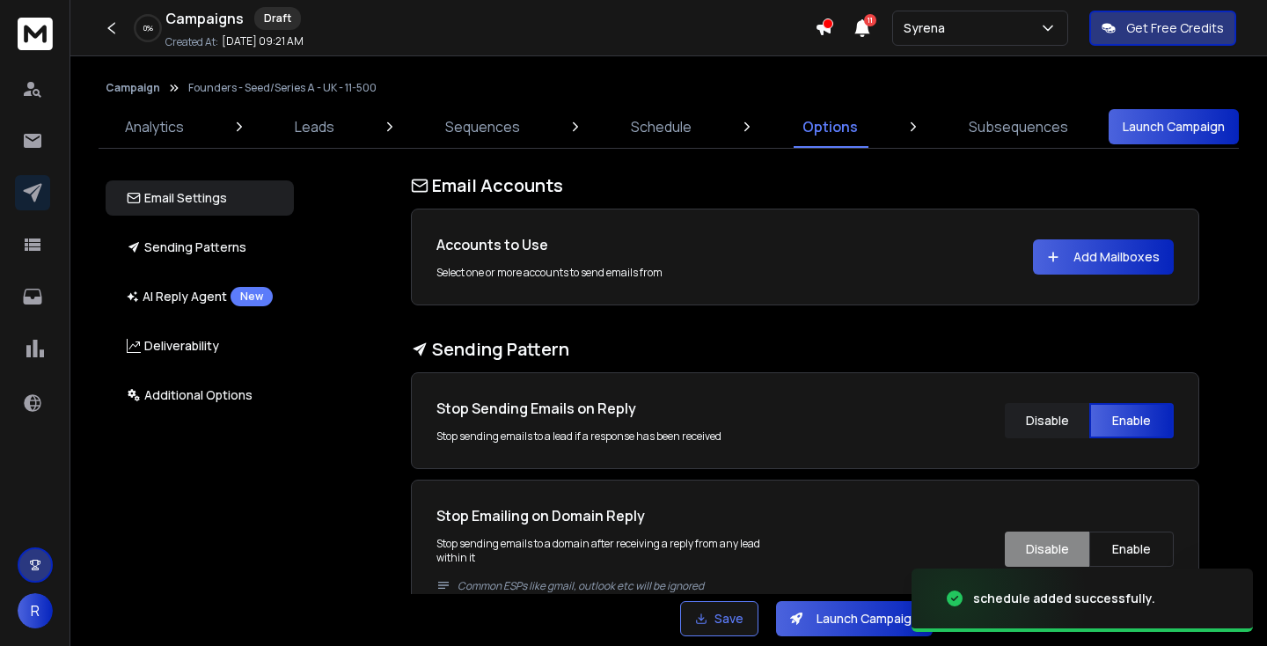
click at [1062, 250] on button "Add Mailboxes" at bounding box center [1103, 256] width 141 height 35
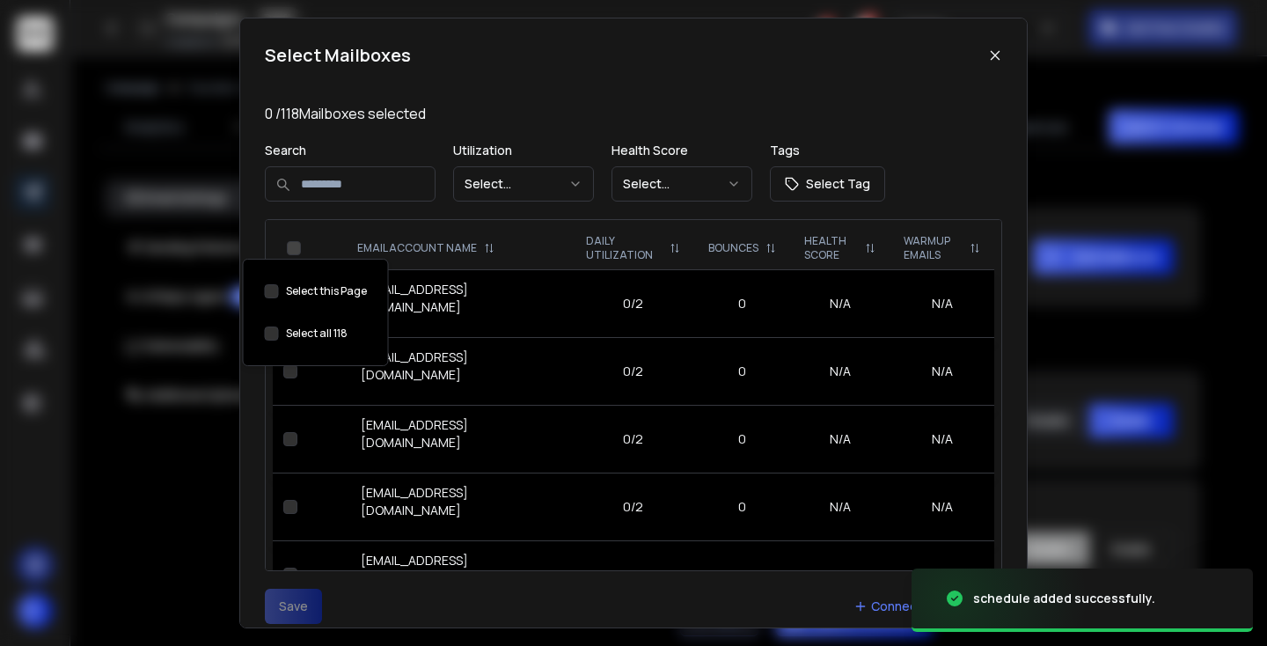
click at [290, 246] on button "Select this Page" at bounding box center [294, 248] width 14 height 14
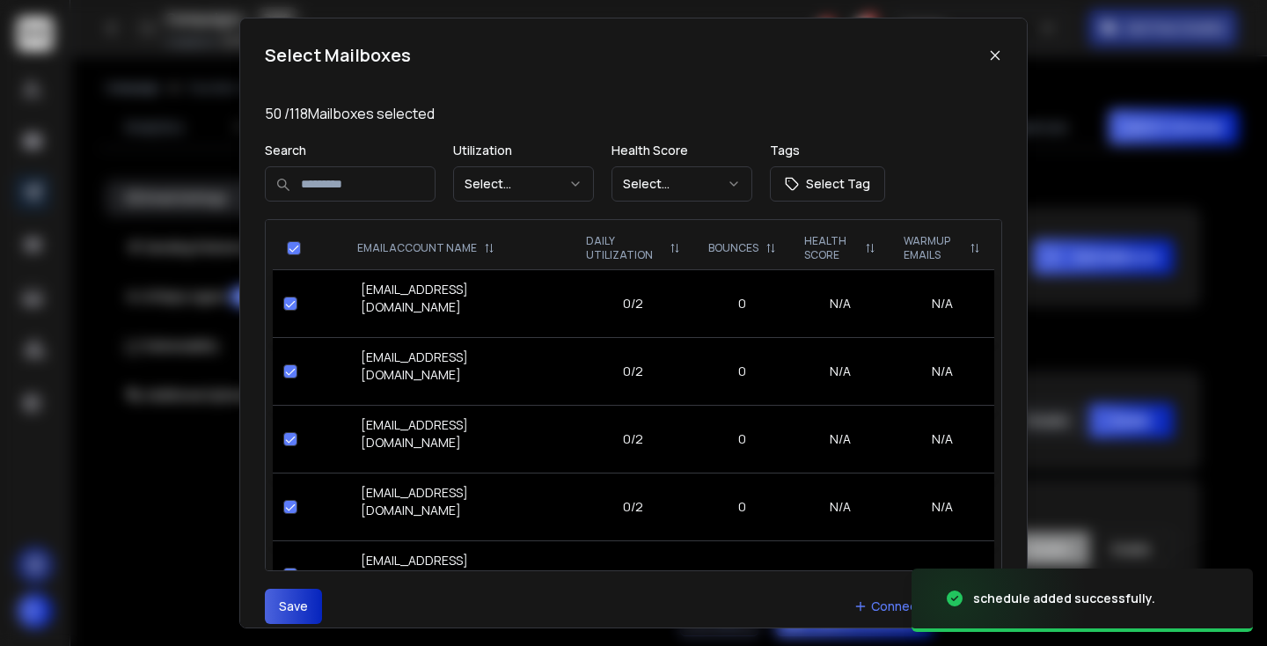
click at [554, 91] on div "Select Mailboxes" at bounding box center [633, 73] width 737 height 60
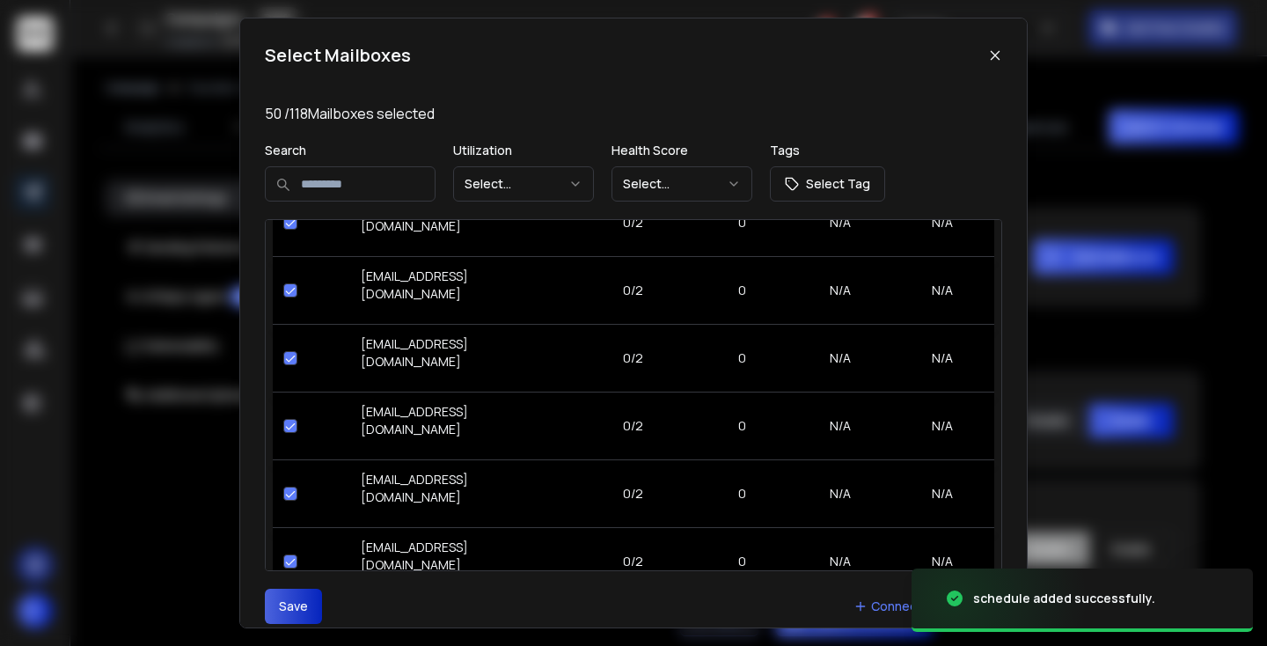
scroll to position [2001, 0]
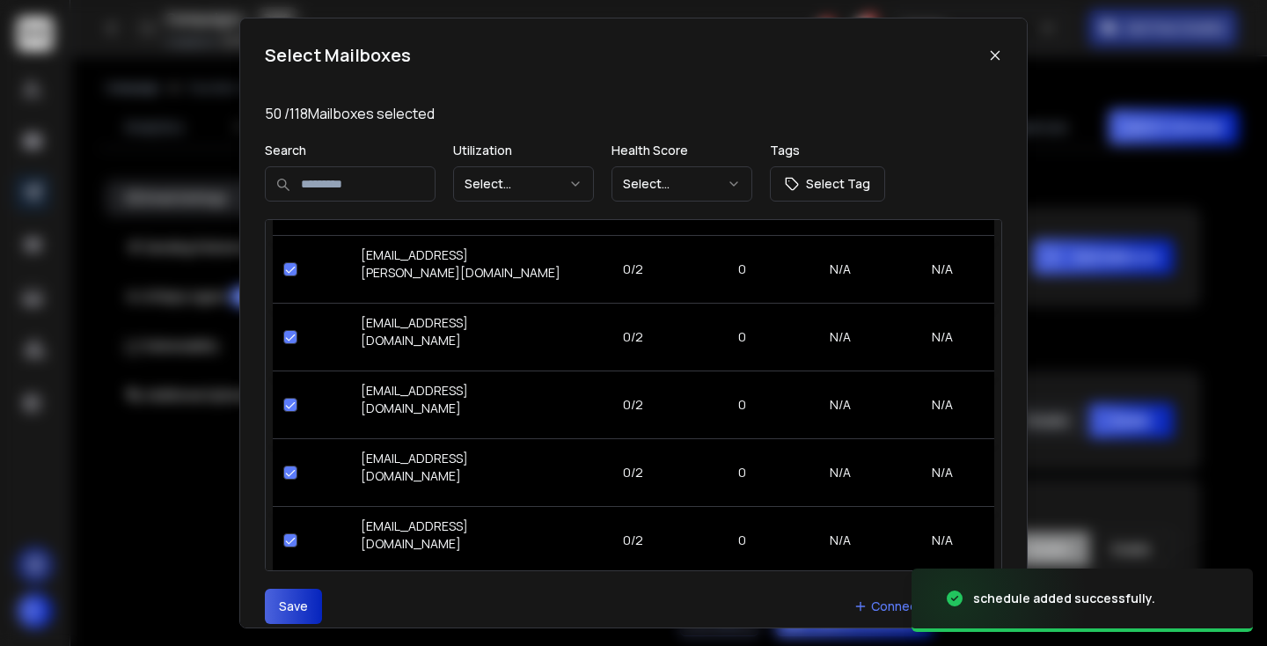
click at [297, 612] on button "Save" at bounding box center [293, 605] width 57 height 35
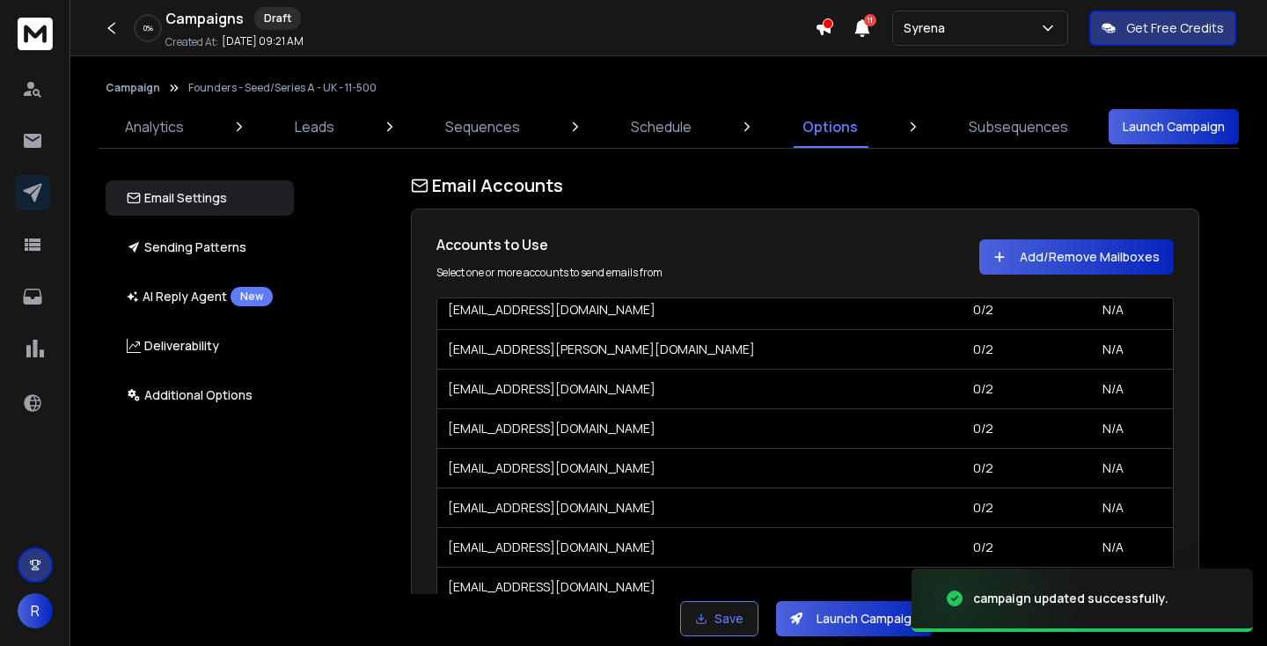
scroll to position [916, 0]
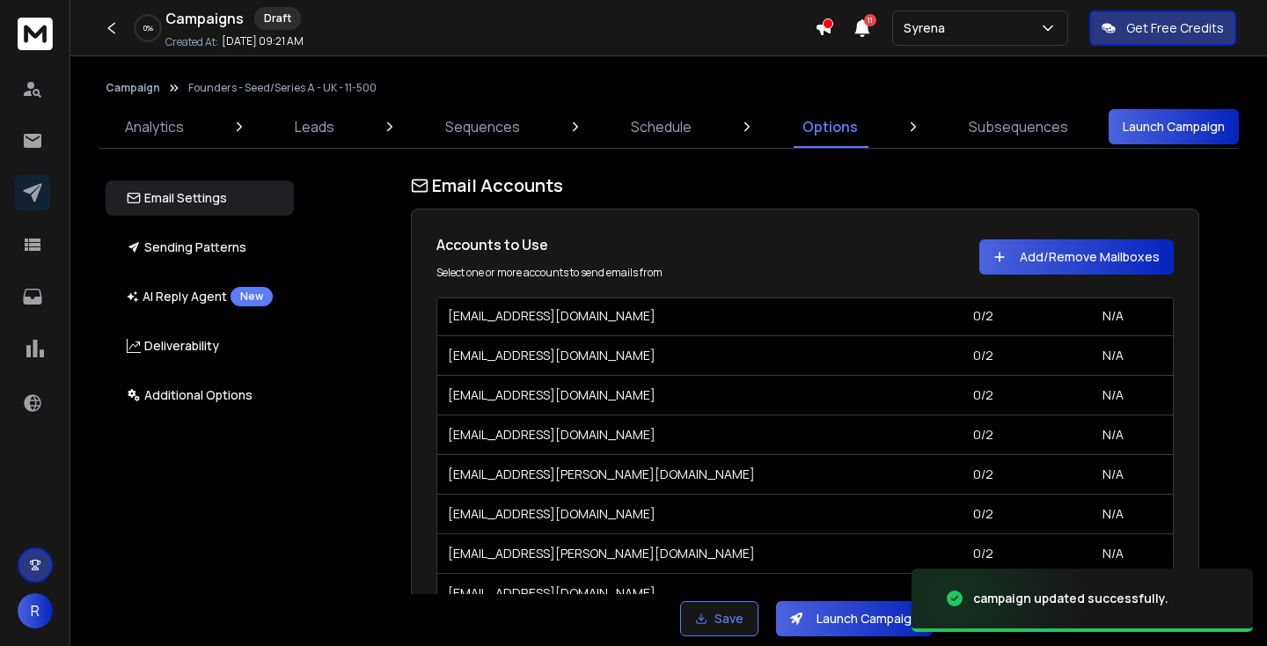
click at [1030, 242] on button "Add/Remove Mailboxes" at bounding box center [1076, 256] width 194 height 35
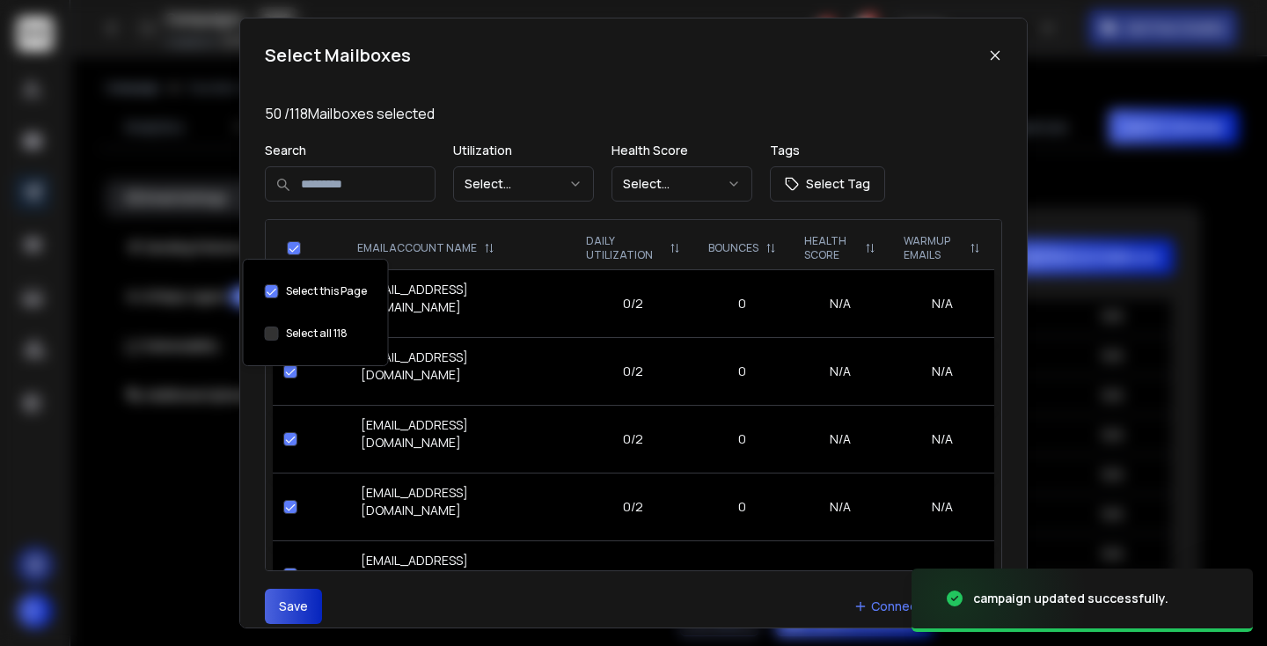
click at [307, 340] on div "Select all 118" at bounding box center [316, 333] width 102 height 35
click at [279, 336] on div "Select all 118" at bounding box center [316, 333] width 102 height 14
click at [273, 336] on button "Select this Page" at bounding box center [272, 333] width 14 height 14
click at [300, 603] on button "Save" at bounding box center [293, 605] width 57 height 35
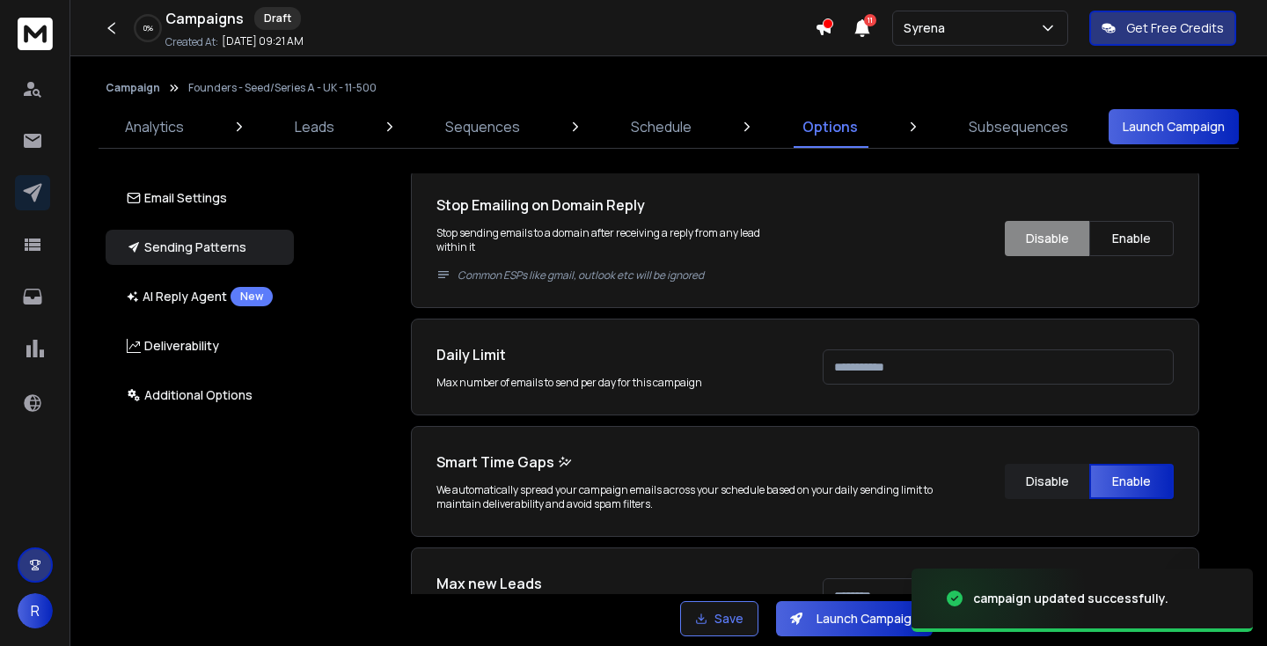
scroll to position [729, 0]
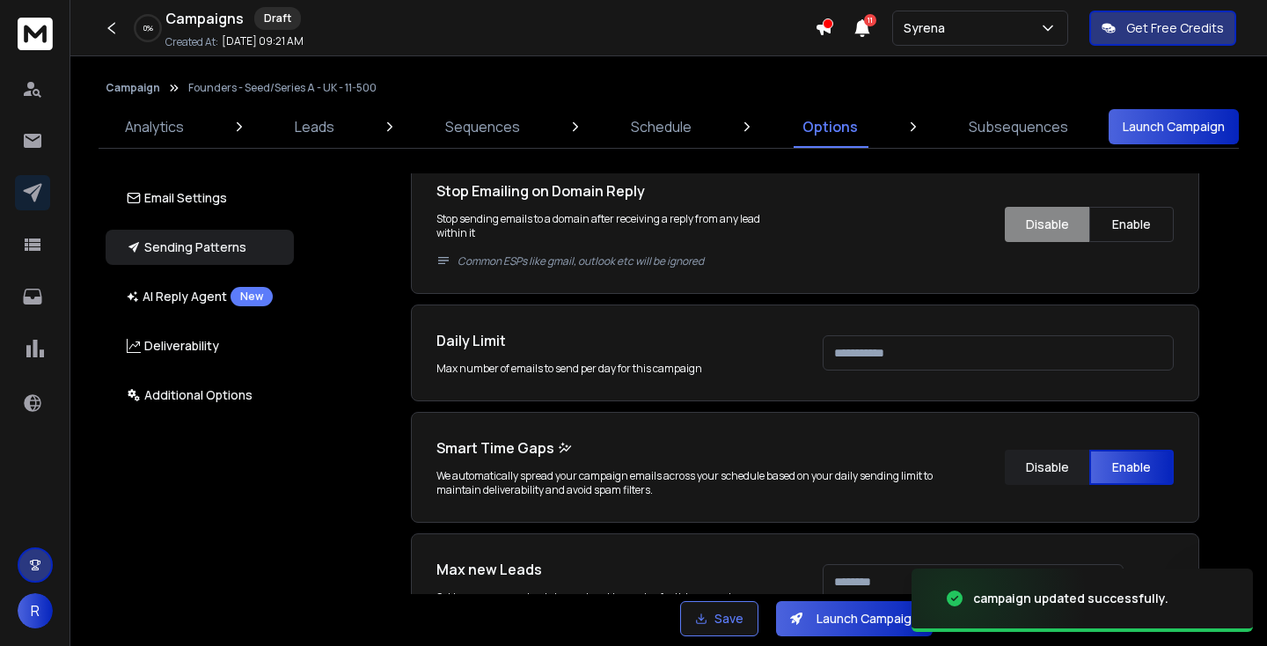
drag, startPoint x: 931, startPoint y: 343, endPoint x: 744, endPoint y: 343, distance: 186.5
click at [744, 343] on div "Daily Limit Max number of emails to send per day for this campaign ***" at bounding box center [804, 353] width 737 height 46
click at [862, 360] on input "***" at bounding box center [997, 352] width 351 height 35
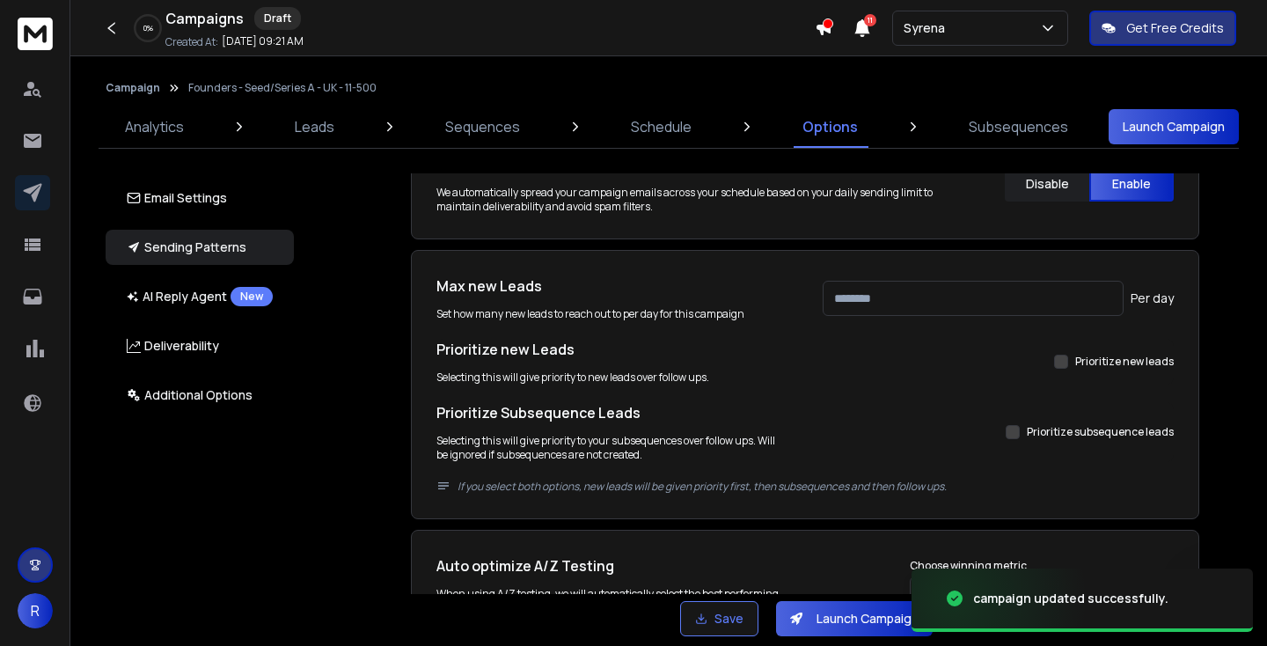
type input "***"
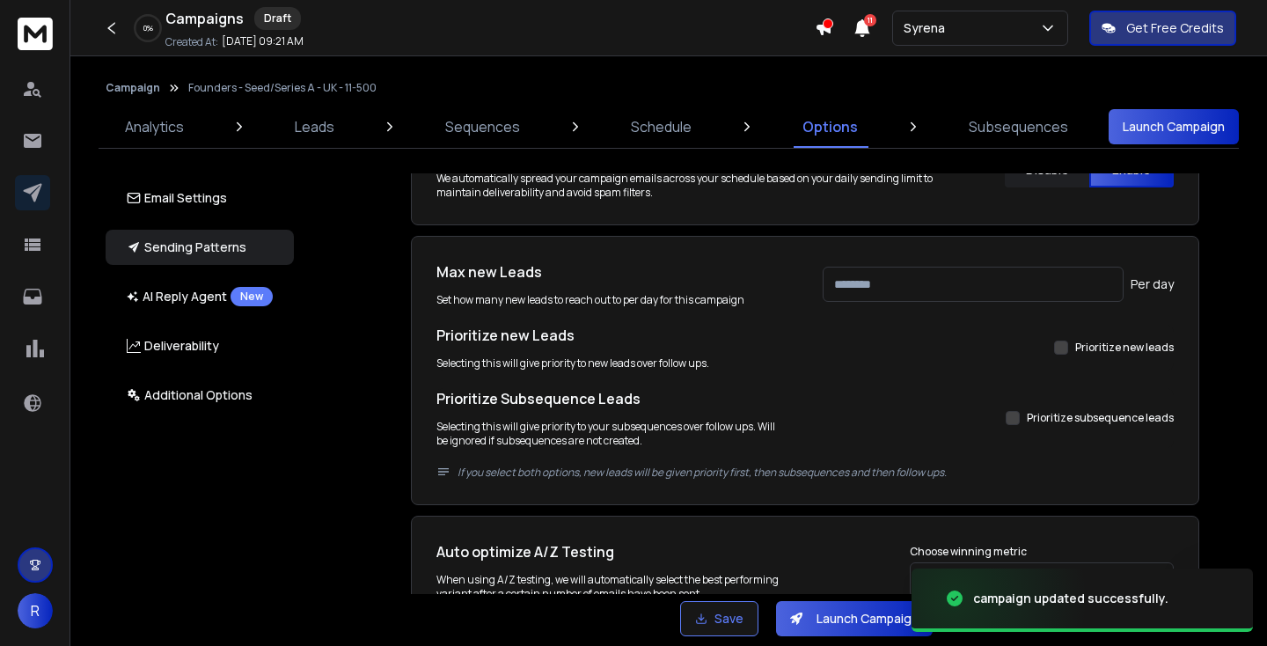
scroll to position [1028, 0]
click at [873, 332] on div "Prioritize new Leads Selecting this will give priority to new leads over follow…" at bounding box center [804, 346] width 737 height 46
click at [862, 308] on div "Max new Leads Set how many new leads to reach out to per day for this campaign …" at bounding box center [804, 369] width 737 height 218
click at [861, 339] on div "Prioritize new leads" at bounding box center [997, 345] width 351 height 35
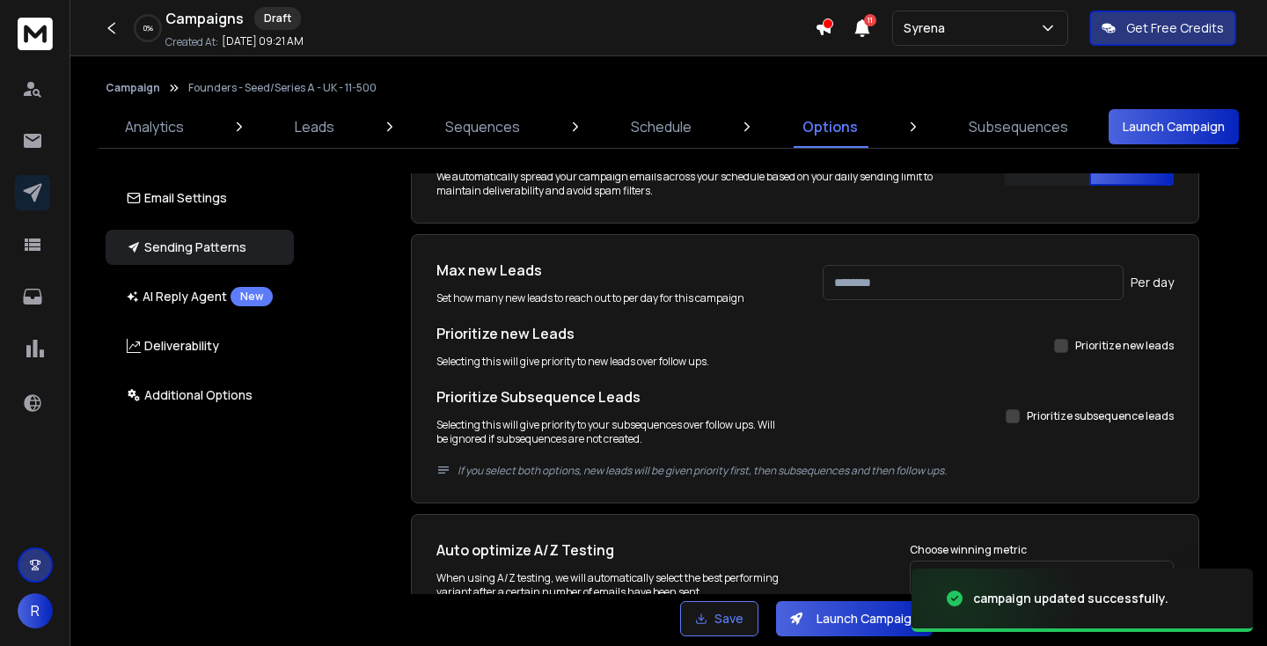
click at [854, 299] on input "***" at bounding box center [972, 282] width 301 height 35
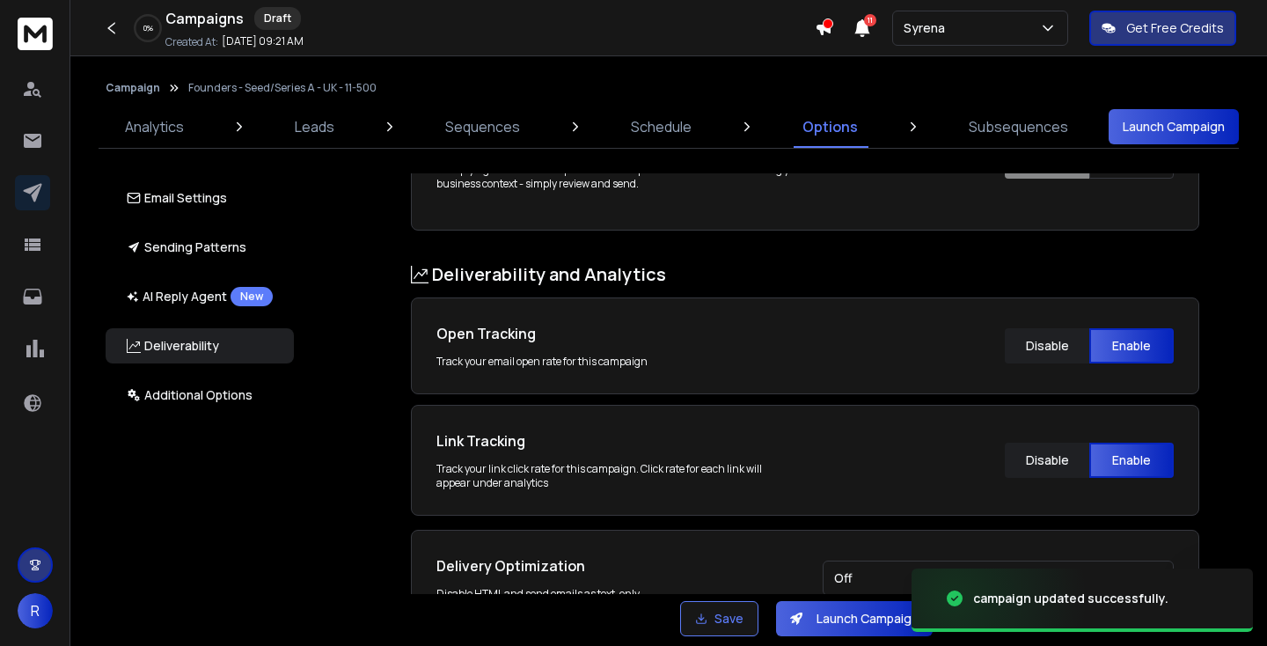
scroll to position [1874, 0]
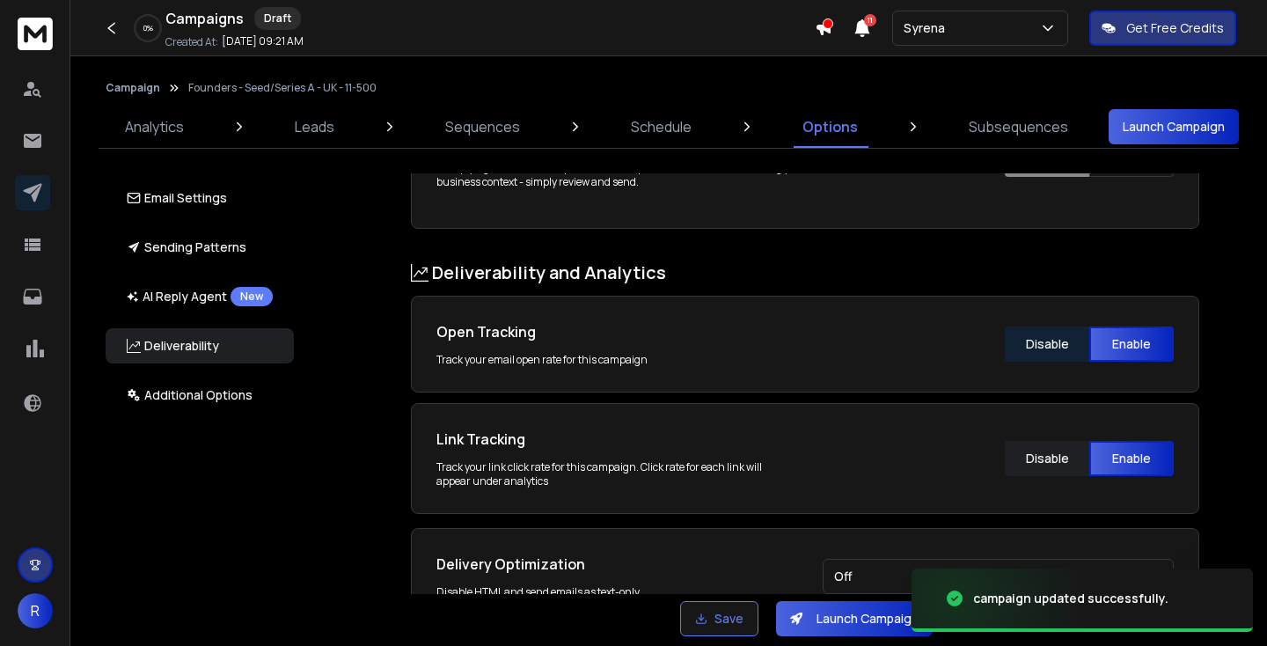
type input "***"
click at [1059, 350] on button "Disable" at bounding box center [1047, 343] width 84 height 35
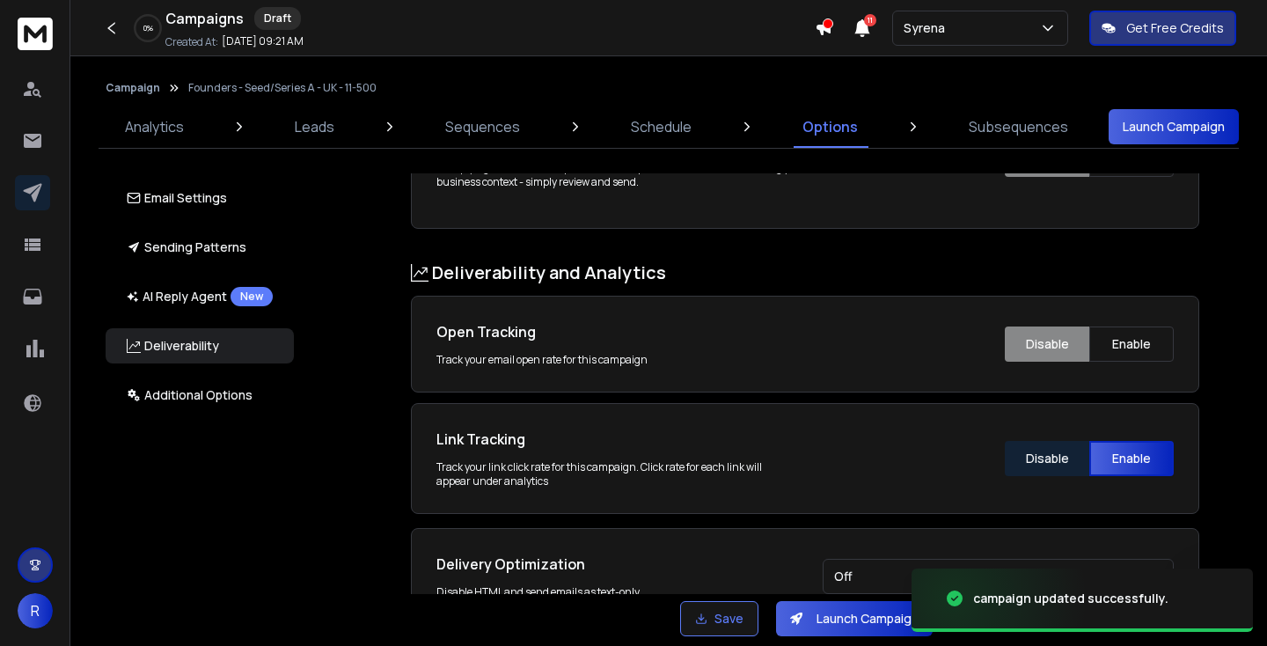
click at [1044, 463] on button "Disable" at bounding box center [1047, 458] width 84 height 35
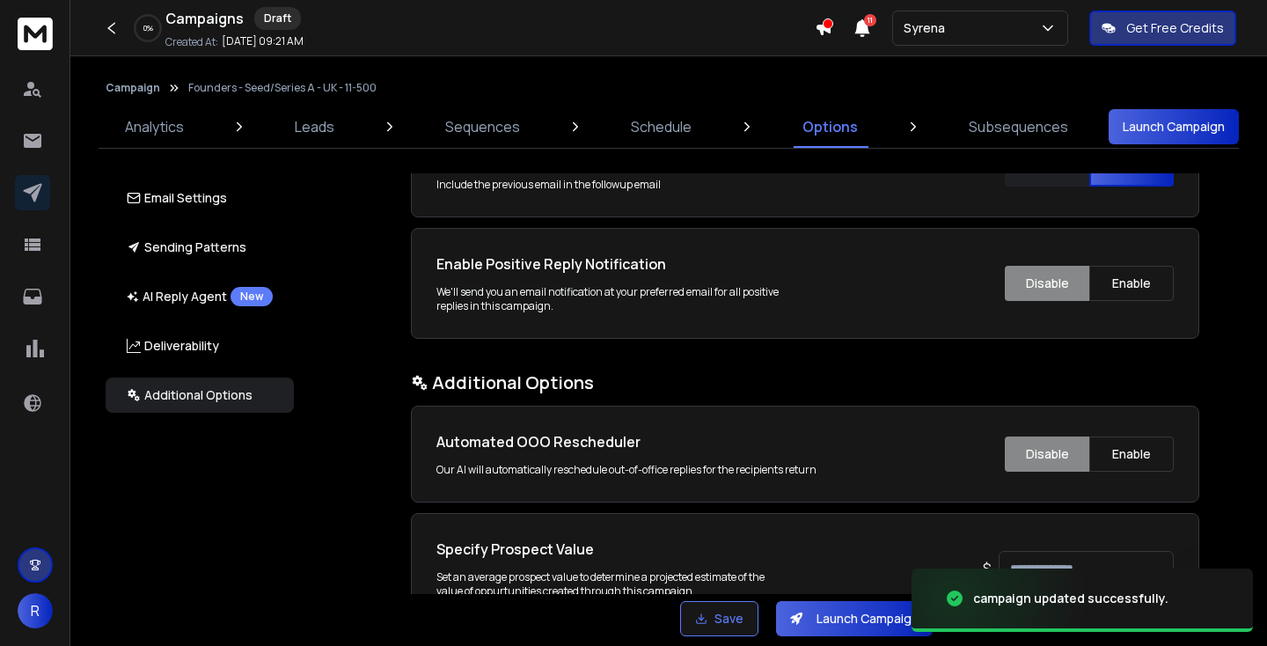
scroll to position [2965, 0]
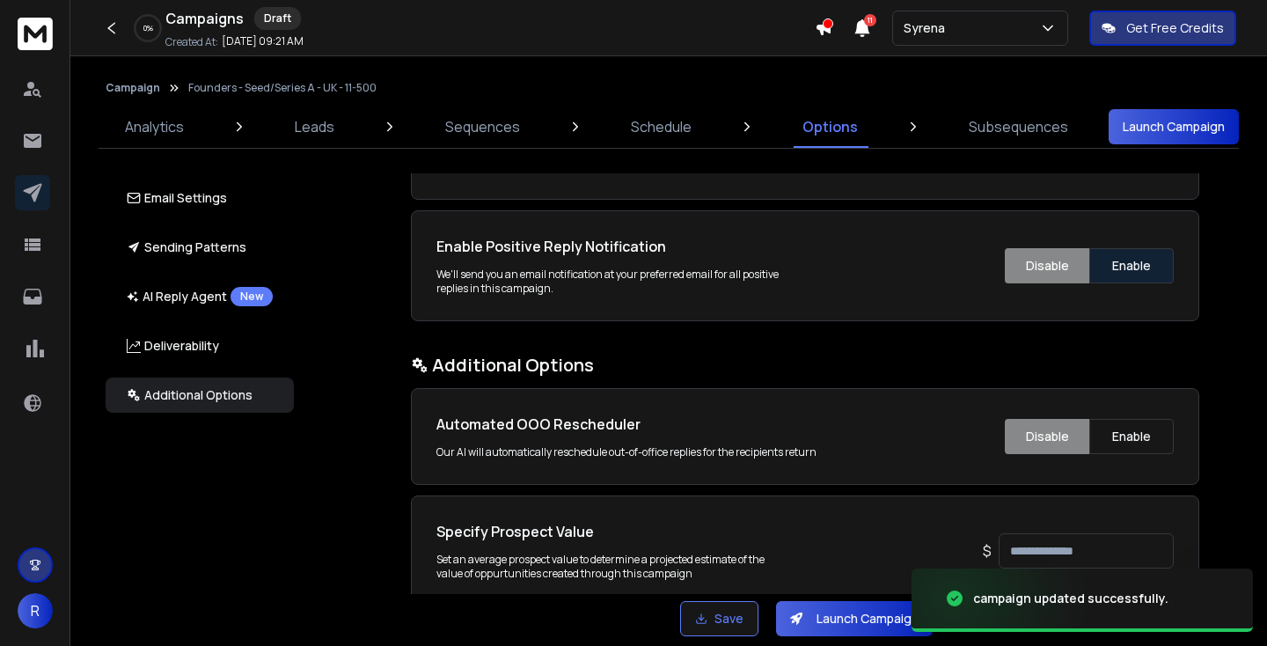
click at [1153, 282] on button "Enable" at bounding box center [1131, 265] width 84 height 35
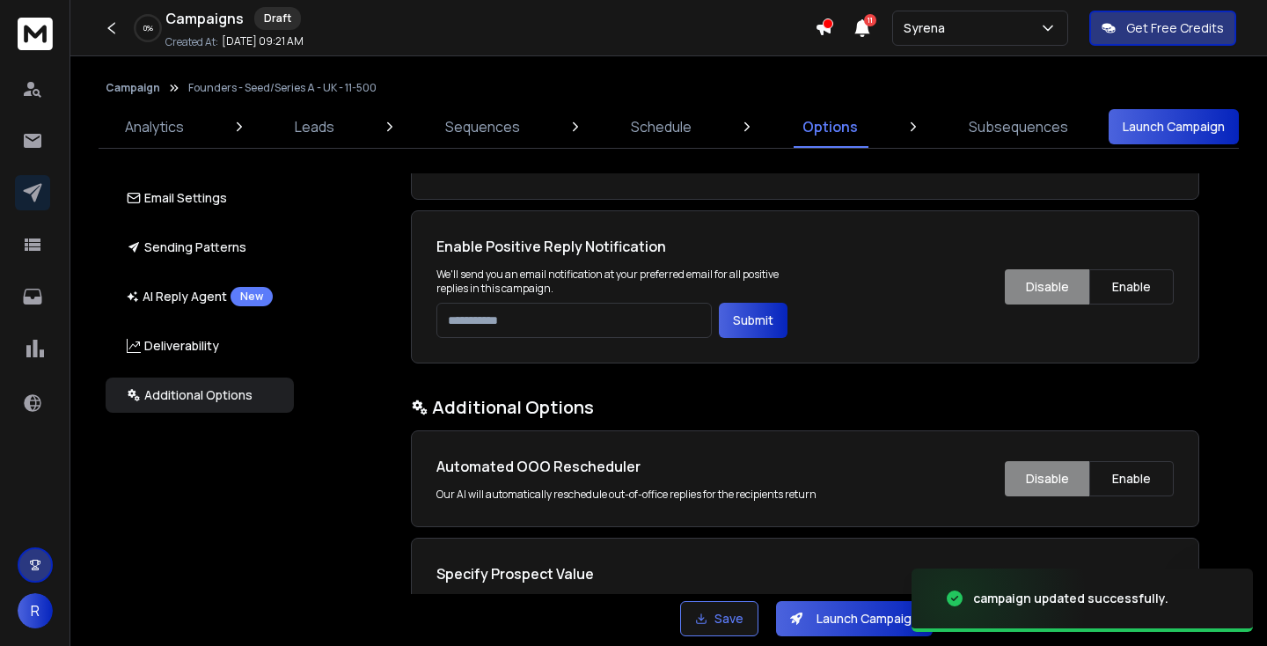
click at [644, 331] on input "email" at bounding box center [573, 320] width 275 height 35
type input "**********"
click at [772, 333] on button "Submit" at bounding box center [753, 320] width 69 height 35
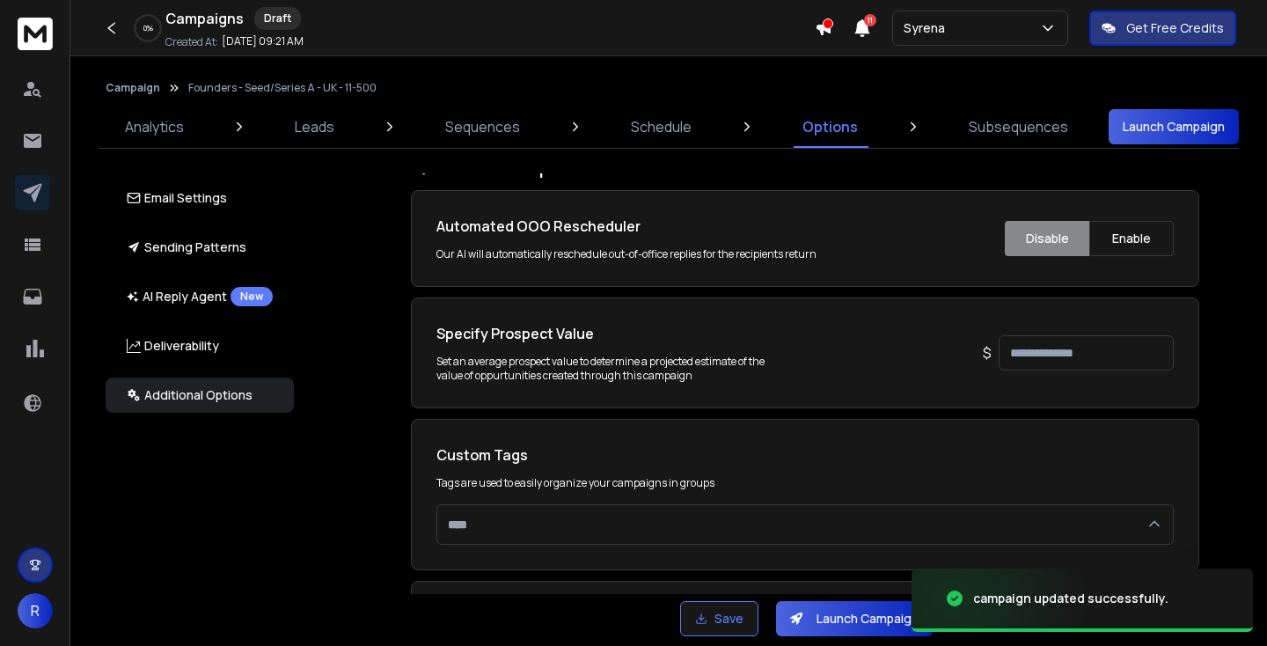
scroll to position [3521, 0]
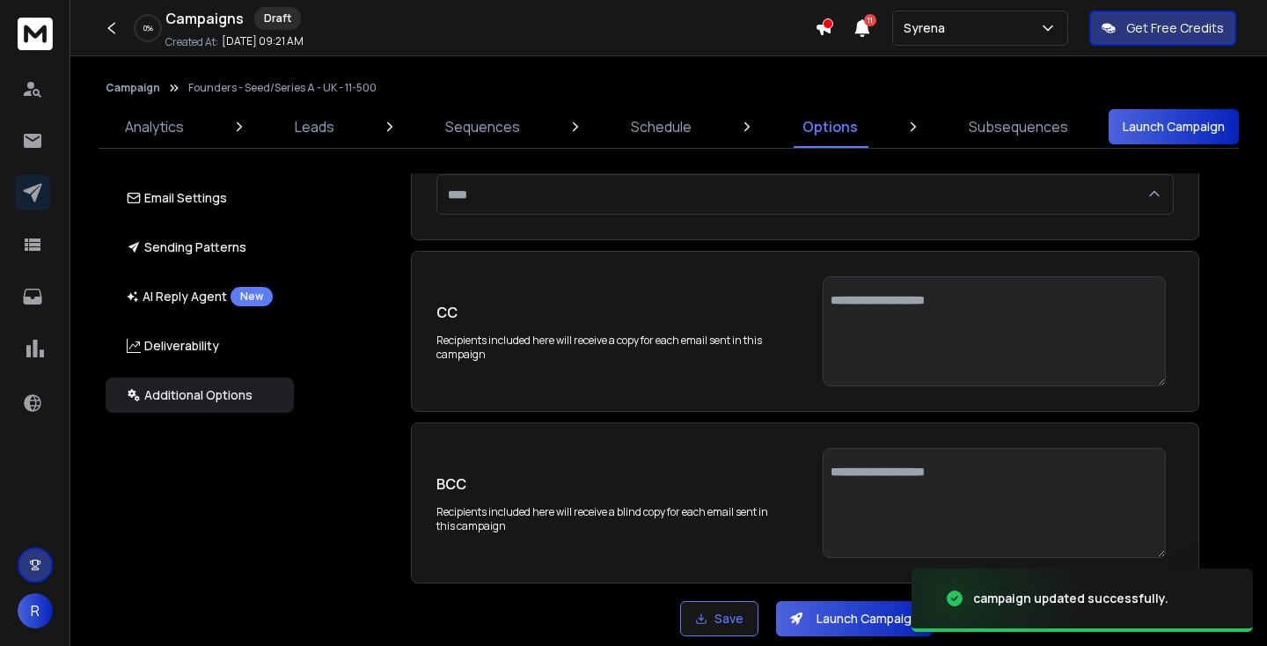
click at [855, 611] on button "Launch Campaign" at bounding box center [854, 618] width 157 height 35
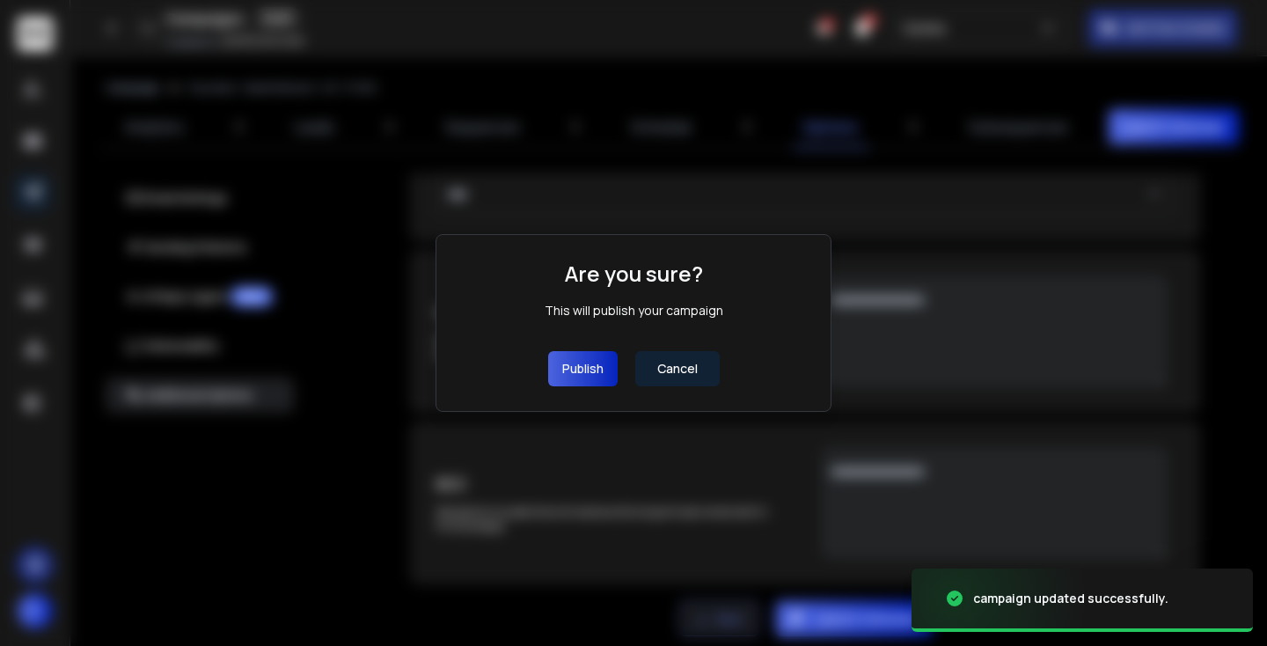
click at [610, 355] on button "Publish" at bounding box center [582, 368] width 69 height 35
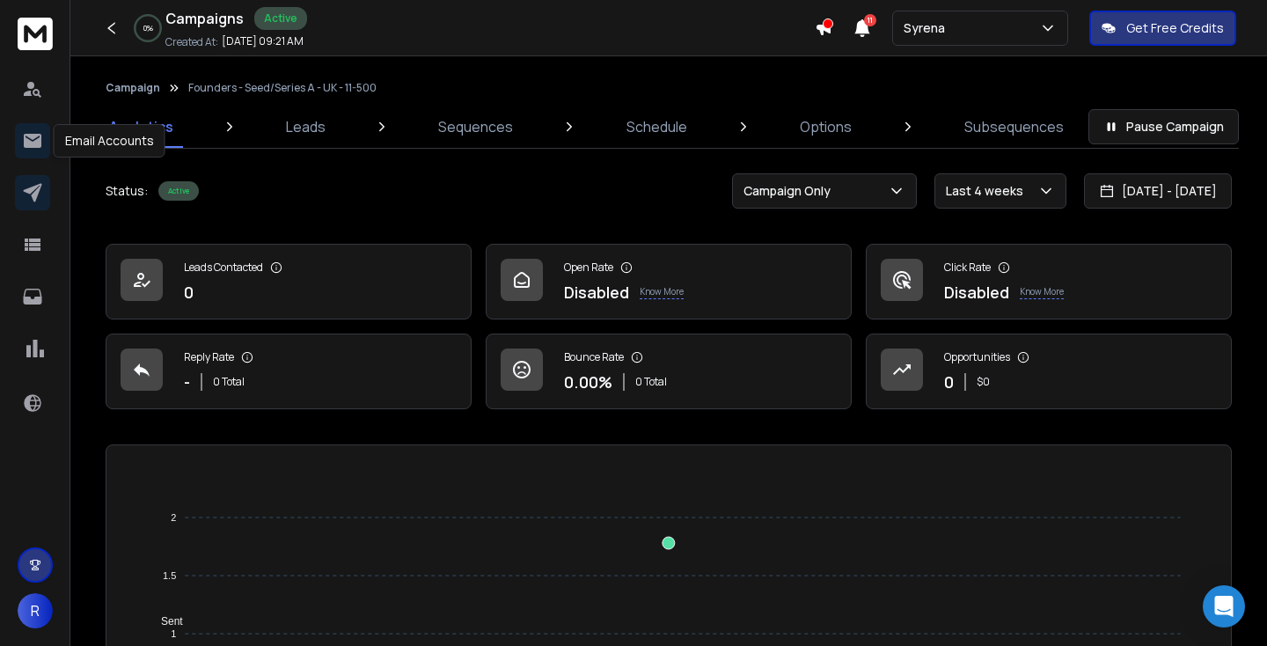
click at [45, 130] on link at bounding box center [32, 140] width 35 height 35
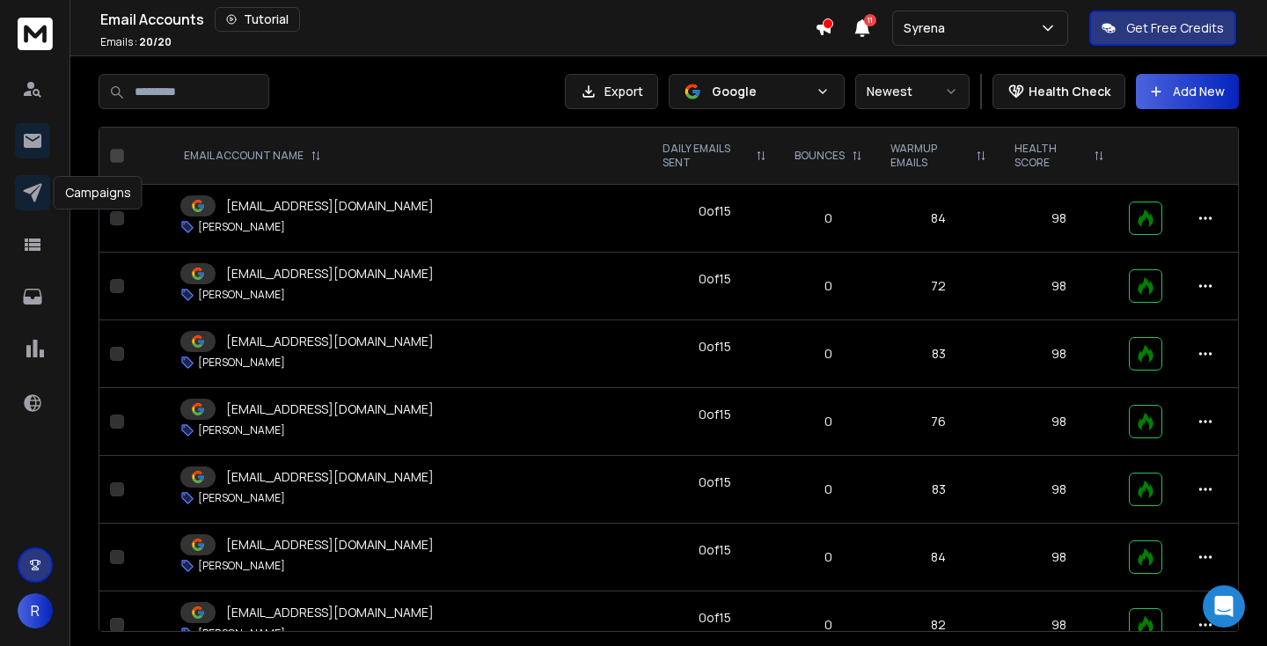
click at [38, 179] on link at bounding box center [32, 192] width 35 height 35
